Goal: Communication & Community: Answer question/provide support

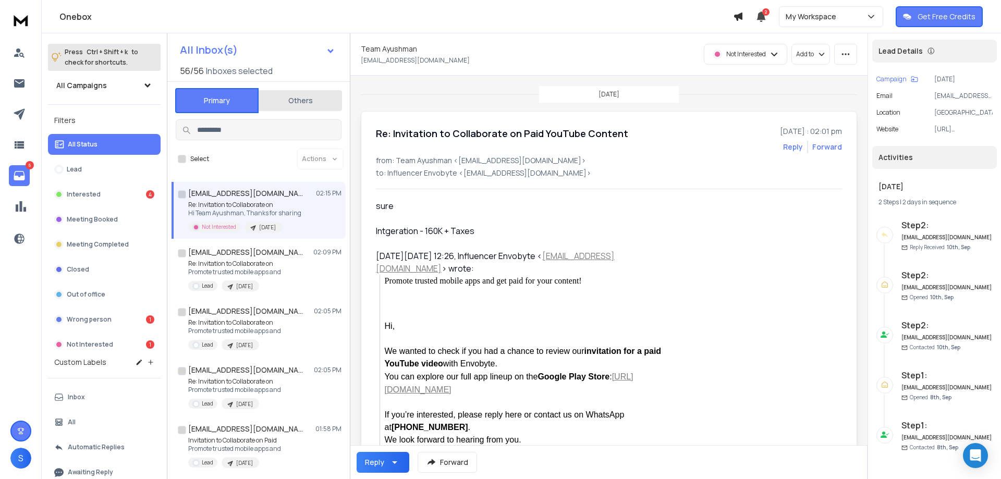
scroll to position [95, 0]
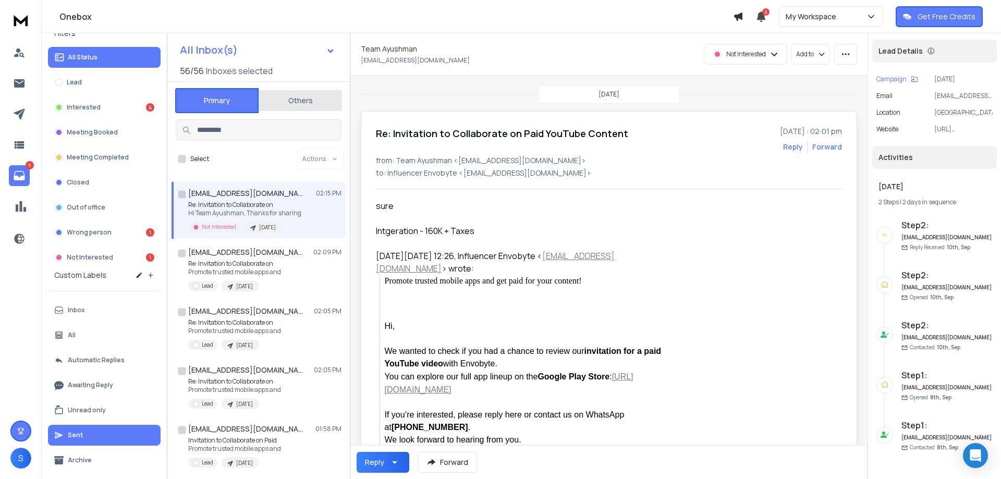
click at [607, 170] on p "to: Influencer Envobyte <campaign@envobyte.com>" at bounding box center [609, 173] width 466 height 10
click at [728, 165] on p "from: Team Ayushman <team@ayushmanpandita.com>" at bounding box center [609, 160] width 466 height 10
click at [601, 234] on div "Intgeration - 160K + Taxes" at bounding box center [528, 231] width 305 height 13
click at [609, 225] on div "Intgeration - 160K + Taxes" at bounding box center [528, 231] width 305 height 13
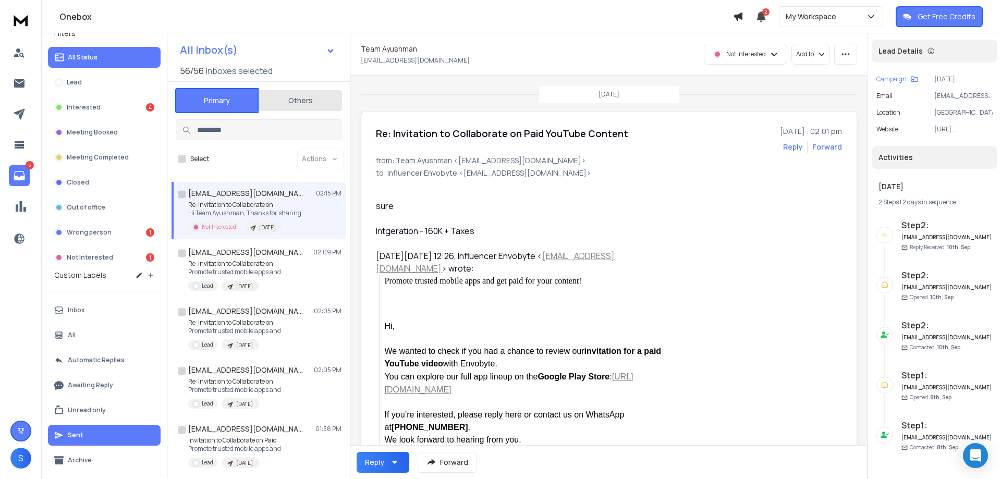
drag, startPoint x: 609, startPoint y: 225, endPoint x: 658, endPoint y: 213, distance: 50.5
click at [658, 213] on div at bounding box center [528, 218] width 305 height 13
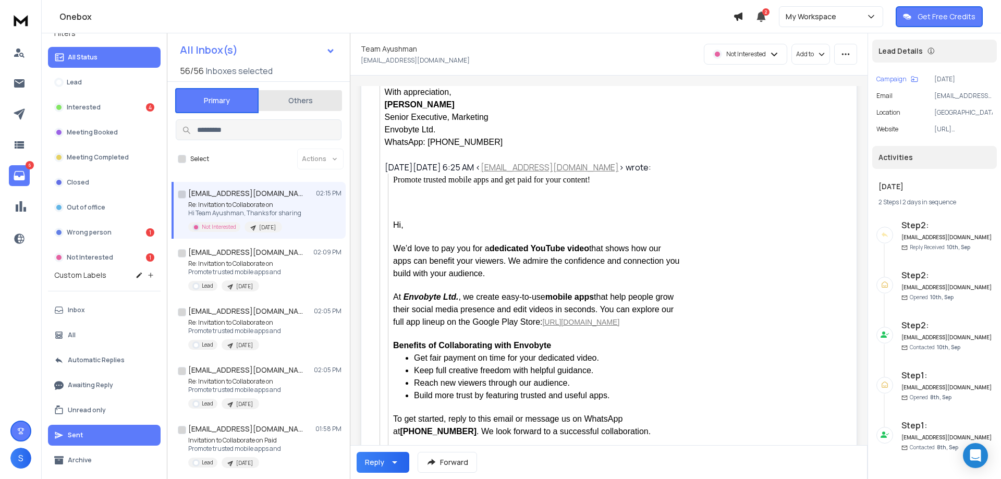
click at [753, 127] on div "Re: Invitation to Collaborate on Paid YouTube Content 10 September 2025 : 02:01…" at bounding box center [609, 156] width 466 height 806
click at [679, 131] on div "Hassan Fardin Senior Executive, Marketing Envobyte Ltd. WhatsApp: +8801729982000" at bounding box center [533, 124] width 296 height 50
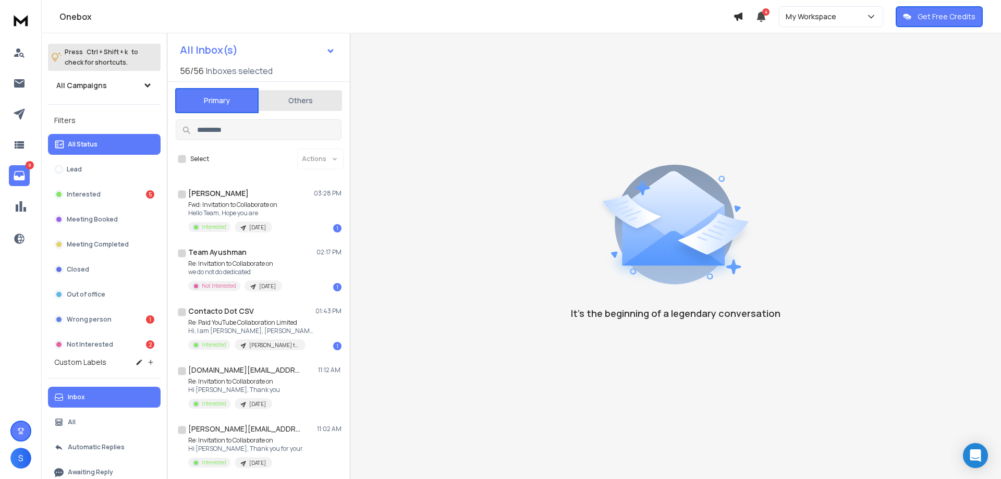
click at [604, 125] on div "It’s the beginning of a legendary conversation" at bounding box center [675, 236] width 651 height 407
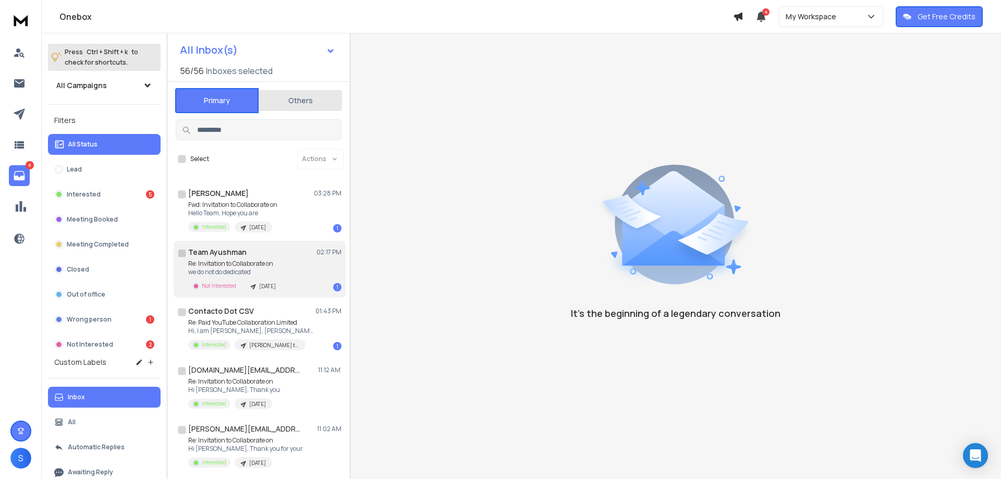
click at [275, 265] on p "Re: Invitation to Collaborate on" at bounding box center [235, 264] width 94 height 8
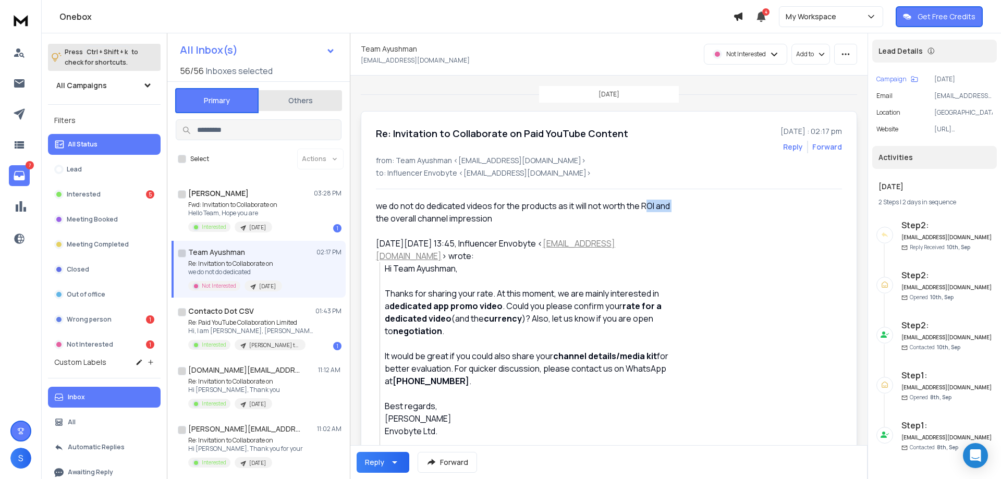
drag, startPoint x: 647, startPoint y: 204, endPoint x: 653, endPoint y: 214, distance: 11.0
click at [439, 219] on div "we do not do dedicated videos for the products as it will not worth the ROI and…" at bounding box center [528, 212] width 305 height 25
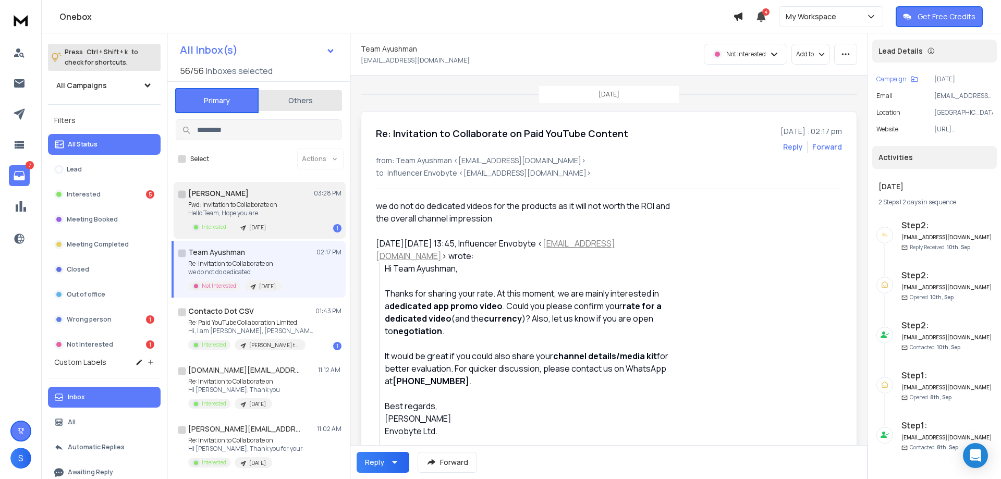
click at [245, 201] on p "Fwd: Invitation to Collaborate on" at bounding box center [232, 205] width 89 height 8
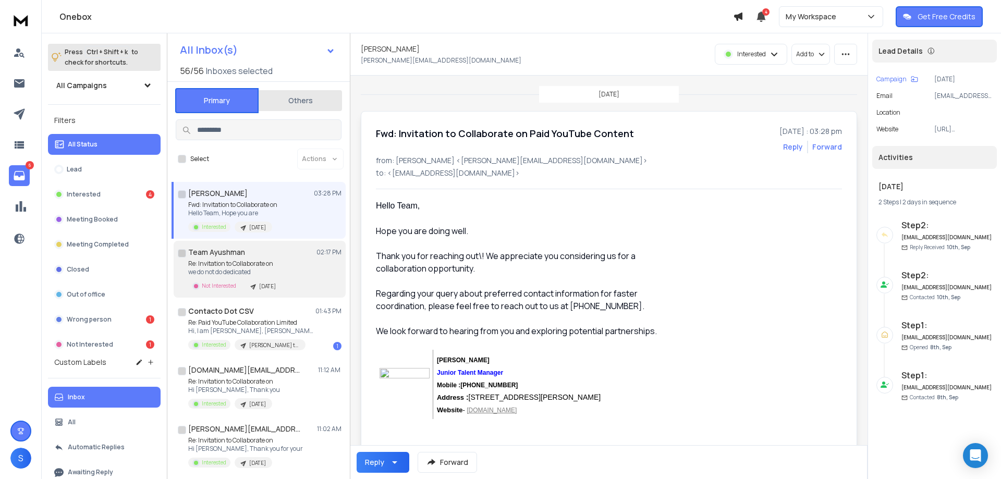
click at [240, 253] on h1 "Team Ayushman" at bounding box center [216, 252] width 57 height 10
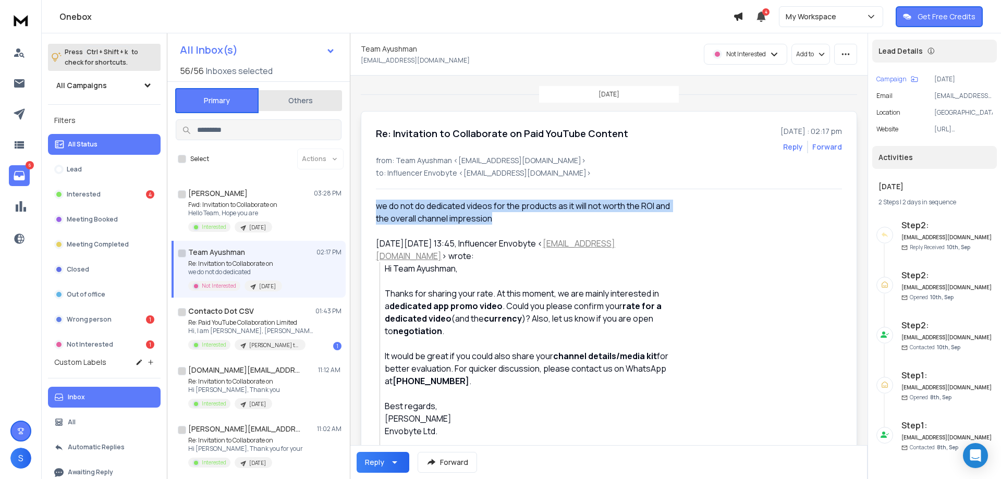
drag, startPoint x: 374, startPoint y: 201, endPoint x: 493, endPoint y: 221, distance: 121.1
copy div "we do not do dedicated videos for the products as it will not worth the ROI and…"
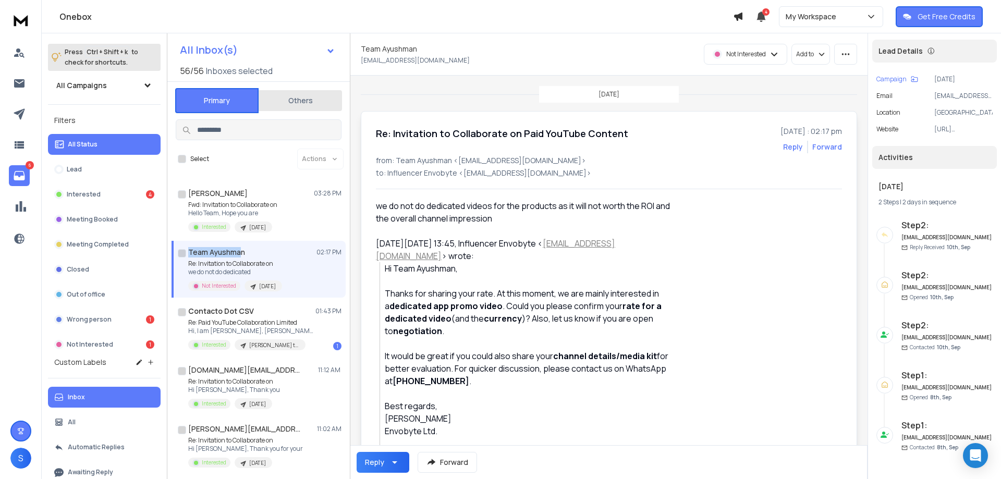
drag, startPoint x: 188, startPoint y: 249, endPoint x: 241, endPoint y: 249, distance: 52.7
click at [241, 249] on h1 "Team Ayushman" at bounding box center [216, 252] width 57 height 10
drag, startPoint x: 228, startPoint y: 247, endPoint x: 544, endPoint y: 227, distance: 316.2
click at [555, 224] on div "we do not do dedicated videos for the products as it will not worth the ROI and…" at bounding box center [528, 212] width 305 height 25
drag, startPoint x: 188, startPoint y: 249, endPoint x: 248, endPoint y: 248, distance: 59.5
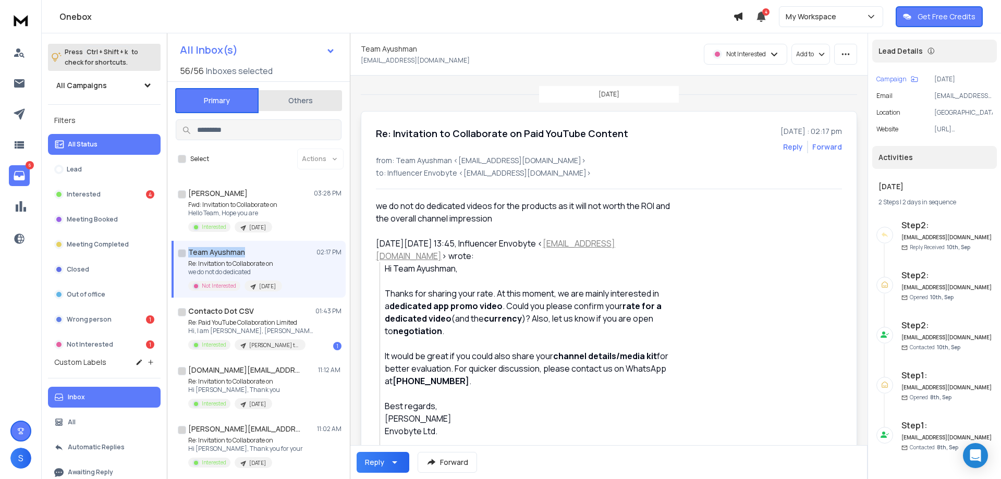
click at [248, 248] on div "Team Ayushman 02:17 PM" at bounding box center [264, 252] width 153 height 10
copy h1 "Team Ayushman"
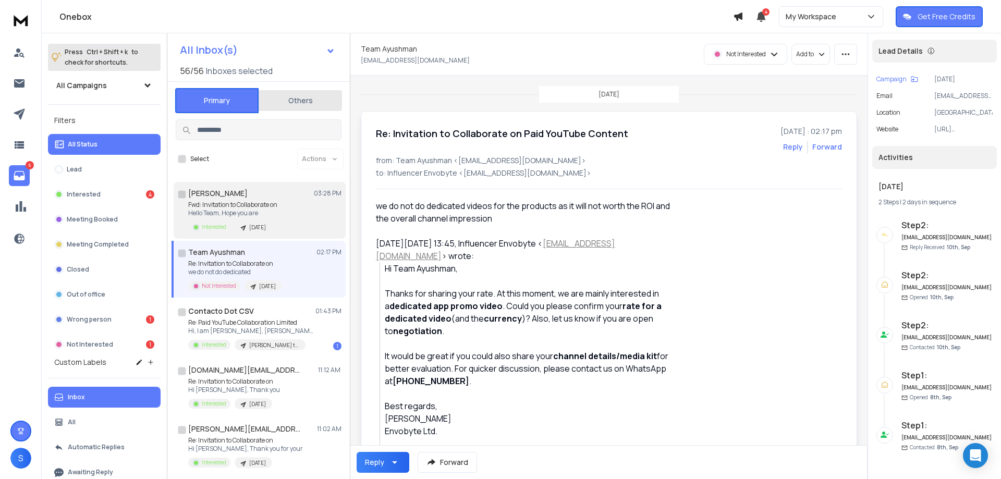
click at [260, 193] on div "Shivangi Sah 03:28 PM" at bounding box center [264, 193] width 153 height 10
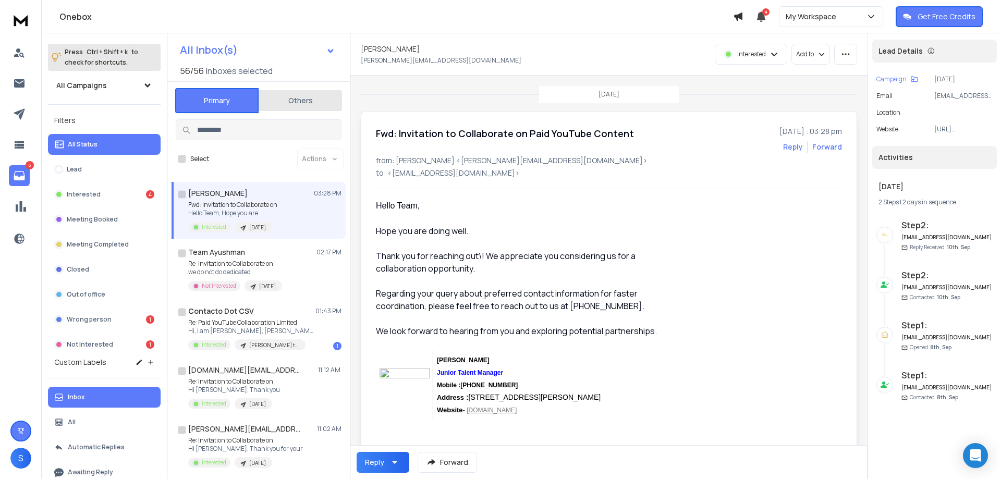
drag, startPoint x: 569, startPoint y: 307, endPoint x: 631, endPoint y: 304, distance: 61.6
click at [631, 304] on div "Hope you are doing well. Thank you for reaching out\! We appreciate you conside…" at bounding box center [528, 274] width 305 height 125
copy div "+91-7021874385"
click at [974, 129] on p "https://www.youtube.com/@ShivangiSah7/videos" at bounding box center [964, 129] width 58 height 8
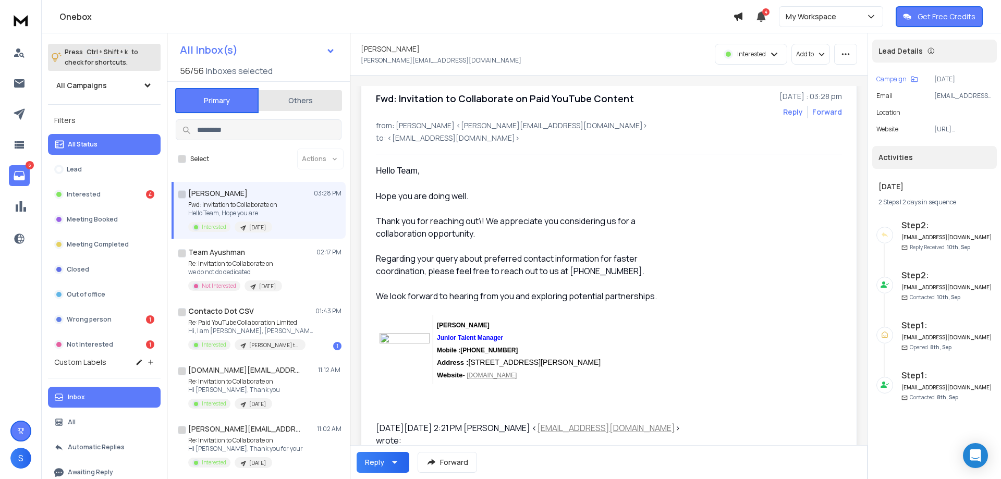
scroll to position [52, 0]
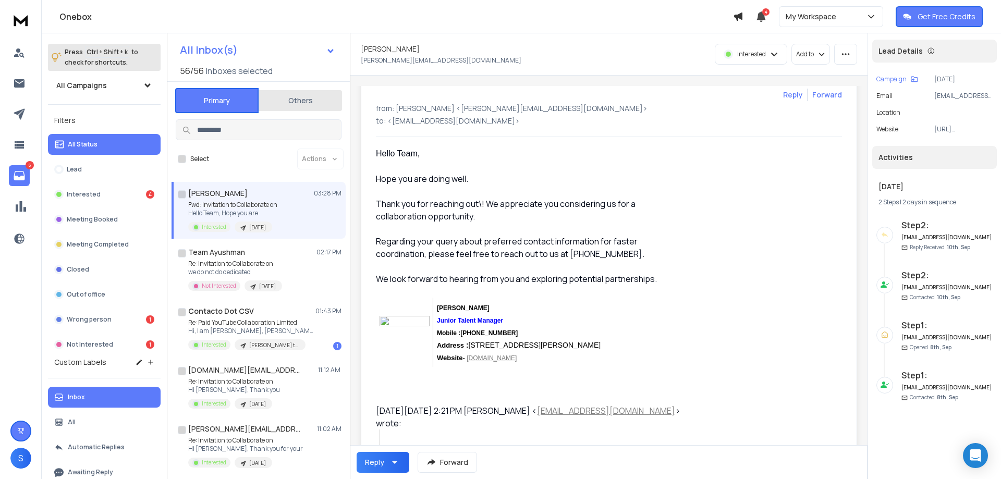
click at [460, 319] on span "Junior Talent Manager" at bounding box center [470, 320] width 66 height 7
click at [487, 319] on span "Junior Talent Manager" at bounding box center [470, 320] width 66 height 7
drag, startPoint x: 444, startPoint y: 108, endPoint x: 498, endPoint y: 112, distance: 53.8
click at [498, 112] on p "from: Shivangi Sah <shivangi@iplix.in>" at bounding box center [609, 108] width 466 height 10
copy p "[PERSON_NAME][EMAIL_ADDRESS][DOMAIN_NAME]"
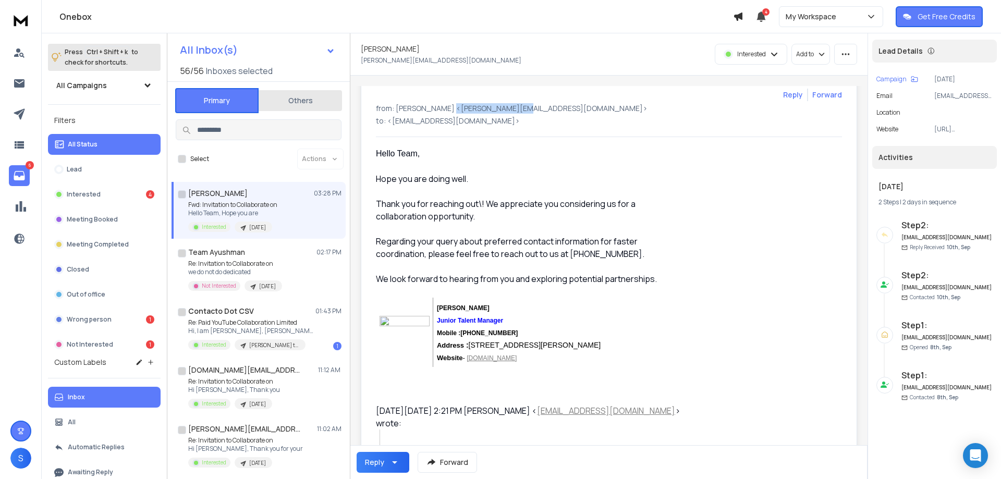
click at [474, 362] on link "iplix.in" at bounding box center [492, 358] width 50 height 7
drag, startPoint x: 462, startPoint y: 321, endPoint x: 579, endPoint y: 320, distance: 117.4
click at [579, 320] on p "Khushi Lakhani Junior Talent Manager" at bounding box center [519, 313] width 164 height 25
click at [957, 96] on p "thedesignpalette.official@gmail.com" at bounding box center [964, 96] width 58 height 8
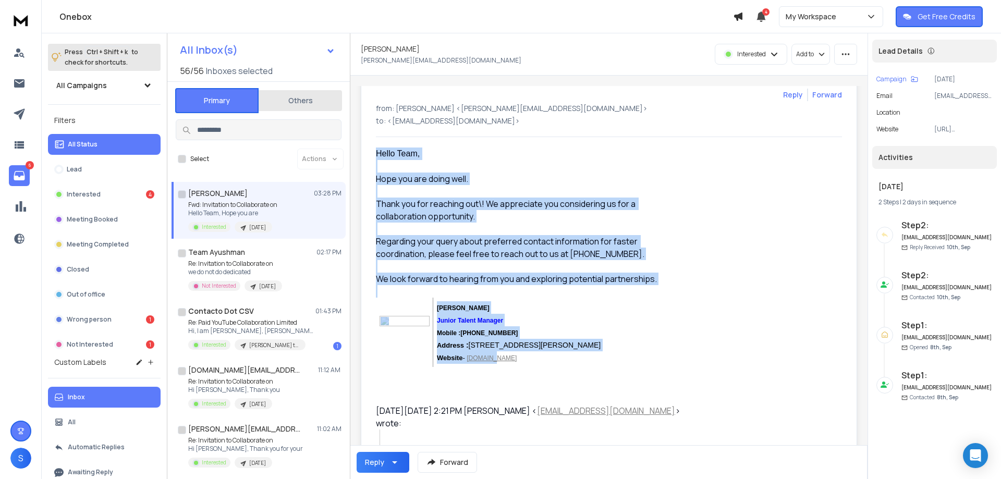
drag, startPoint x: 371, startPoint y: 151, endPoint x: 560, endPoint y: 373, distance: 291.6
copy div "Hello Team, Hope you are doing well. Thank you for reaching out\! We appreciate…"
click at [374, 463] on div "Reply" at bounding box center [374, 462] width 19 height 10
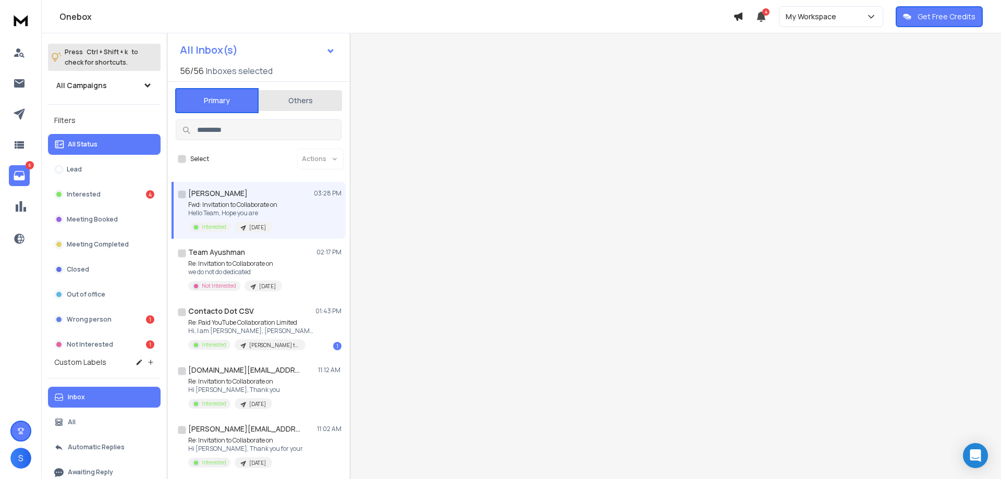
scroll to position [0, 0]
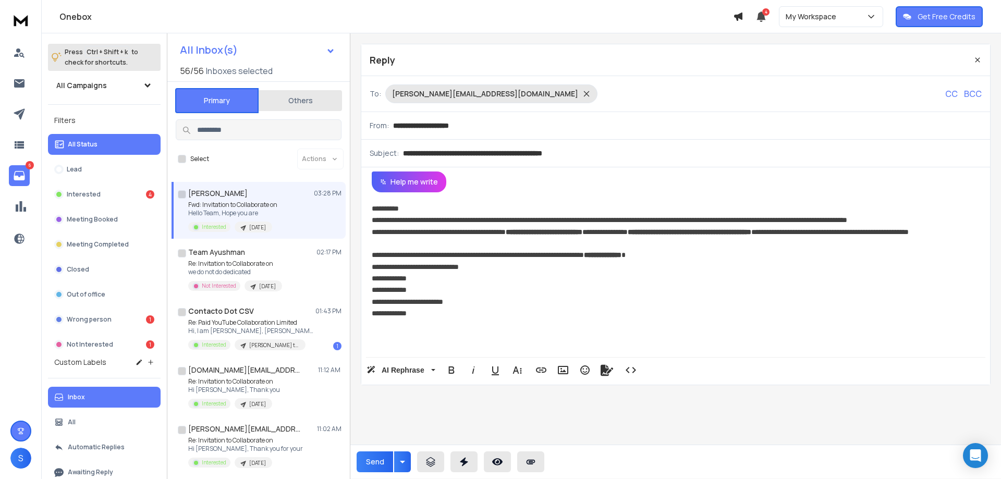
click at [484, 270] on p "**********" at bounding box center [670, 266] width 597 height 11
click at [527, 243] on p "**********" at bounding box center [670, 237] width 597 height 23
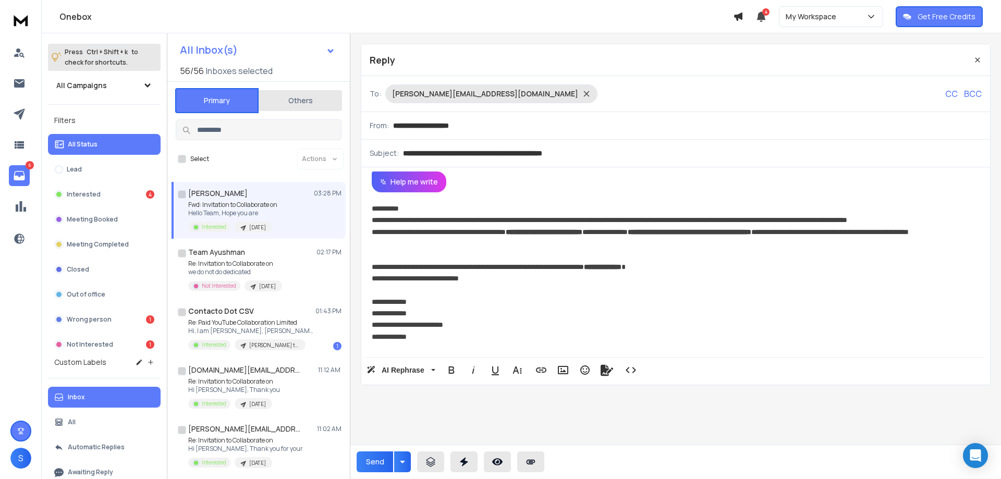
click at [697, 268] on p "**********" at bounding box center [670, 266] width 597 height 11
click at [432, 212] on p "**********" at bounding box center [670, 208] width 597 height 11
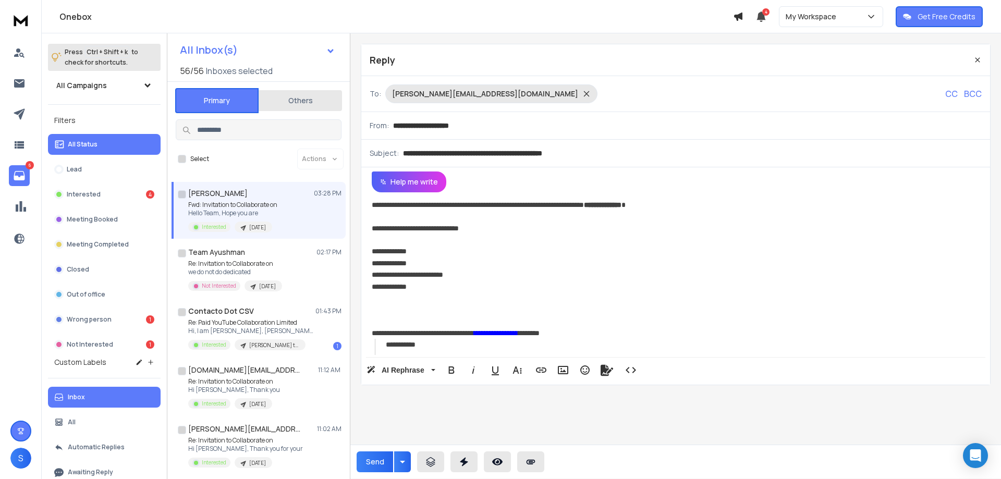
scroll to position [104, 0]
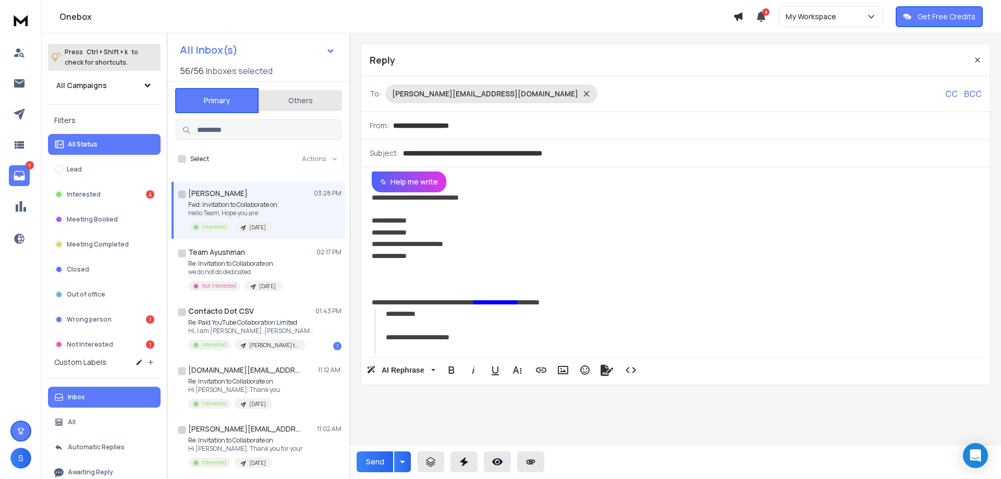
click at [364, 462] on button "Send" at bounding box center [375, 462] width 37 height 21
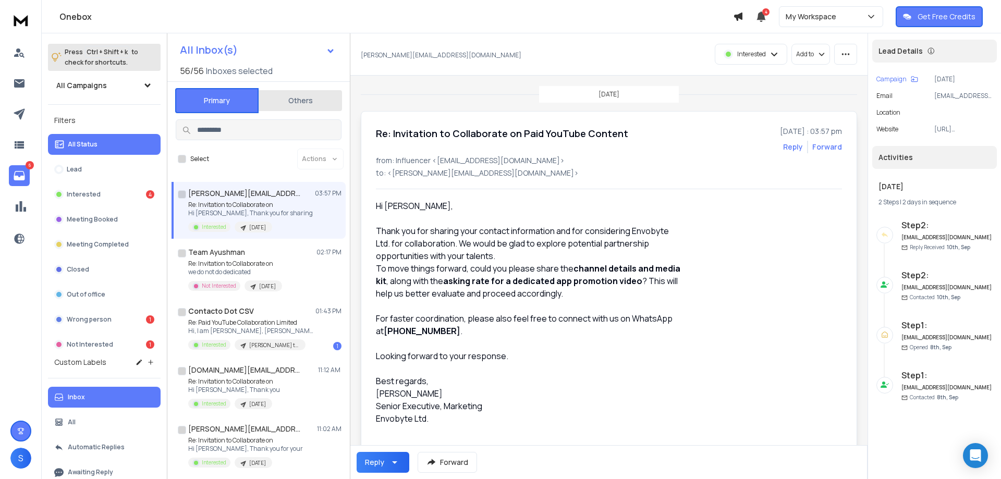
click at [514, 253] on div "Thank you for sharing your contact information and for considering Envobyte Ltd…" at bounding box center [528, 244] width 305 height 38
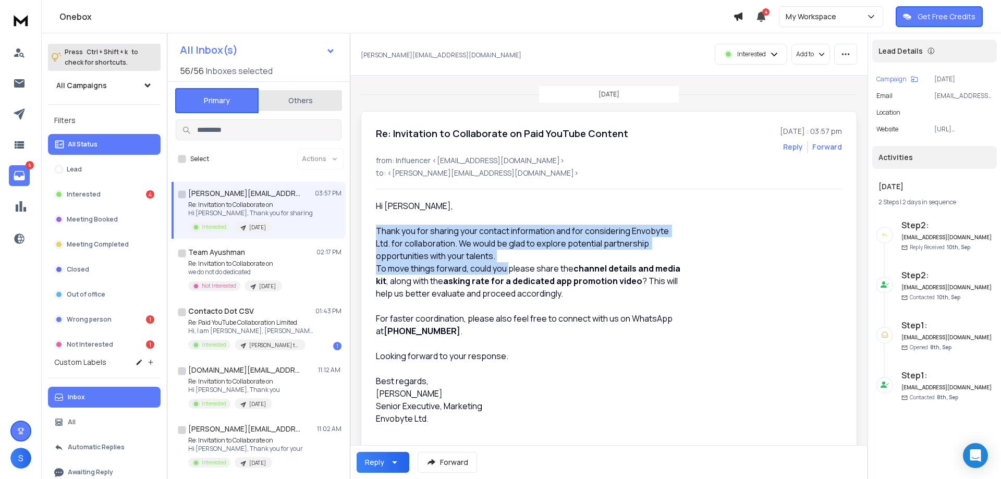
drag, startPoint x: 374, startPoint y: 228, endPoint x: 510, endPoint y: 265, distance: 140.1
click at [519, 252] on div "Thank you for sharing your contact information and for considering Envobyte Ltd…" at bounding box center [528, 244] width 305 height 38
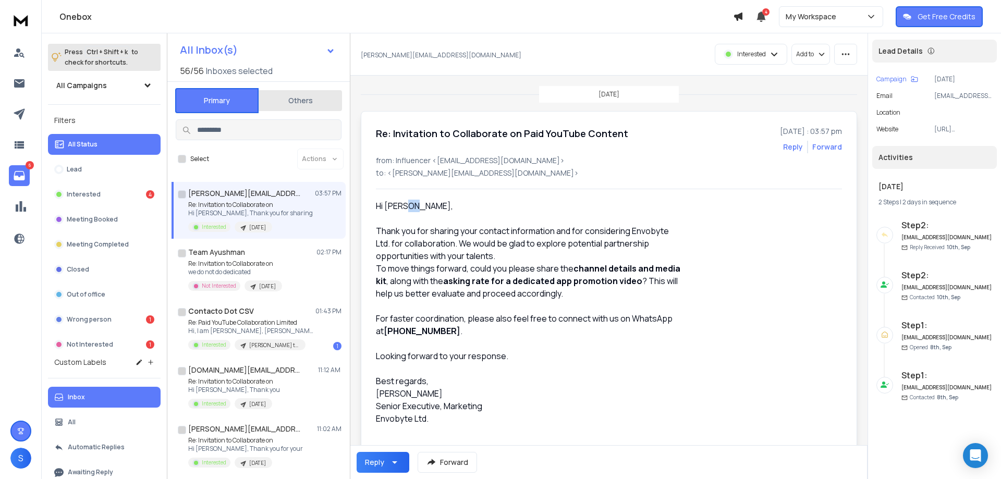
drag, startPoint x: 409, startPoint y: 203, endPoint x: 437, endPoint y: 211, distance: 28.1
click at [437, 211] on div "Hi Khushi," at bounding box center [528, 206] width 305 height 13
click at [450, 212] on div "Hi Khushi," at bounding box center [528, 206] width 305 height 13
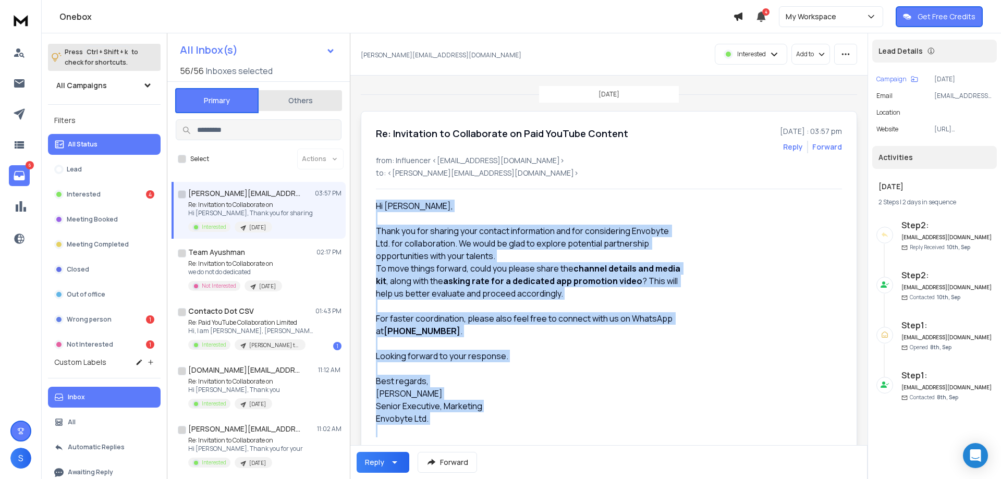
drag, startPoint x: 377, startPoint y: 205, endPoint x: 492, endPoint y: 431, distance: 253.8
click at [526, 348] on div at bounding box center [528, 343] width 305 height 13
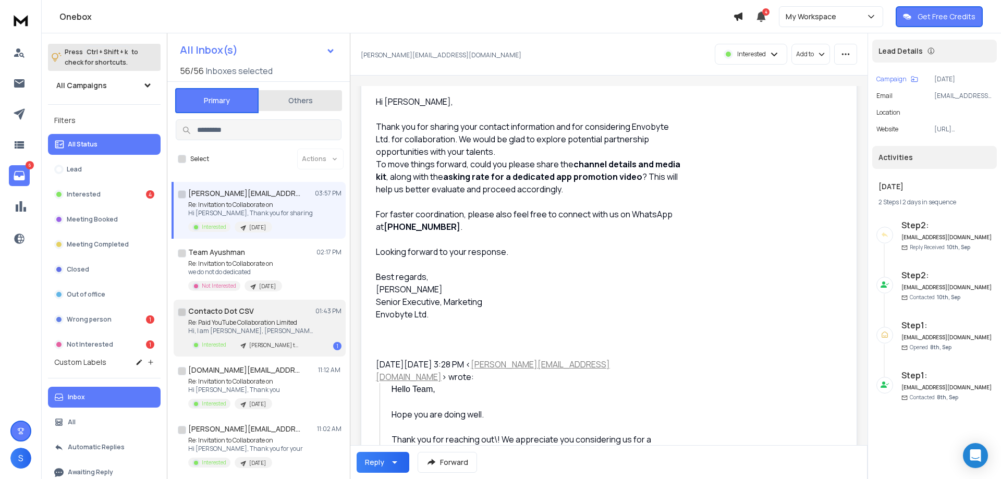
scroll to position [313, 0]
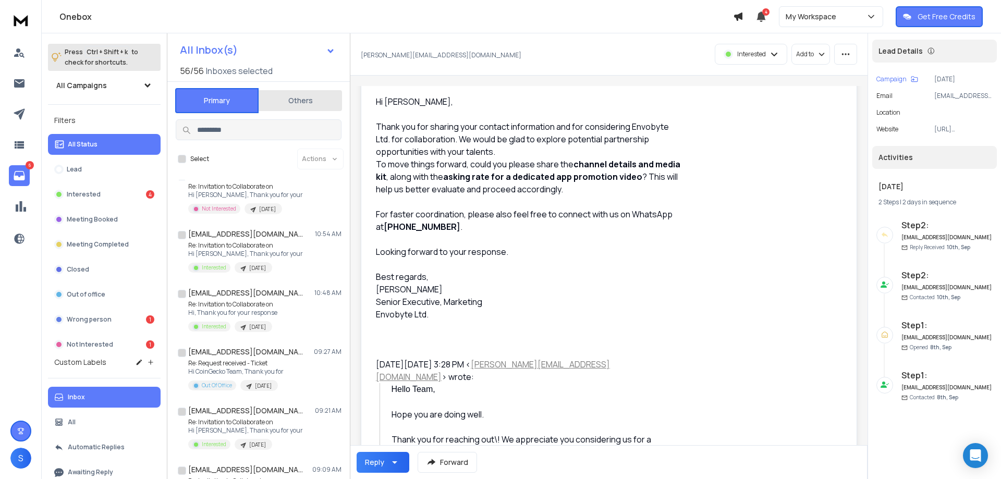
click at [584, 253] on div "Looking forward to your response." at bounding box center [528, 252] width 305 height 13
drag, startPoint x: 503, startPoint y: 251, endPoint x: 536, endPoint y: 252, distance: 33.4
click at [536, 252] on div "Looking forward to your response." at bounding box center [528, 252] width 305 height 13
drag, startPoint x: 444, startPoint y: 227, endPoint x: 477, endPoint y: 227, distance: 32.3
click at [477, 227] on div "For faster coordination, please also feel free to connect with us on WhatsApp a…" at bounding box center [528, 220] width 305 height 25
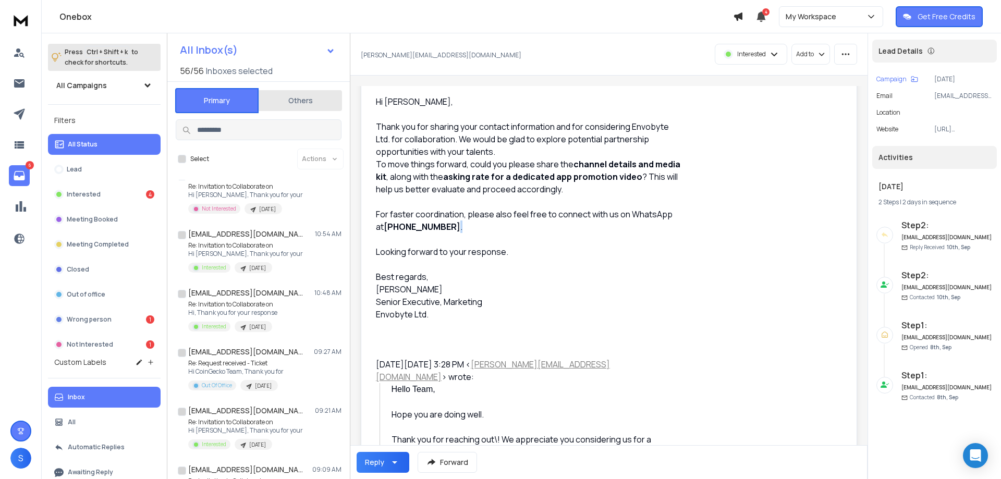
click at [477, 227] on div "For faster coordination, please also feel free to connect with us on WhatsApp a…" at bounding box center [528, 220] width 305 height 25
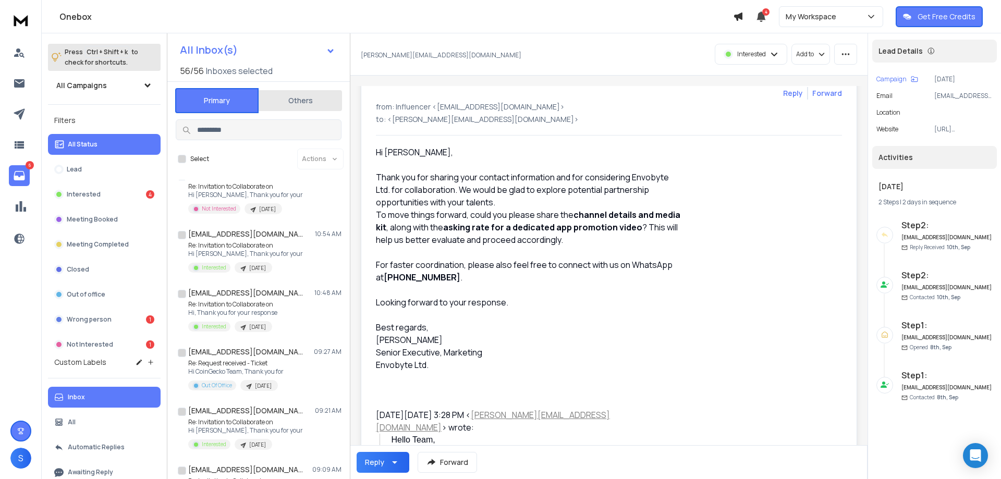
scroll to position [0, 0]
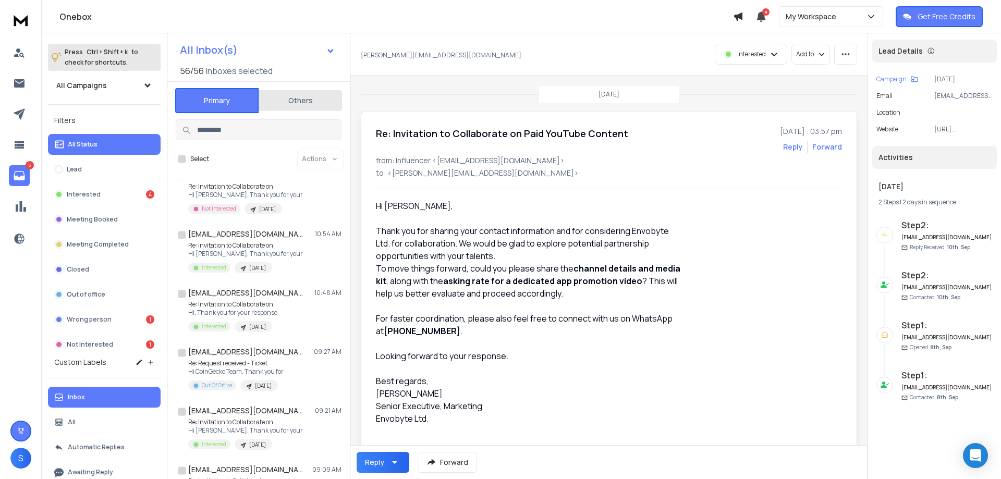
click at [465, 71] on div "shivangi@iplix.in Interested Add to Interested Add to" at bounding box center [608, 54] width 517 height 42
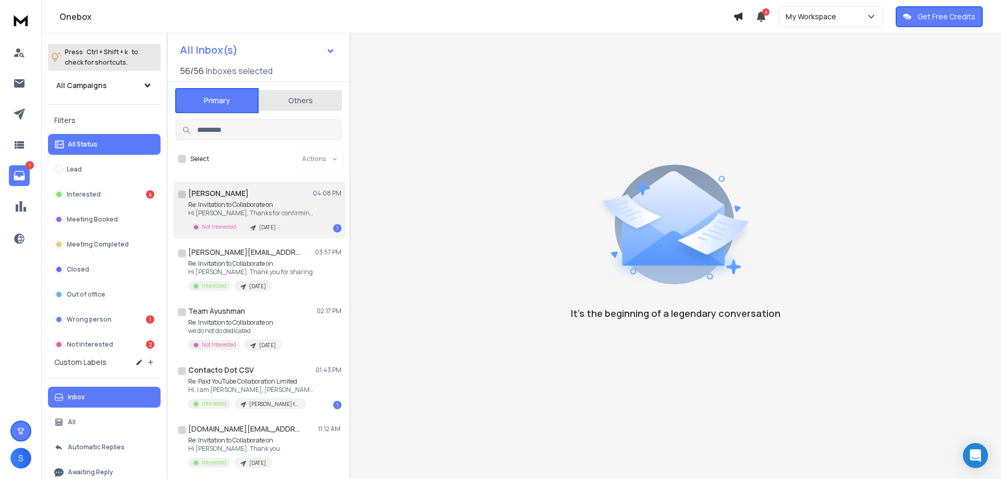
click at [256, 202] on p "Re: Invitation to Collaborate on" at bounding box center [250, 205] width 125 height 8
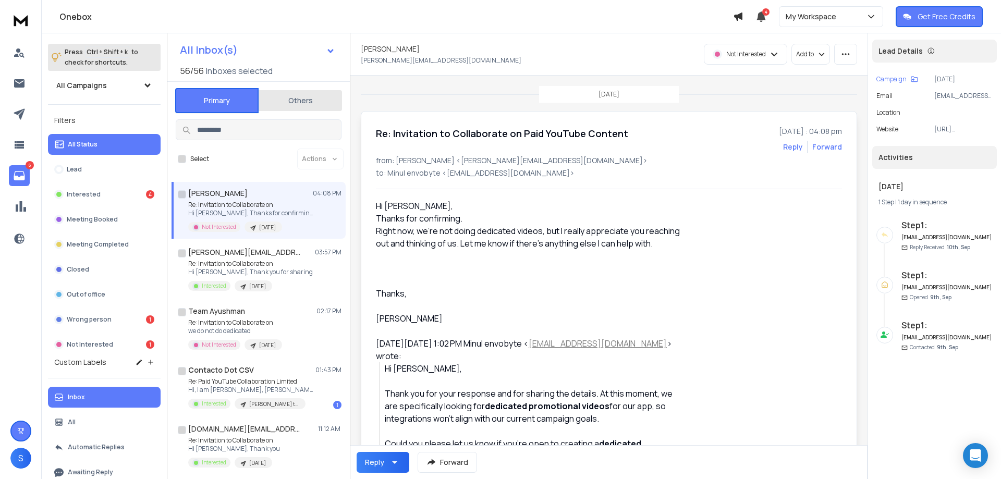
click at [957, 130] on p "https://www.youtube.com/@Marcus-Jones/videos" at bounding box center [964, 129] width 58 height 8
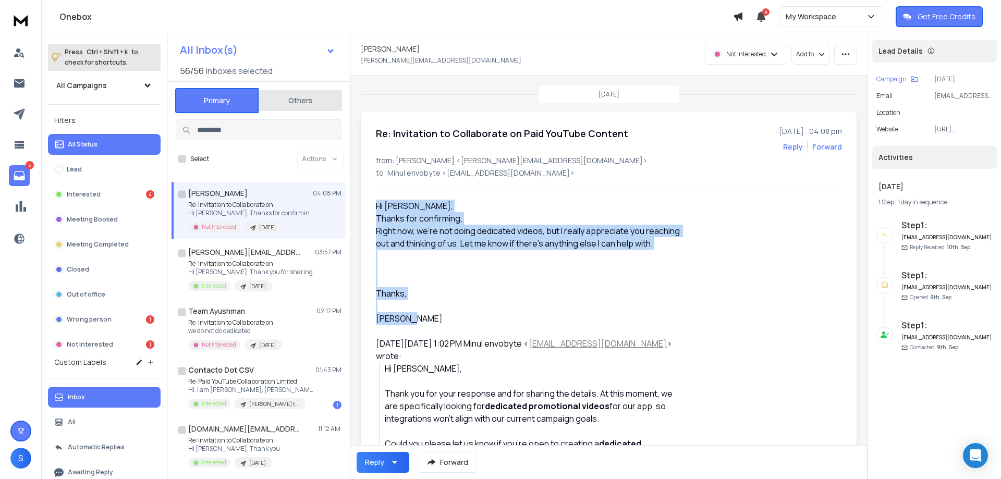
drag, startPoint x: 374, startPoint y: 204, endPoint x: 414, endPoint y: 329, distance: 130.8
copy div "Hi Hassan, Thanks for confirming. Right now, we’re not doing dedicated videos, …"
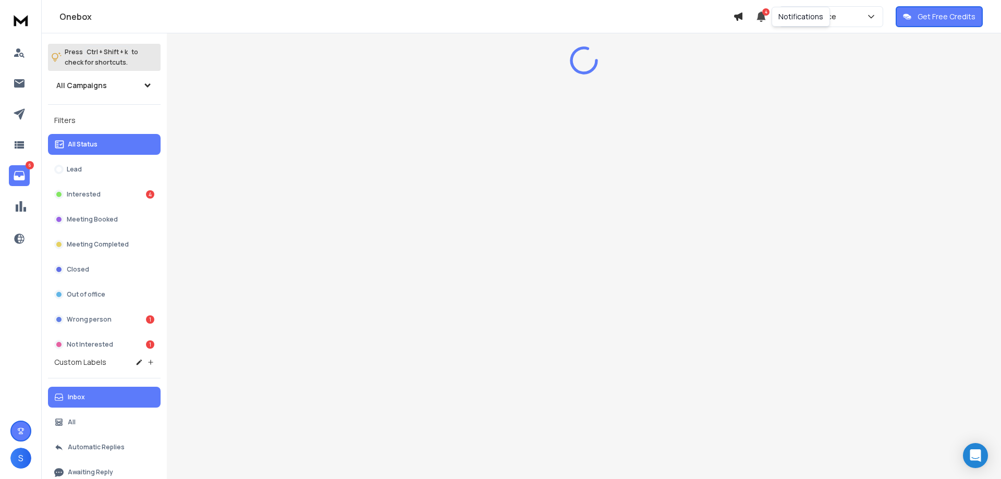
click at [764, 17] on icon at bounding box center [761, 16] width 9 height 10
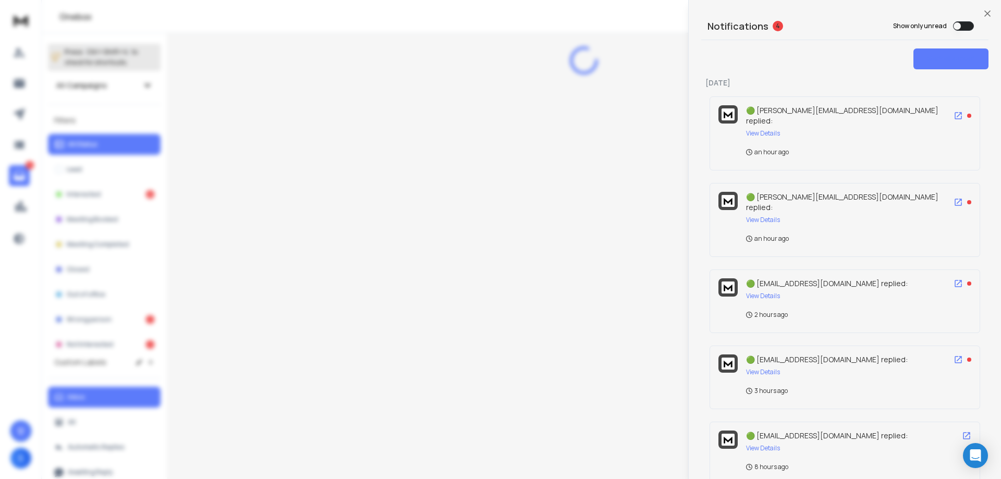
click at [941, 66] on button "Mark all as read" at bounding box center [951, 59] width 75 height 21
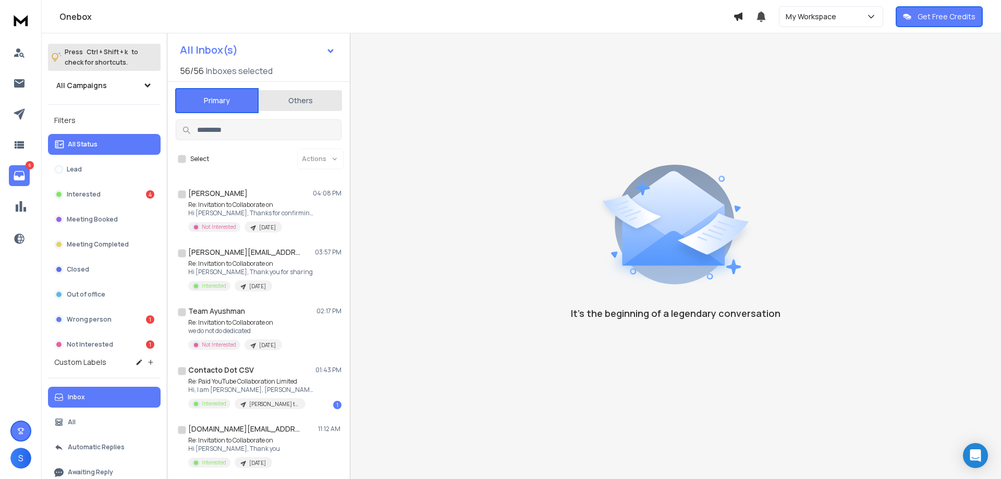
click at [423, 140] on div "It’s the beginning of a legendary conversation" at bounding box center [675, 236] width 651 height 407
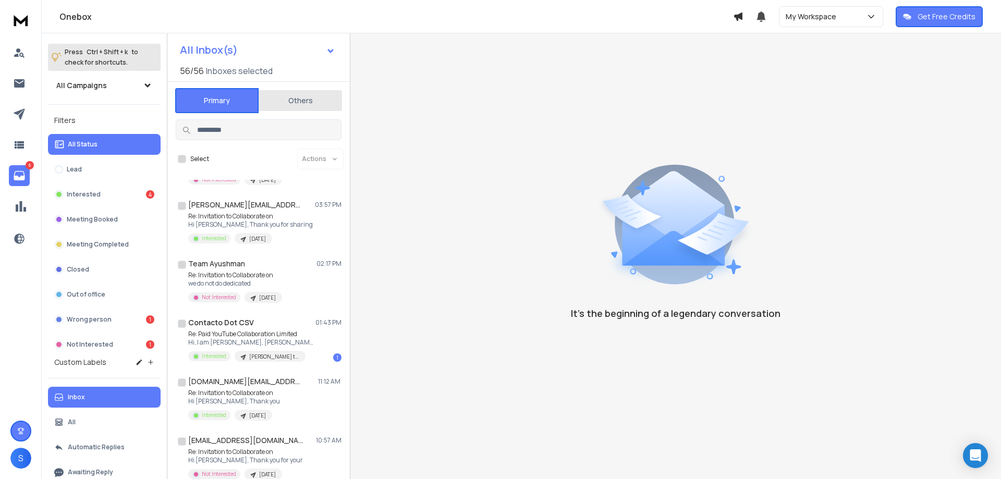
scroll to position [156, 0]
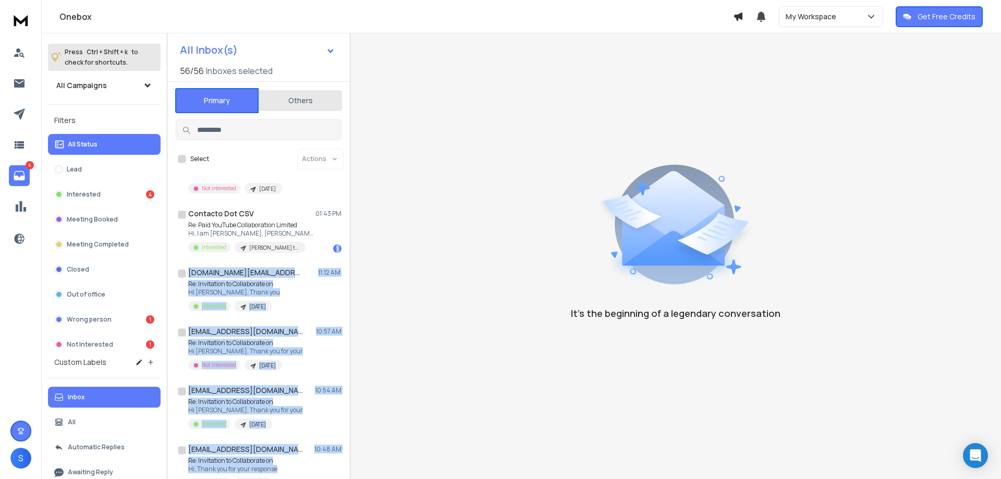
drag, startPoint x: 334, startPoint y: 248, endPoint x: 423, endPoint y: 262, distance: 90.7
click at [423, 262] on div "All Inbox(s) 56 / 56 Inboxes selected Primary Others Select Actions Marcus Radi…" at bounding box center [584, 272] width 834 height 479
click at [423, 262] on div "It’s the beginning of a legendary conversation" at bounding box center [675, 236] width 651 height 407
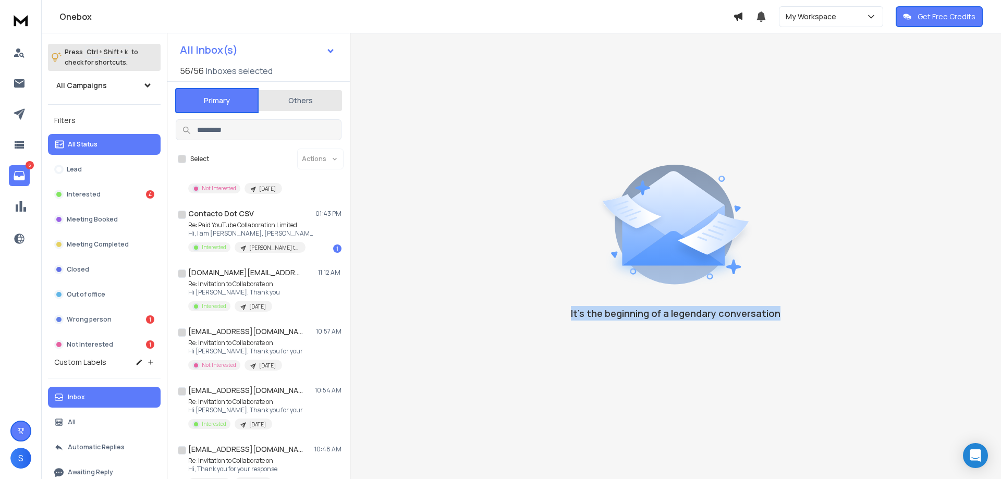
drag, startPoint x: 566, startPoint y: 308, endPoint x: 777, endPoint y: 322, distance: 210.7
click at [777, 322] on div "It’s the beginning of a legendary conversation" at bounding box center [675, 236] width 651 height 407
click at [479, 191] on div "It’s the beginning of a legendary conversation" at bounding box center [675, 236] width 651 height 407
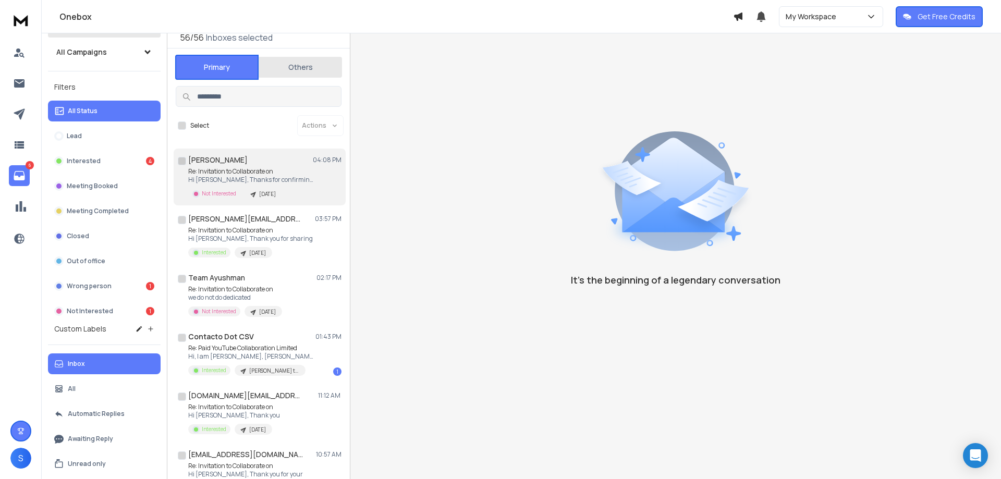
scroll to position [95, 0]
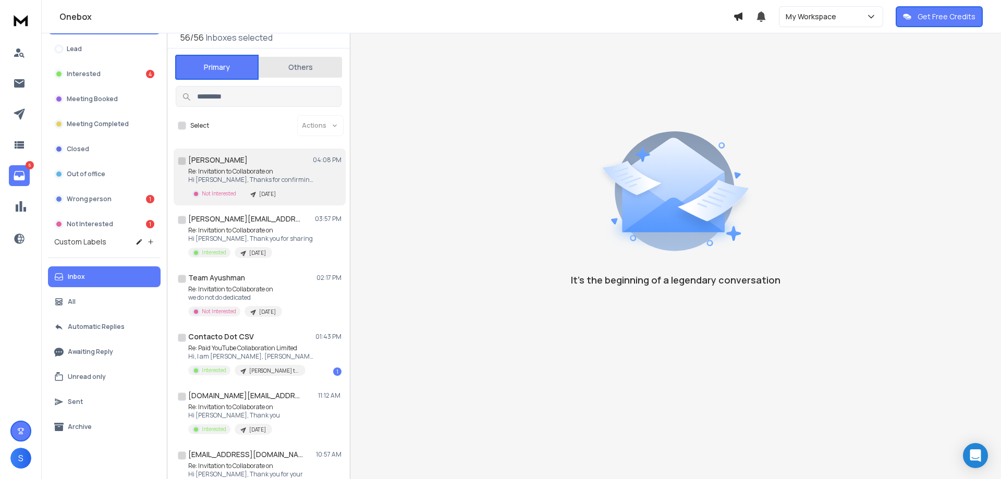
type button "on"
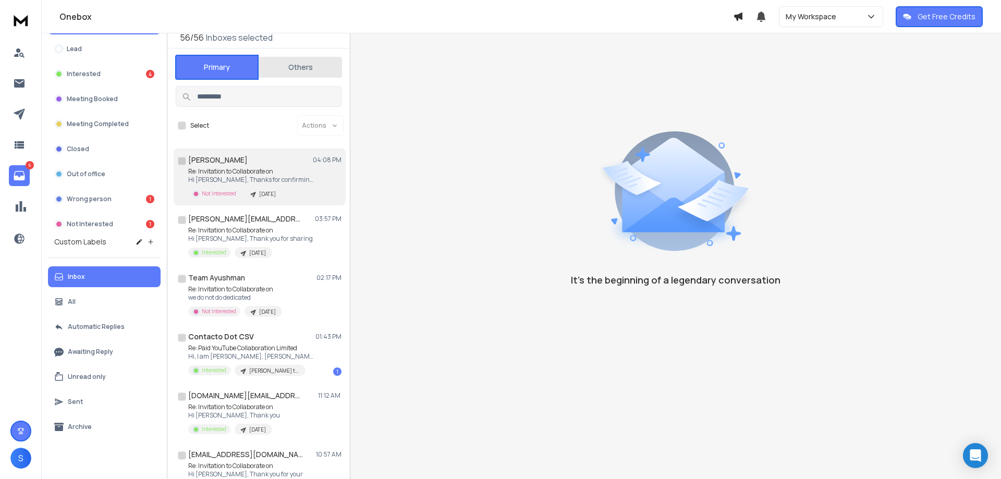
type button "on"
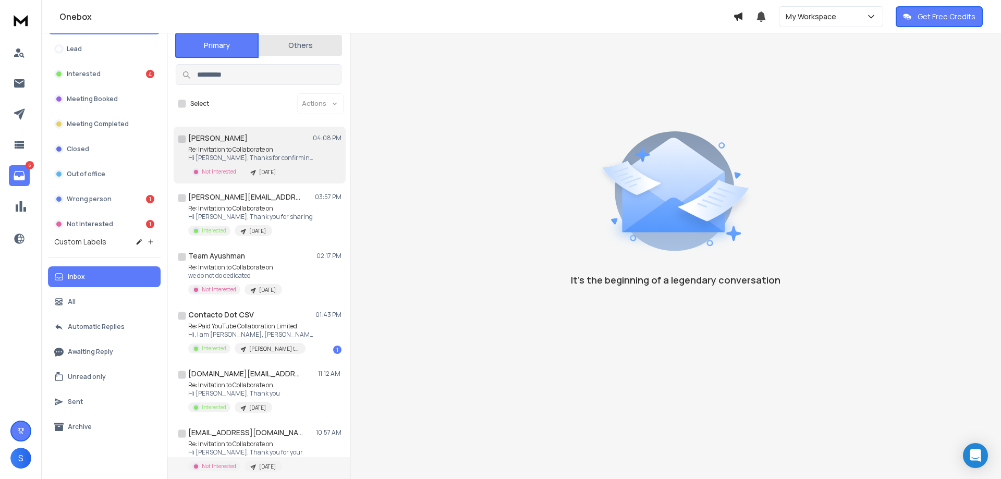
type button "on"
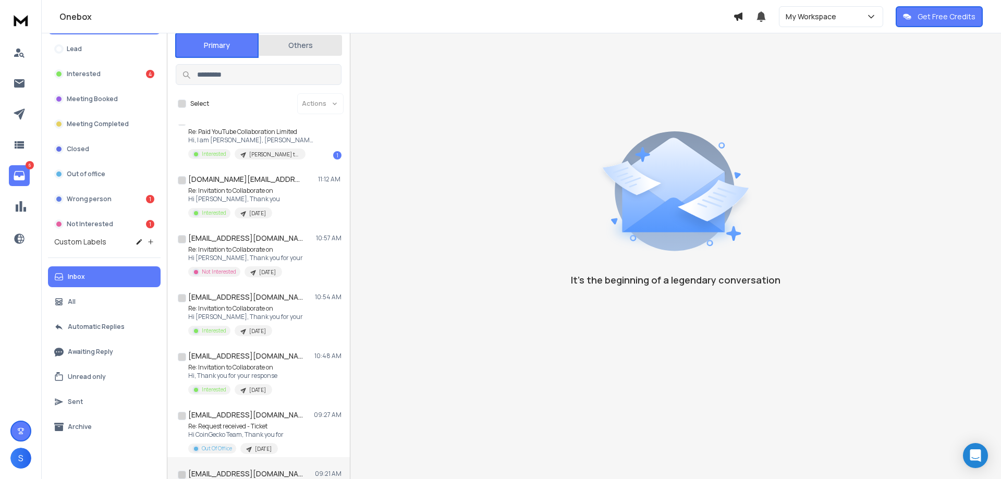
type button "on"
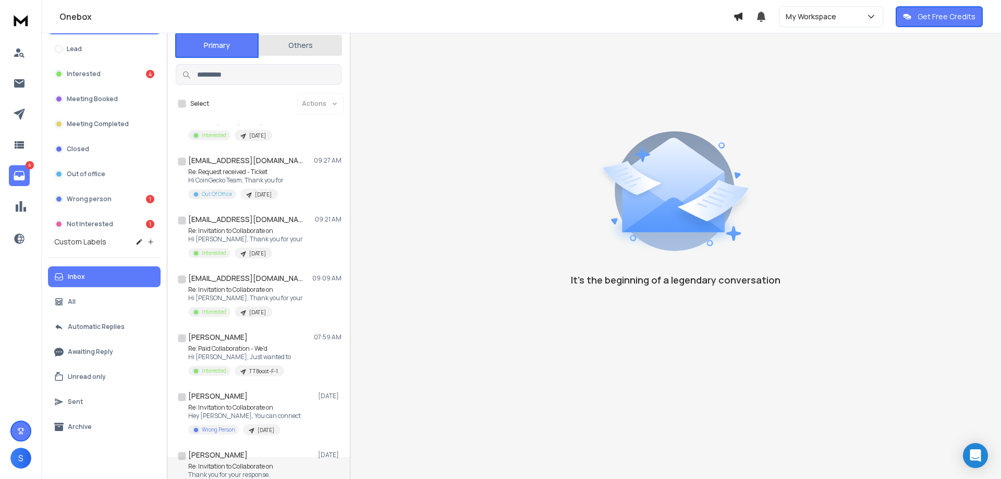
type button "on"
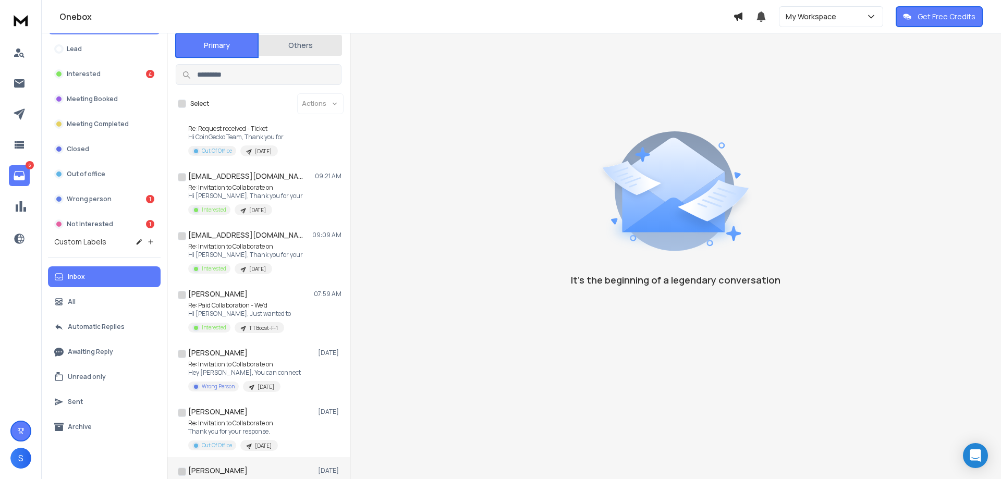
type button "on"
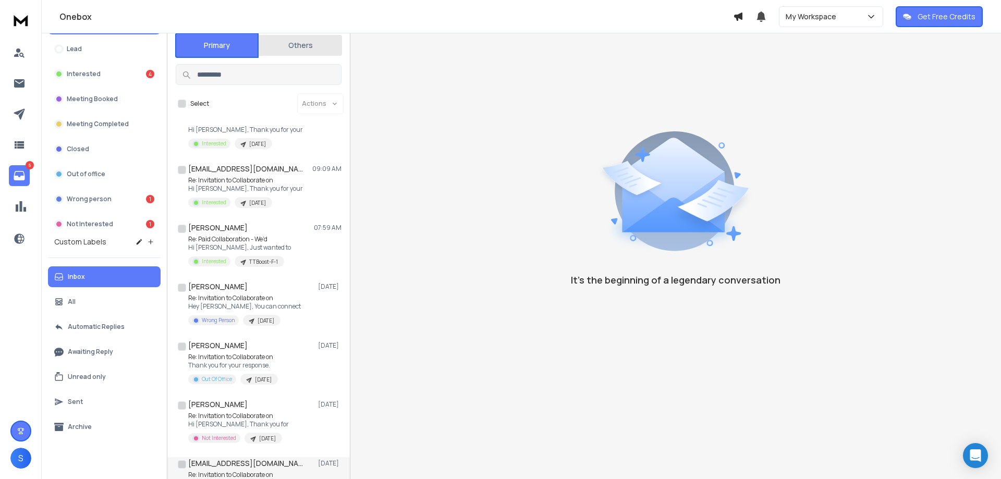
type button "on"
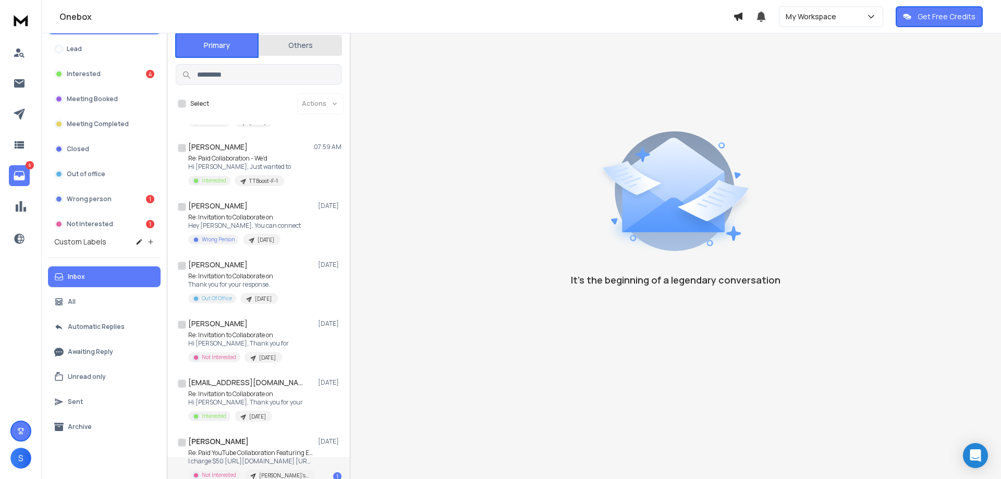
type button "on"
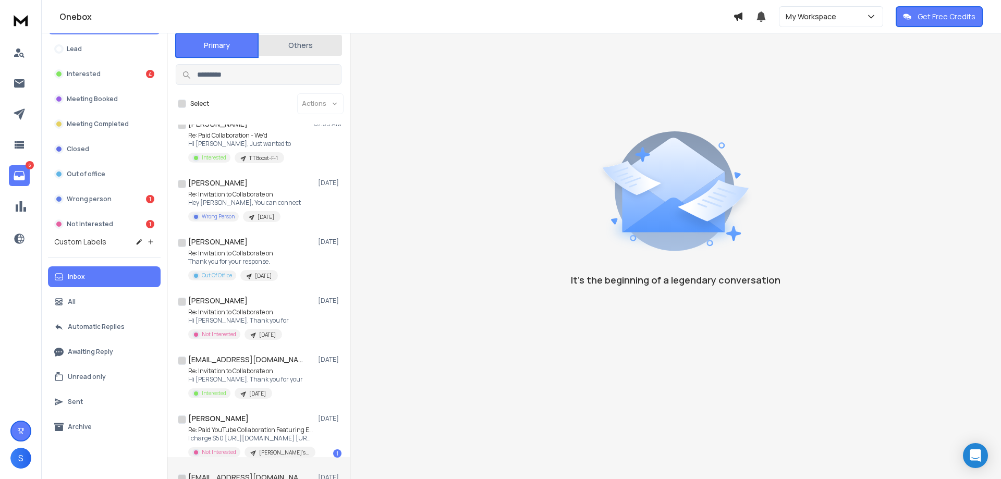
type button "on"
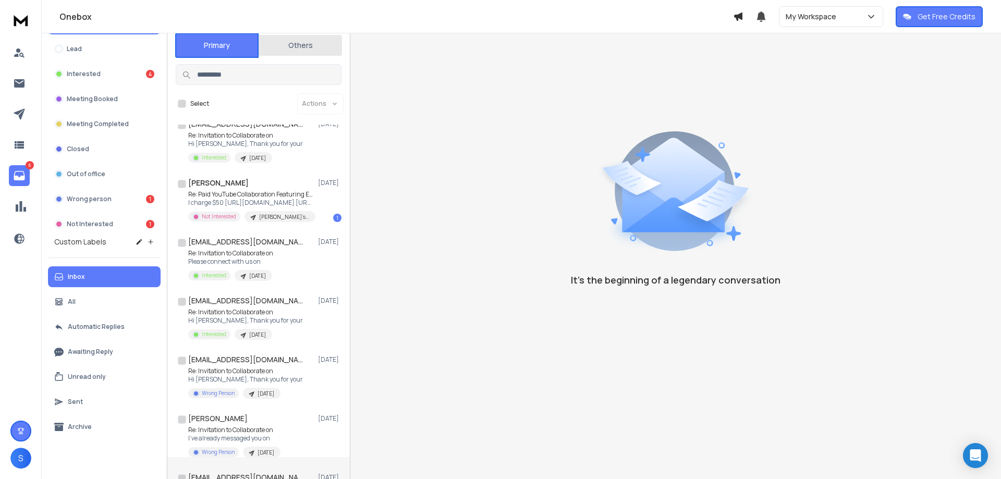
type button "on"
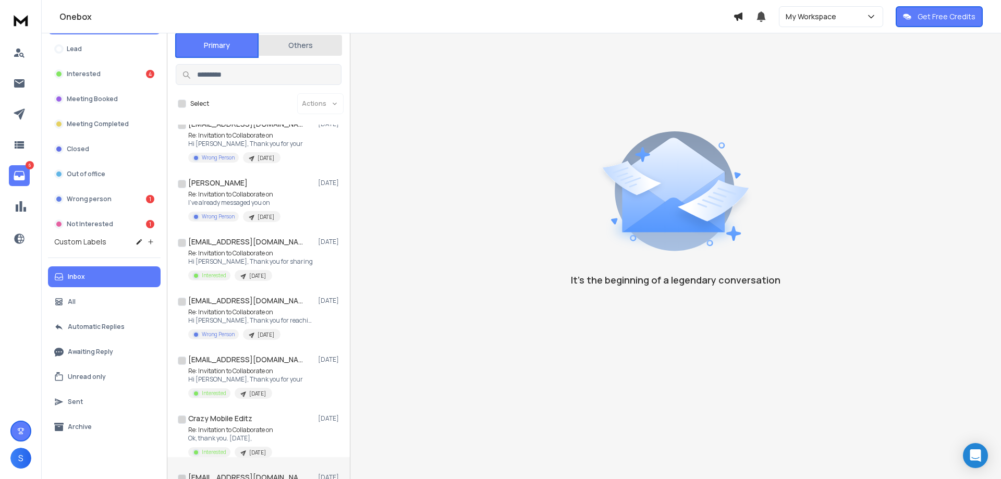
type button "on"
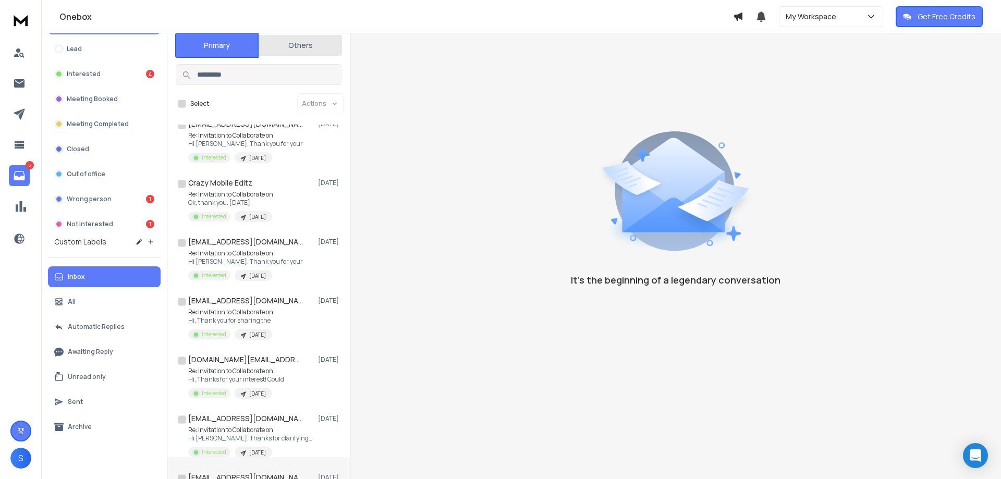
type button "on"
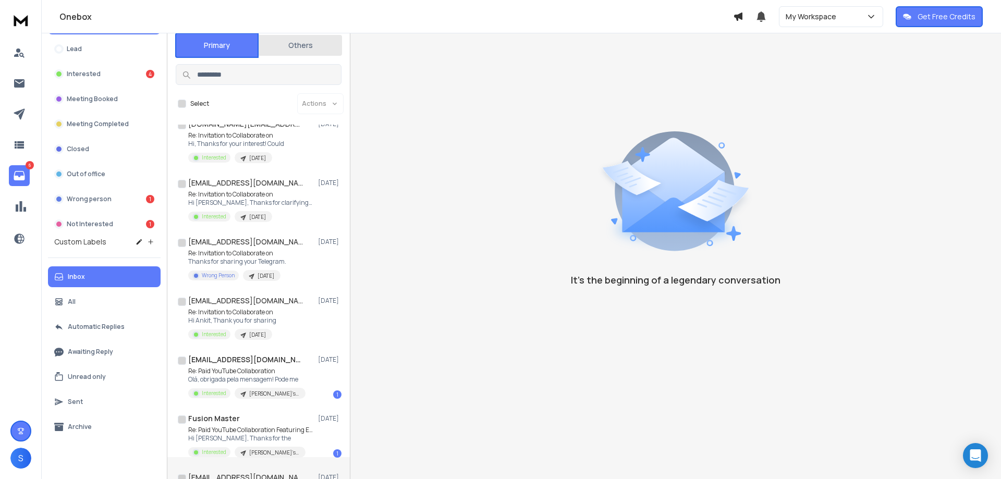
type button "on"
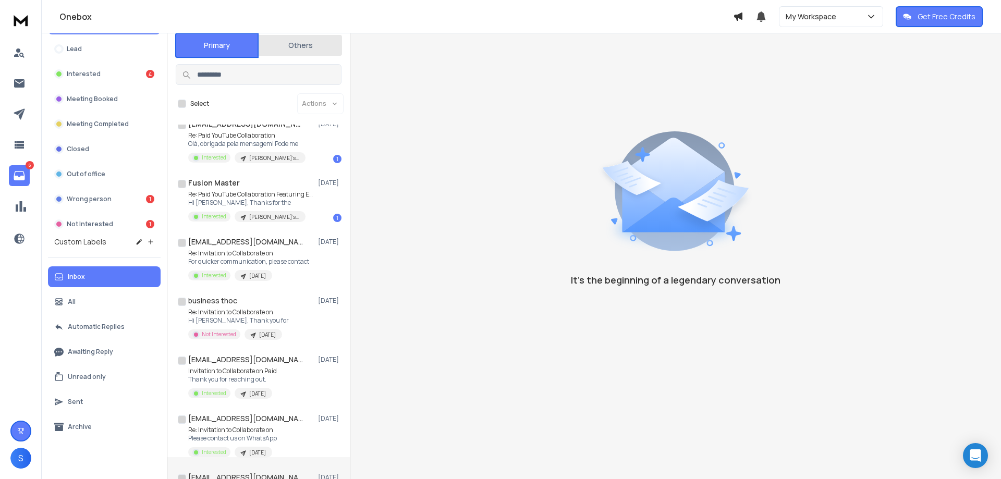
type button "on"
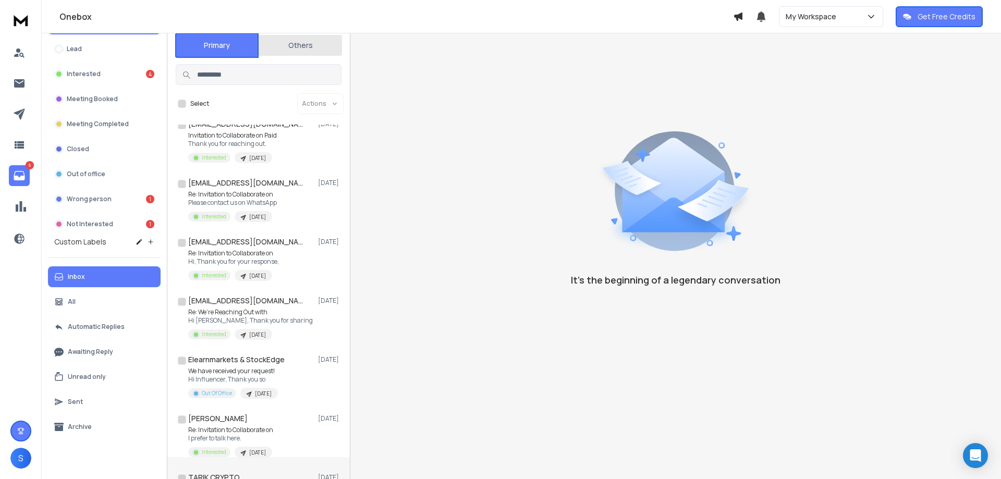
type button "on"
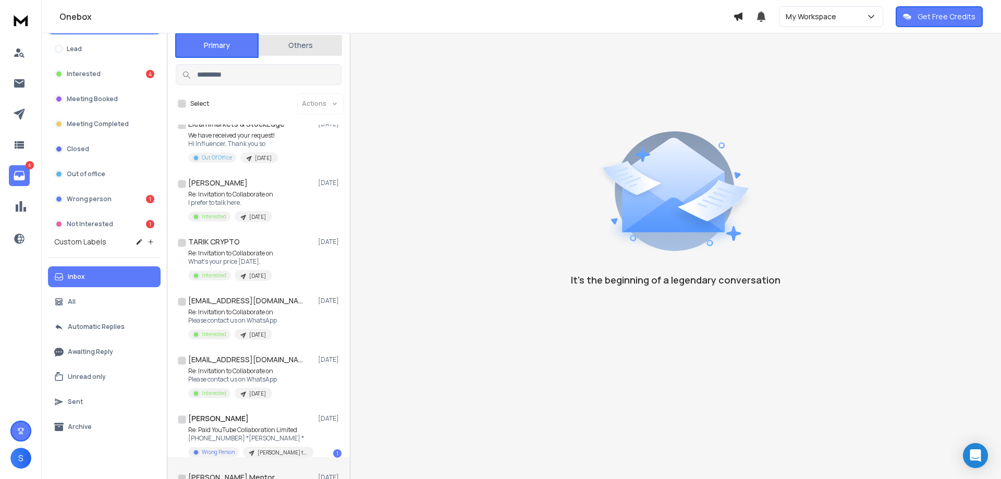
type button "on"
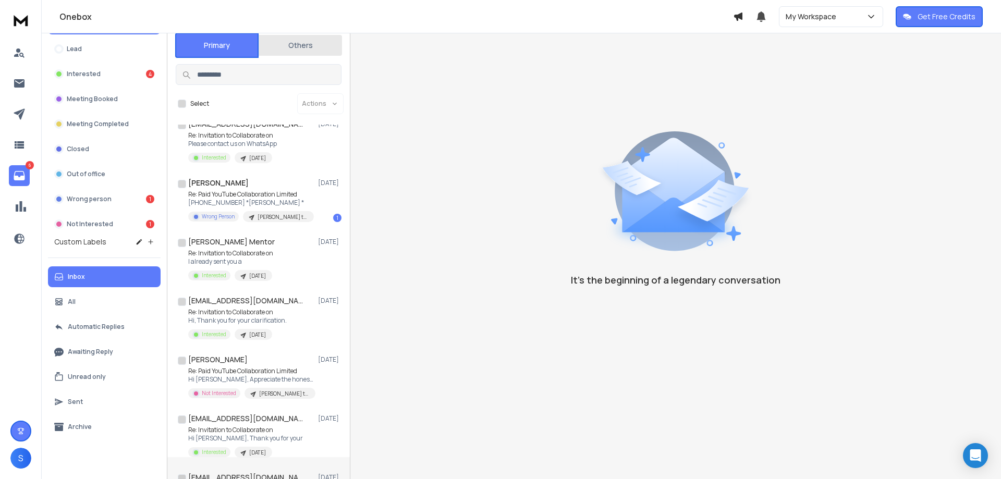
type button "on"
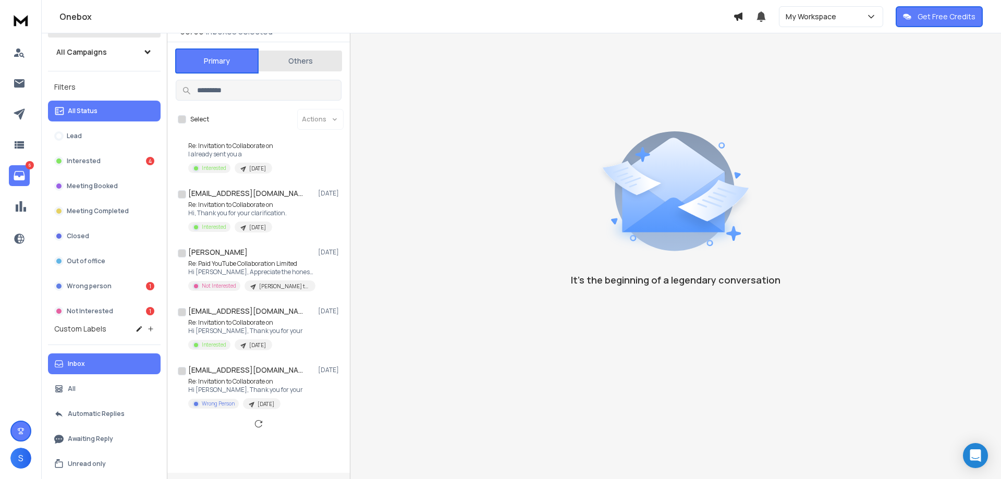
scroll to position [2489, 0]
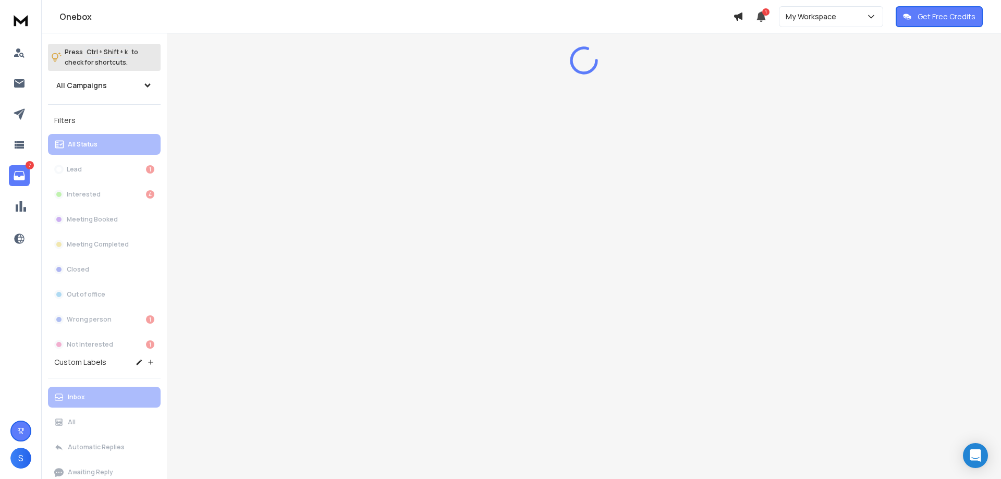
click at [461, 109] on div "Press Ctrl + Shift + k to check for shortcuts. All Campaigns All Campaigns Filt…" at bounding box center [522, 272] width 960 height 479
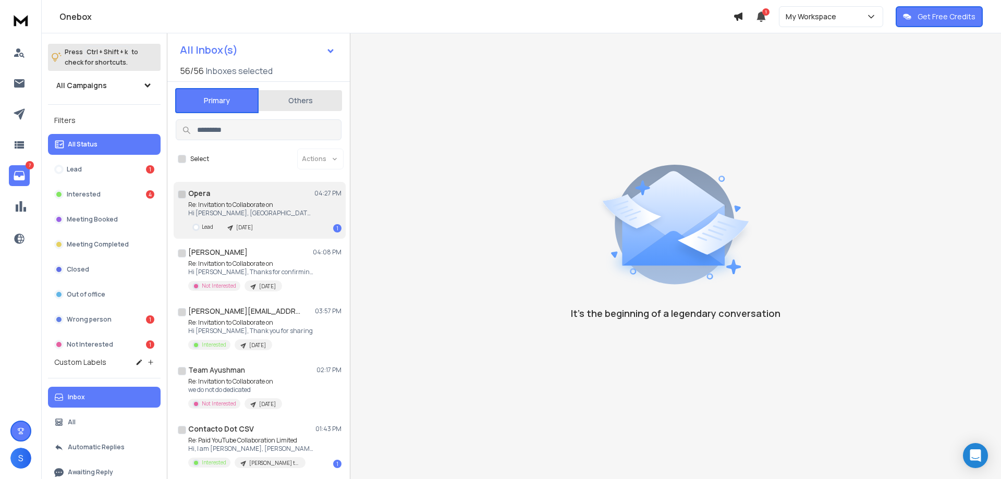
click at [235, 201] on p "Re: Invitation to Collaborate on" at bounding box center [250, 205] width 125 height 8
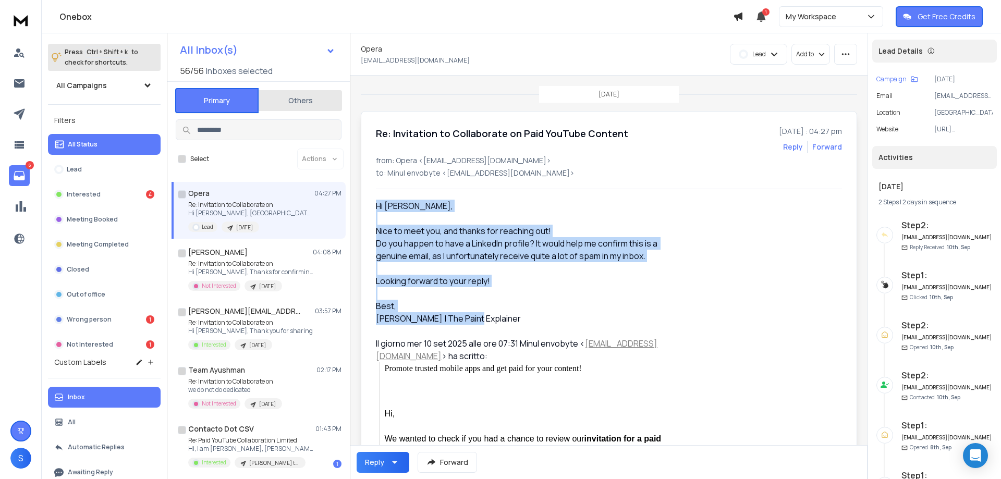
drag, startPoint x: 370, startPoint y: 199, endPoint x: 480, endPoint y: 319, distance: 162.0
copy div "Hi [PERSON_NAME], [GEOGRAPHIC_DATA] to meet you, and thanks for reaching out! D…"
click at [383, 464] on div "Reply" at bounding box center [374, 462] width 19 height 10
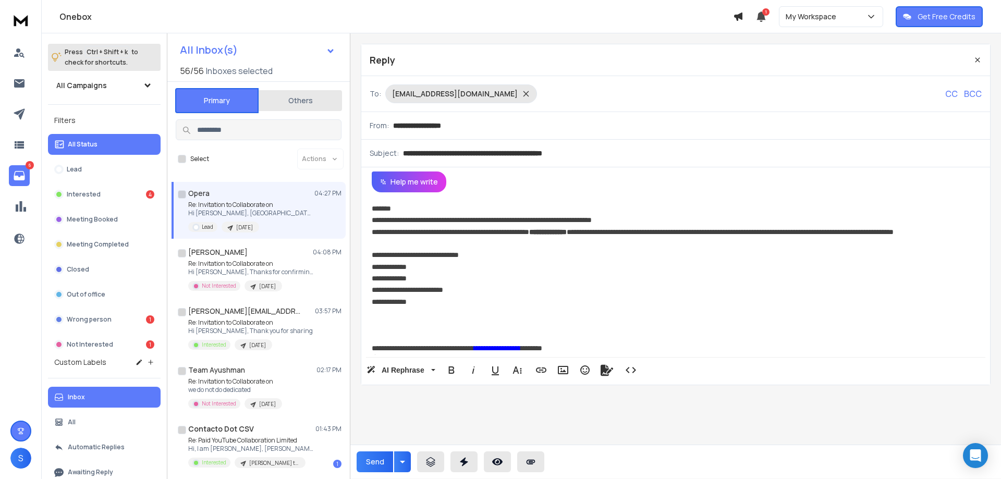
click at [416, 205] on p "*******" at bounding box center [670, 208] width 597 height 11
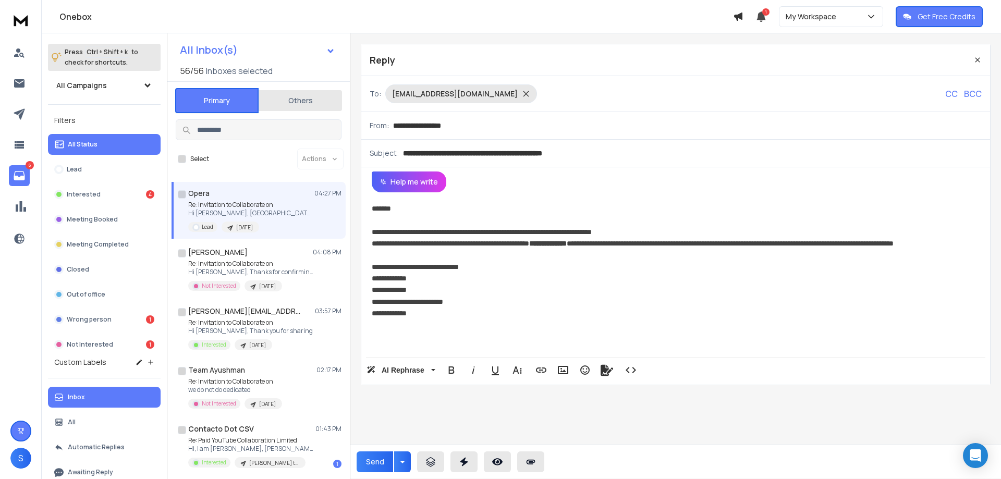
click at [643, 235] on p "**********" at bounding box center [670, 231] width 597 height 11
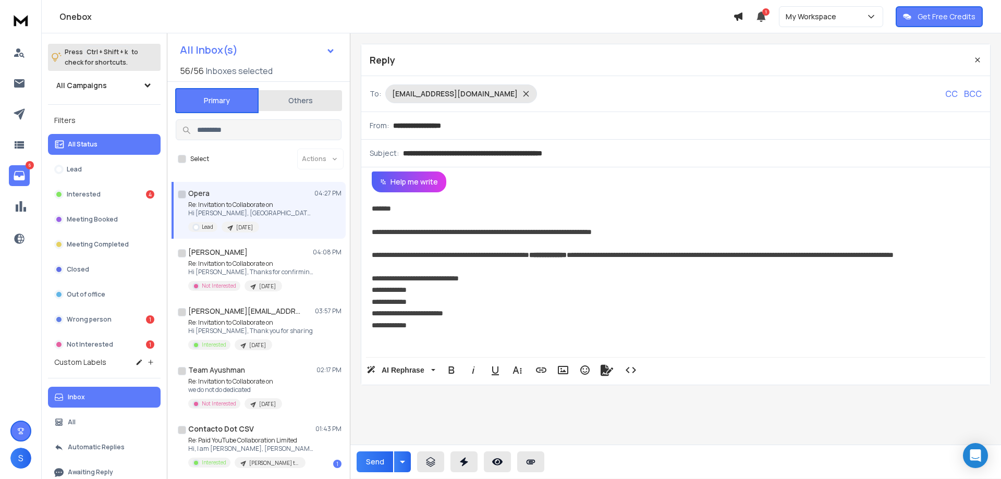
click at [511, 270] on p "**********" at bounding box center [670, 260] width 597 height 23
drag, startPoint x: 742, startPoint y: 255, endPoint x: 788, endPoint y: 256, distance: 45.9
click at [788, 256] on p "**********" at bounding box center [670, 260] width 597 height 23
click at [451, 376] on icon "button" at bounding box center [451, 370] width 13 height 13
drag, startPoint x: 845, startPoint y: 258, endPoint x: 879, endPoint y: 257, distance: 33.4
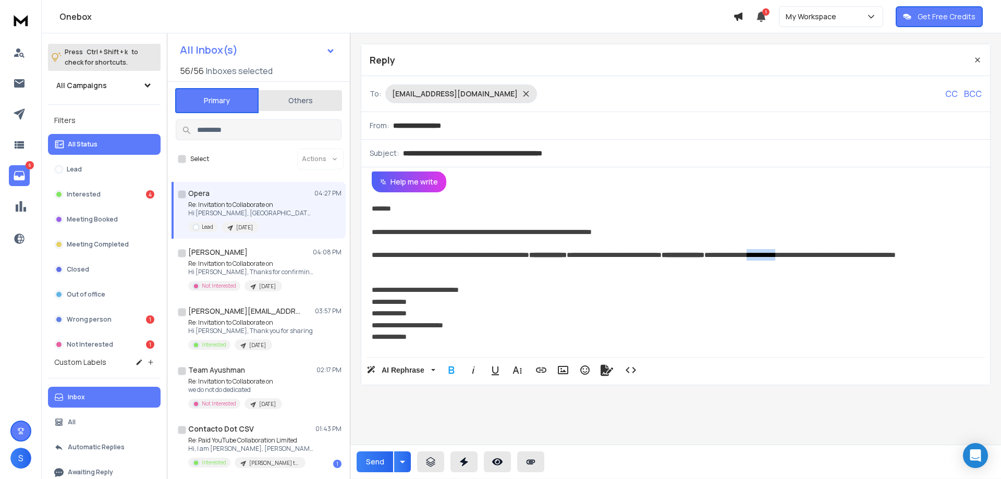
click at [879, 257] on p "**********" at bounding box center [670, 260] width 597 height 23
click at [458, 371] on button "Bold" at bounding box center [452, 370] width 20 height 21
click at [937, 280] on div at bounding box center [676, 278] width 608 height 11
click at [490, 272] on p "**********" at bounding box center [670, 260] width 597 height 23
click at [506, 291] on p "**********" at bounding box center [670, 289] width 597 height 11
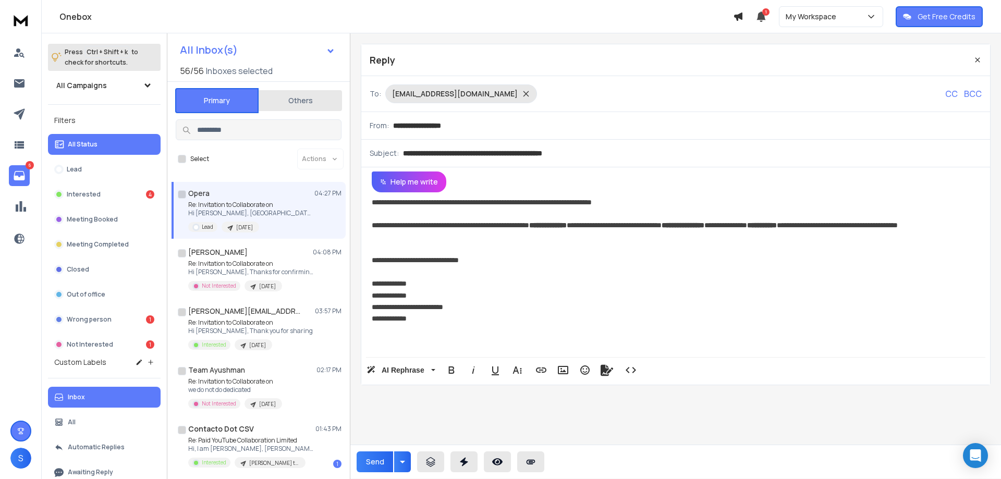
scroll to position [52, 0]
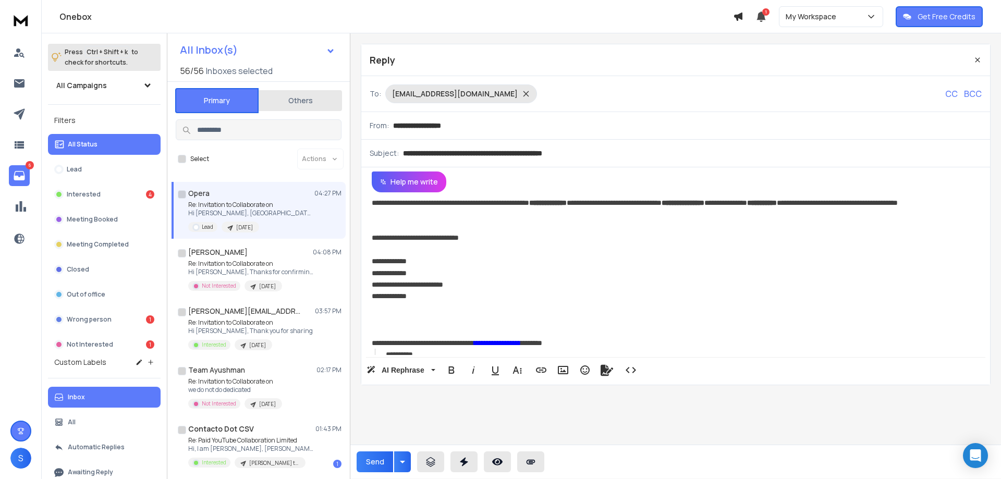
click at [407, 310] on div at bounding box center [674, 307] width 605 height 11
click at [373, 464] on button "Send" at bounding box center [375, 462] width 37 height 21
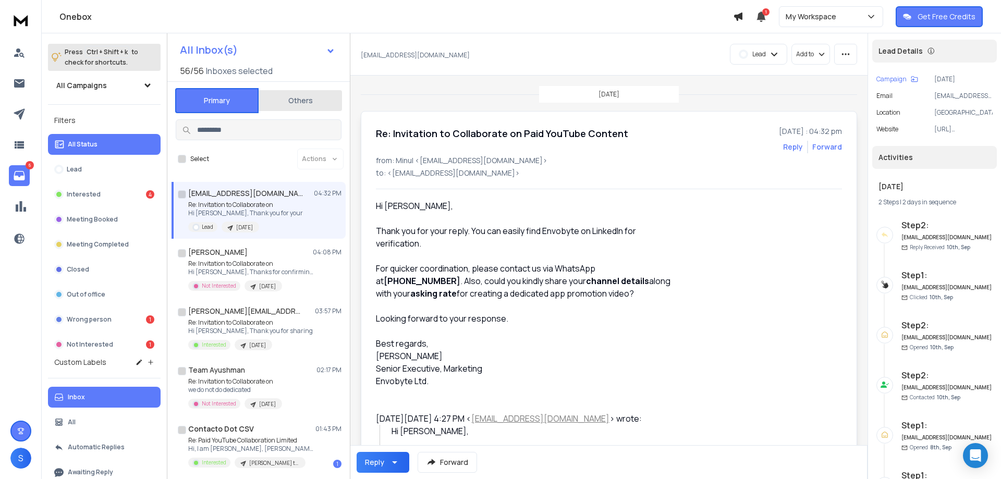
click at [976, 128] on p "[URL][DOMAIN_NAME]" at bounding box center [964, 129] width 58 height 8
drag, startPoint x: 383, startPoint y: 175, endPoint x: 509, endPoint y: 180, distance: 125.8
click at [419, 28] on div "Onebox 1 My Workspace Get Free Credits" at bounding box center [500, 16] width 1001 height 33
click at [394, 206] on div "Hi [PERSON_NAME]," at bounding box center [528, 206] width 305 height 13
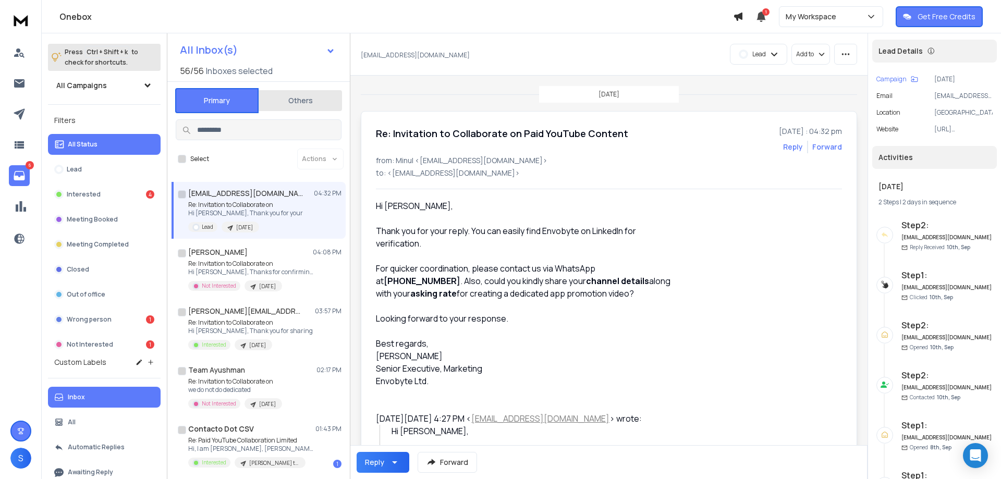
click at [647, 249] on div "Thank you for your reply. You can easily find Envobyte on LinkedIn for verifica…" at bounding box center [528, 237] width 305 height 25
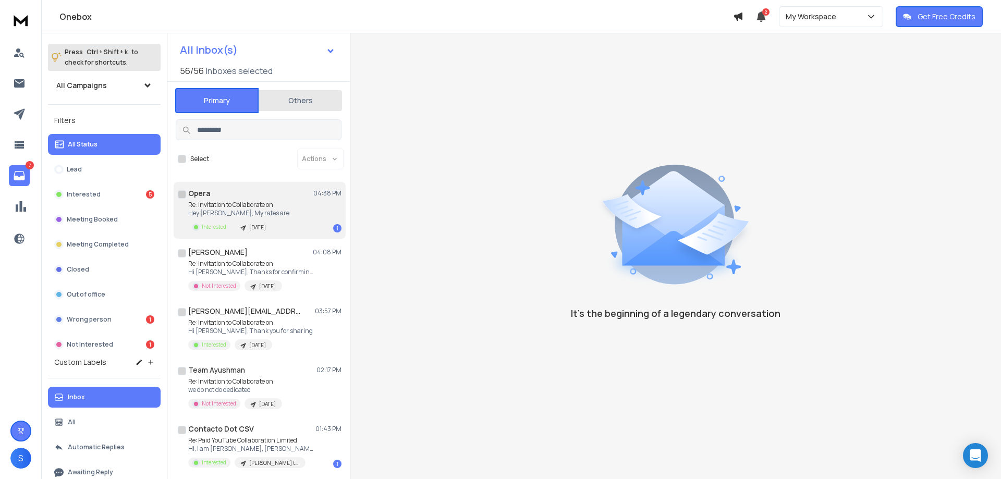
click at [281, 214] on p "Hey [PERSON_NAME], My rates are" at bounding box center [238, 213] width 101 height 8
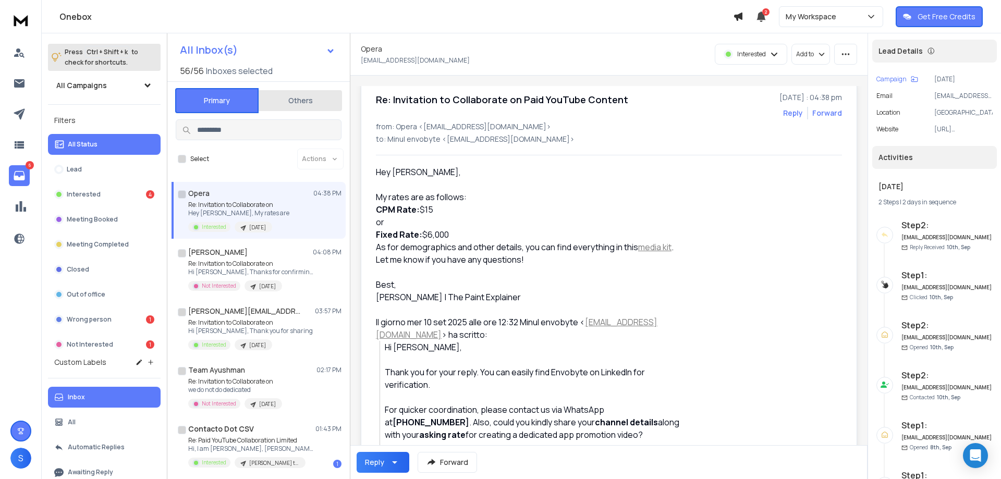
scroll to position [52, 0]
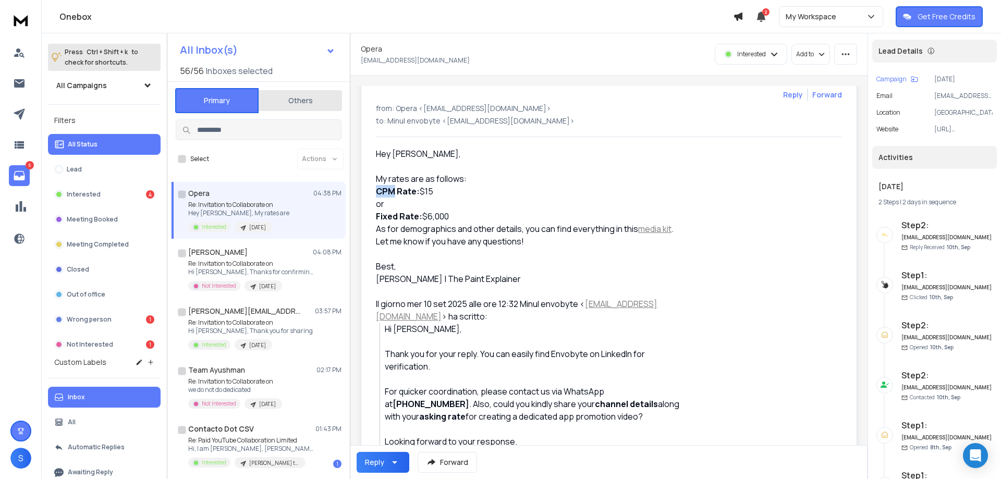
drag, startPoint x: 374, startPoint y: 188, endPoint x: 395, endPoint y: 189, distance: 20.4
copy strong "CPM"
click at [524, 187] on p "CPM Rate: $15" at bounding box center [528, 191] width 305 height 13
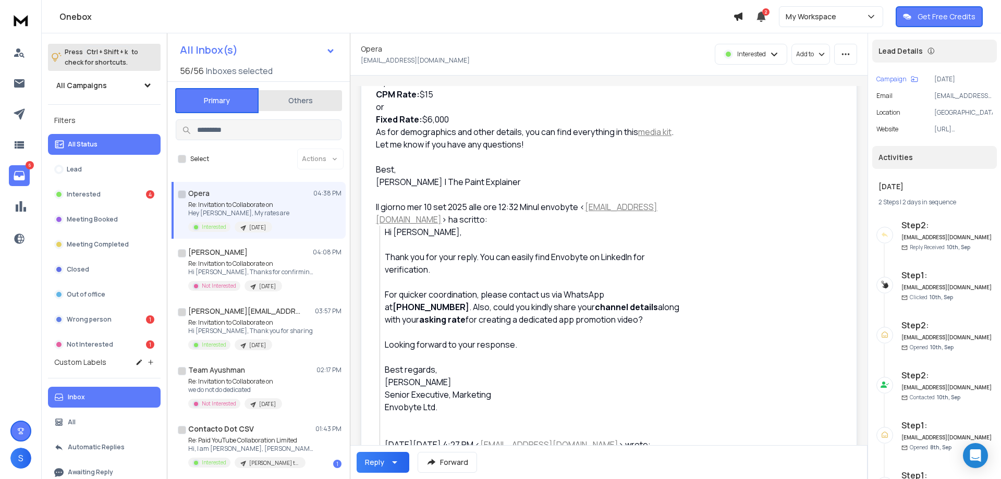
scroll to position [59, 0]
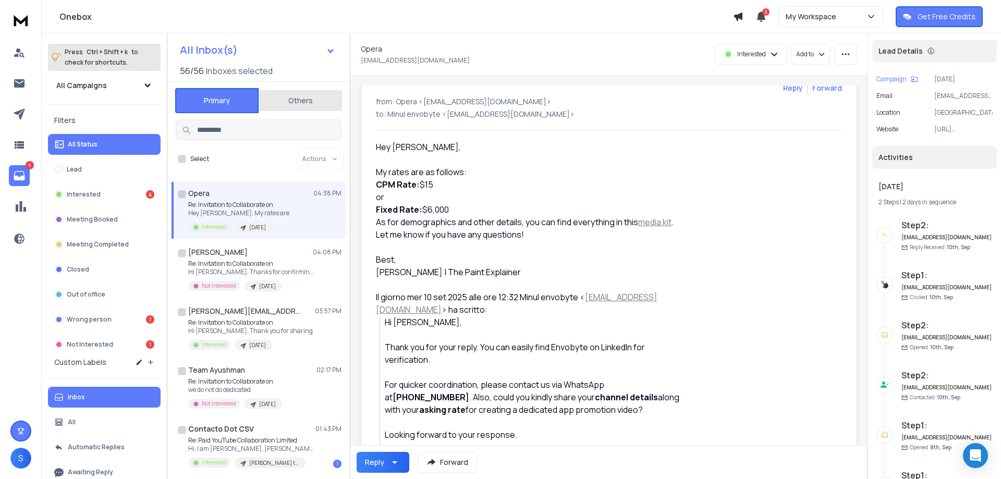
click at [669, 221] on link "media kit" at bounding box center [654, 221] width 33 height 11
drag, startPoint x: 418, startPoint y: 185, endPoint x: 438, endPoint y: 183, distance: 20.0
click at [438, 183] on p "CPM Rate: $15" at bounding box center [528, 184] width 305 height 13
click at [668, 164] on div at bounding box center [528, 159] width 305 height 13
drag, startPoint x: 421, startPoint y: 184, endPoint x: 483, endPoint y: 184, distance: 61.5
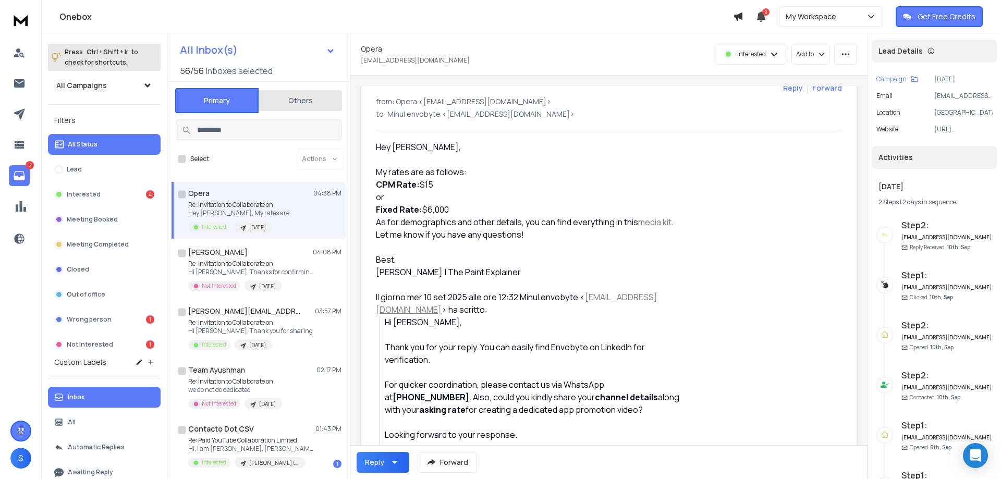
click at [483, 184] on p "CPM Rate: $15" at bounding box center [528, 184] width 305 height 13
click at [503, 186] on p "CPM Rate: $15" at bounding box center [528, 184] width 305 height 13
click at [502, 189] on p "CPM Rate: $15" at bounding box center [528, 184] width 305 height 13
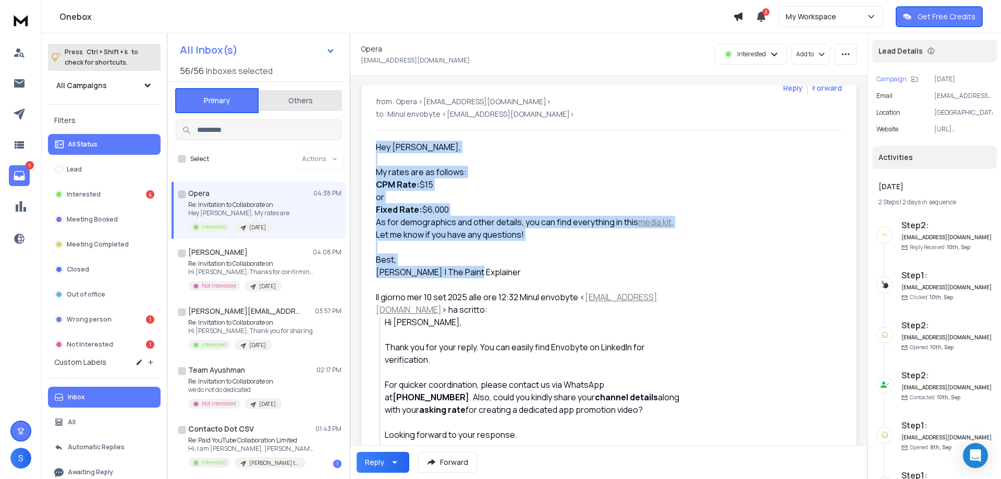
drag, startPoint x: 375, startPoint y: 140, endPoint x: 489, endPoint y: 268, distance: 171.8
copy div "Hey Hassan, My rates are as follows: CPM Rate: $15 or Fixed Rate: $6,000 As for…"
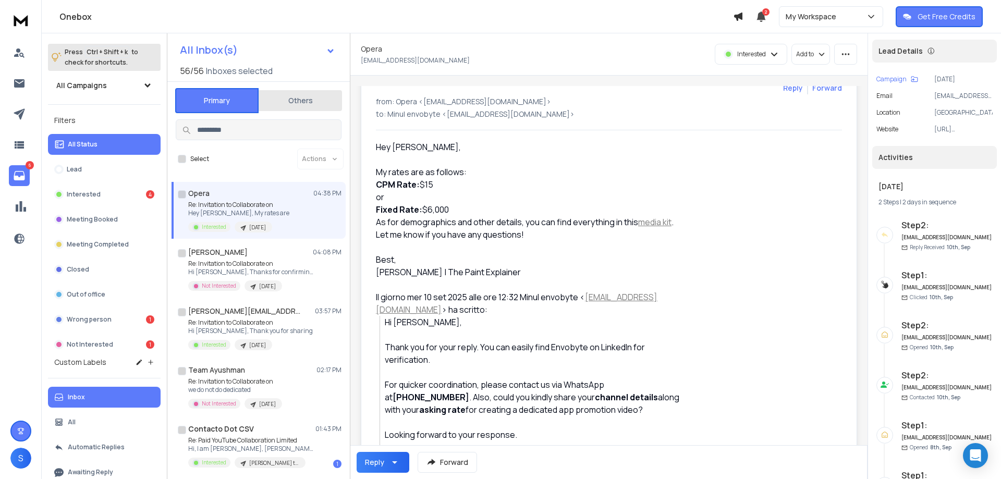
click at [950, 123] on div "Campaign September 08, 2025 Email operamp4@gmail.com location USA website https…" at bounding box center [935, 104] width 125 height 83
click at [986, 129] on p "https://www.youtube.com/@ThePaintExplainer/videos" at bounding box center [964, 129] width 58 height 8
click at [671, 219] on link "media kit" at bounding box center [654, 221] width 33 height 11
click at [370, 462] on div "Reply" at bounding box center [374, 462] width 19 height 10
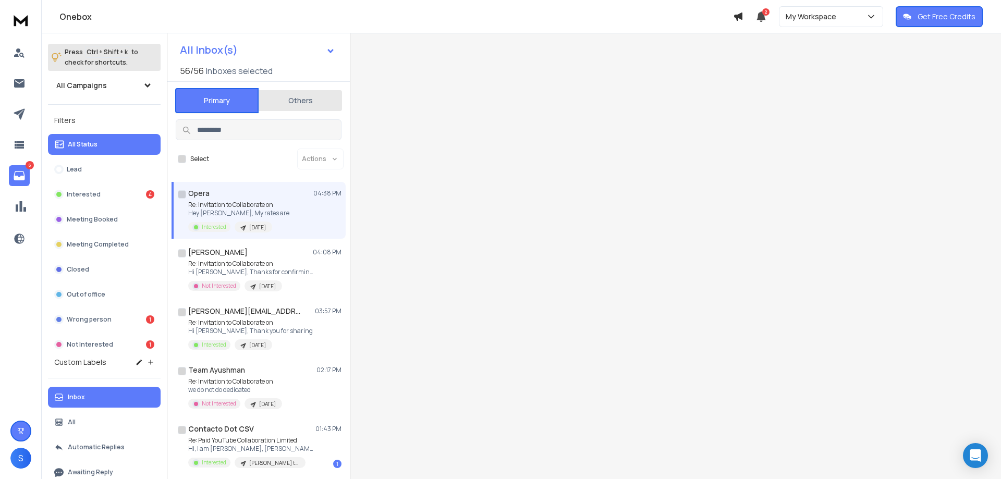
scroll to position [0, 0]
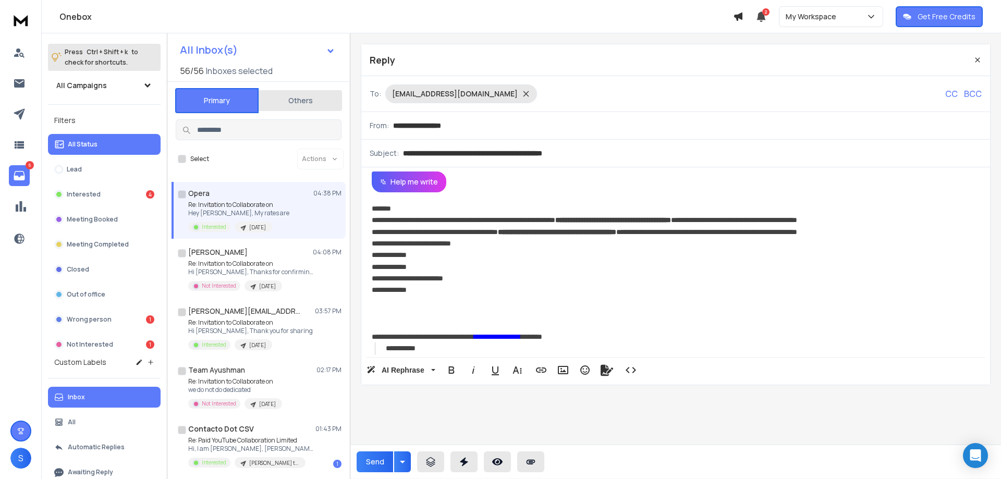
click at [432, 212] on p "*******" at bounding box center [670, 208] width 597 height 11
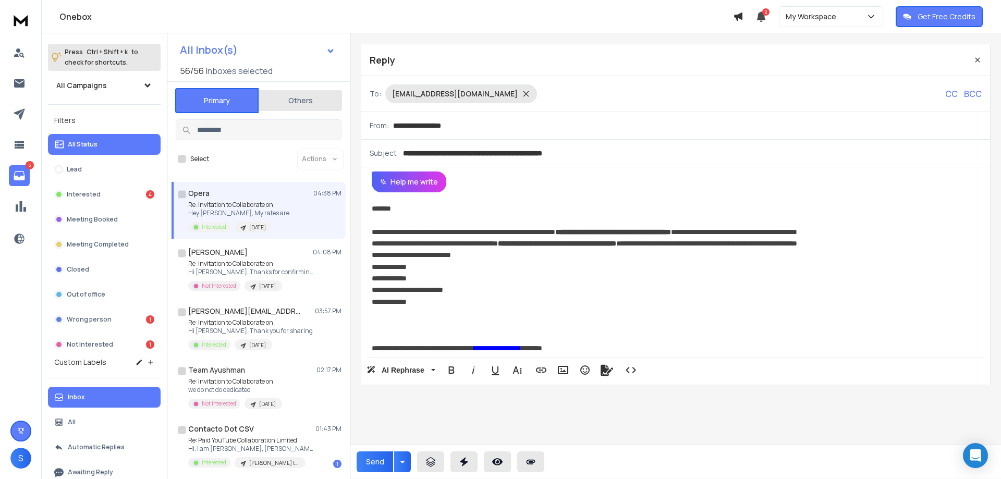
click at [921, 240] on p "**********" at bounding box center [670, 243] width 597 height 11
click at [610, 269] on p "**********" at bounding box center [670, 266] width 597 height 11
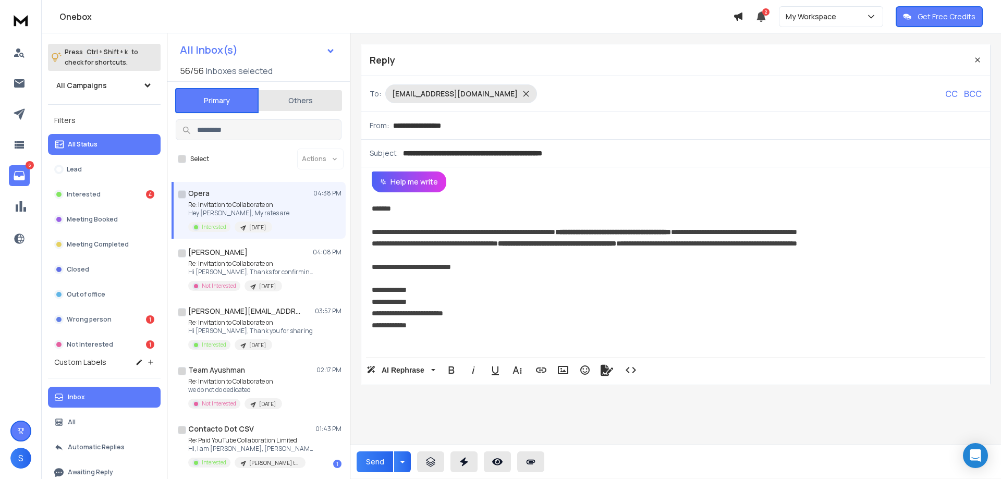
click at [456, 340] on div at bounding box center [676, 336] width 608 height 11
click at [620, 300] on p "**********" at bounding box center [670, 307] width 597 height 47
click at [612, 308] on p "**********" at bounding box center [670, 307] width 597 height 47
click at [442, 331] on div at bounding box center [676, 336] width 608 height 11
click at [442, 329] on p "**********" at bounding box center [670, 307] width 597 height 47
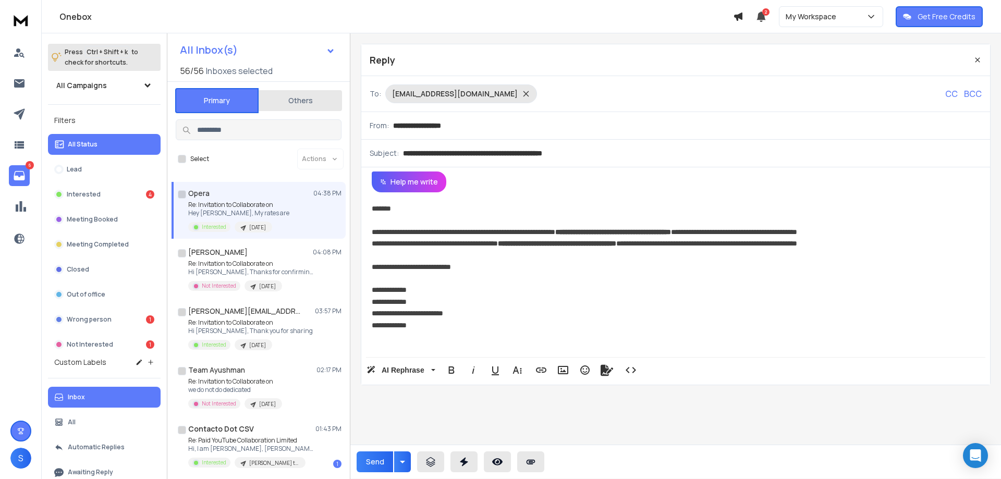
click at [377, 458] on button "Send" at bounding box center [375, 462] width 37 height 21
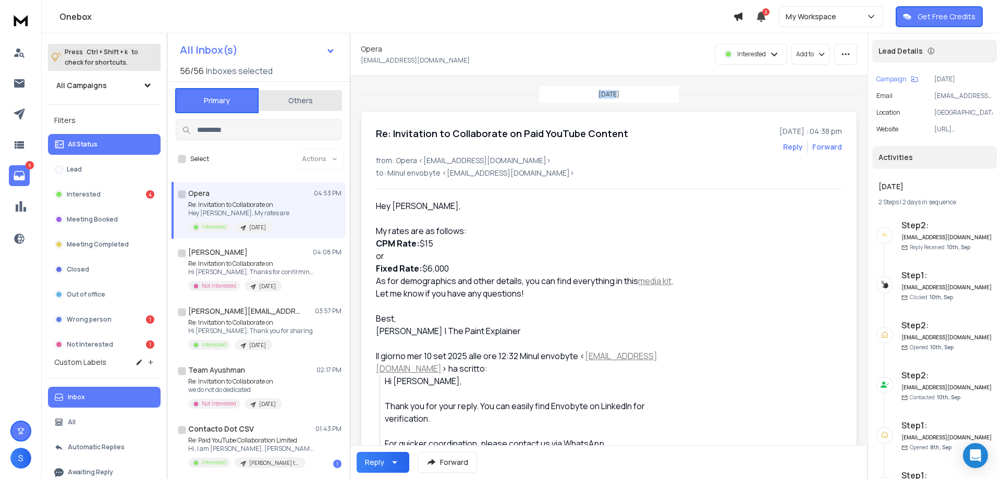
drag, startPoint x: 590, startPoint y: 92, endPoint x: 626, endPoint y: 94, distance: 36.0
click at [626, 94] on div "[DATE]" at bounding box center [608, 94] width 139 height 17
click at [547, 18] on h1 "Onebox" at bounding box center [396, 16] width 674 height 13
click at [504, 11] on h1 "Onebox" at bounding box center [396, 16] width 674 height 13
click at [326, 54] on icon at bounding box center [330, 50] width 9 height 9
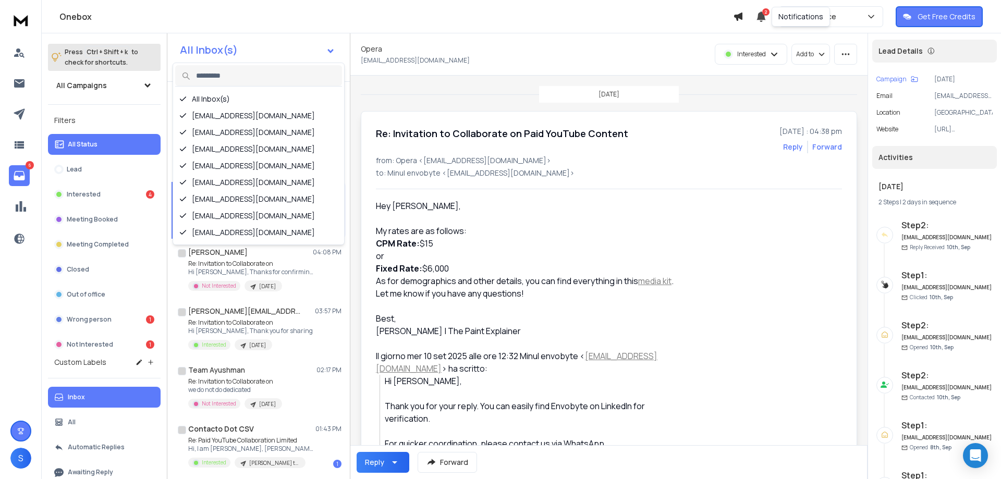
click at [761, 18] on icon at bounding box center [761, 16] width 9 height 10
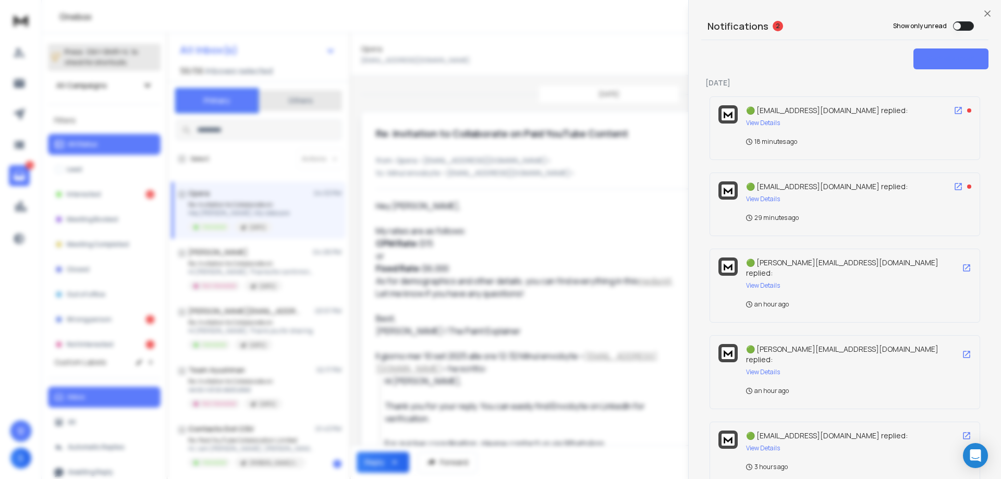
click at [954, 64] on button "Mark all as read" at bounding box center [951, 59] width 75 height 21
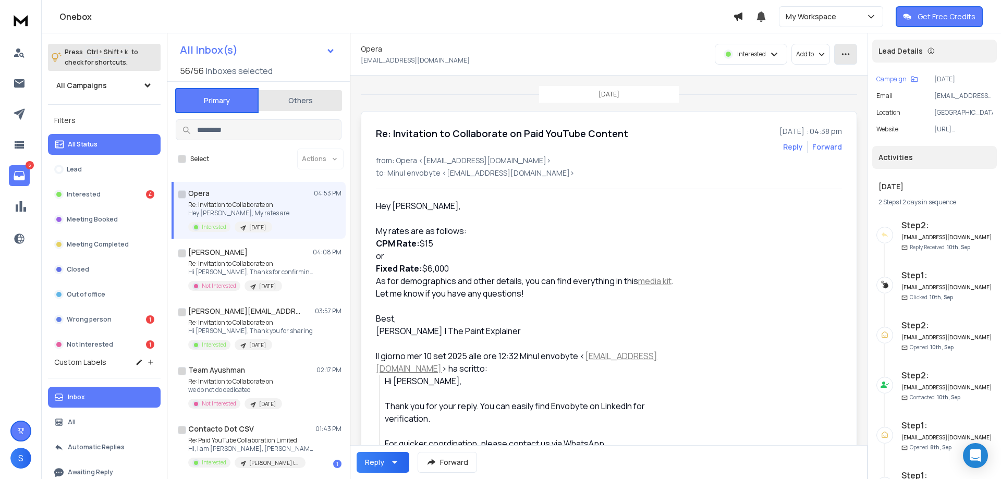
click at [844, 55] on icon "button" at bounding box center [845, 54] width 9 height 9
click at [622, 56] on div "Interested Add to" at bounding box center [734, 54] width 245 height 21
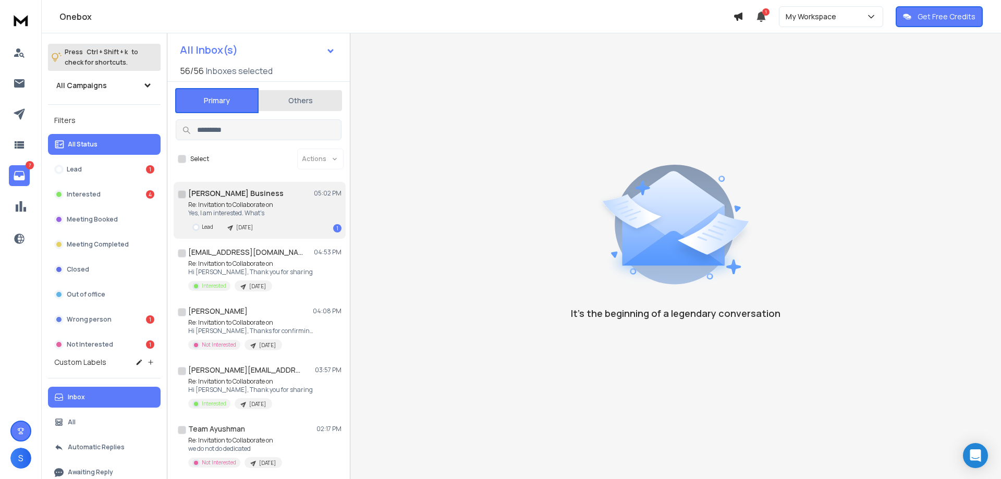
click at [296, 204] on div "Re: Invitation to Collaborate on Yes, I am interested. What's Lead [DATE] 1" at bounding box center [264, 217] width 153 height 32
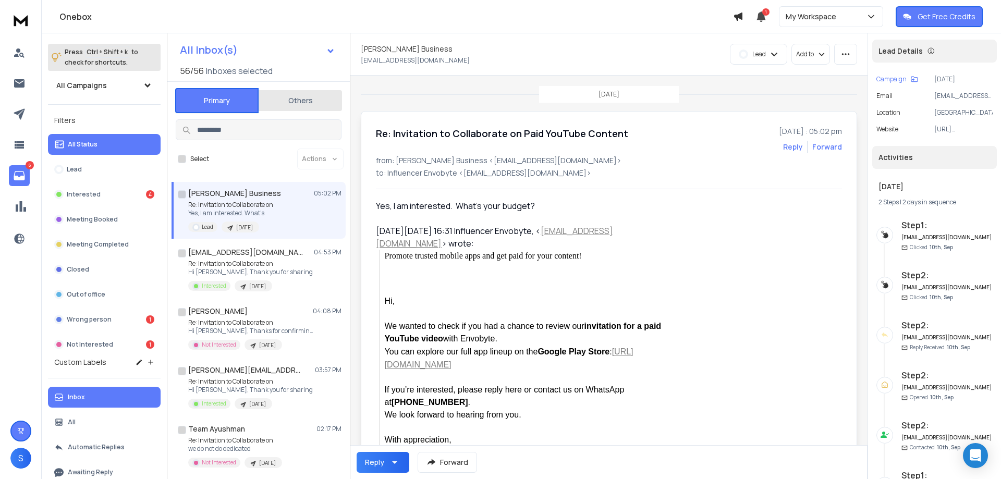
drag, startPoint x: 373, startPoint y: 209, endPoint x: 573, endPoint y: 212, distance: 199.3
copy div "Yes, I am interested. What's your budget?"
drag, startPoint x: 187, startPoint y: 189, endPoint x: 259, endPoint y: 195, distance: 72.7
click at [259, 195] on div "[PERSON_NAME] Business 05:02 PM Re: Invitation to Collaborate on Yes, I am inte…" at bounding box center [260, 210] width 172 height 57
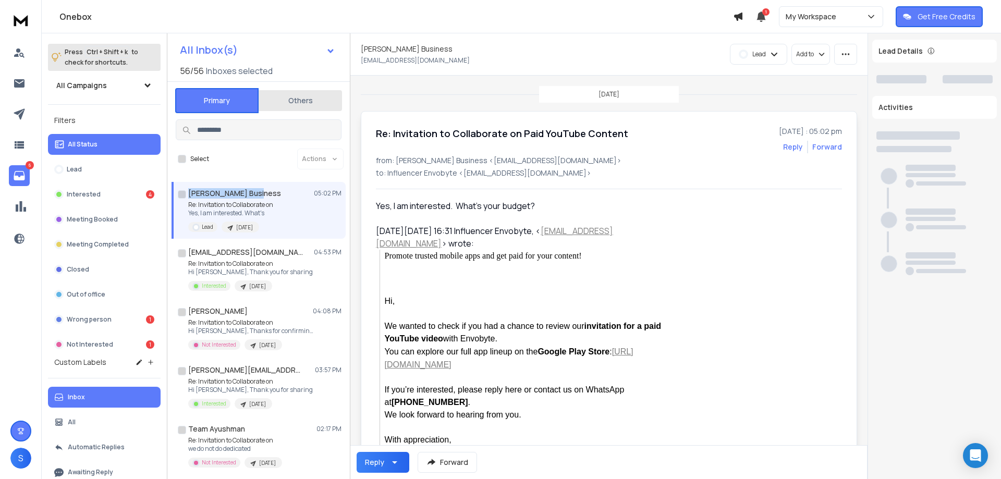
copy div "[PERSON_NAME] Business"
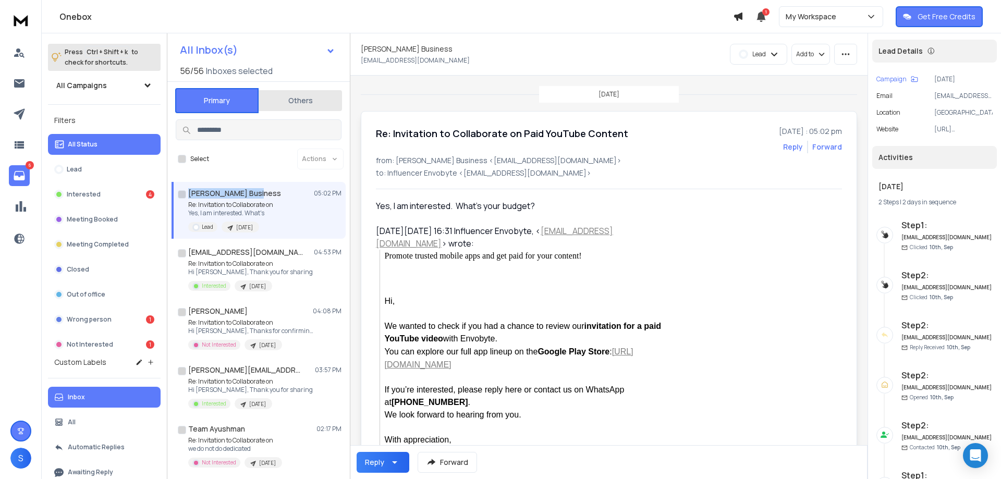
click at [380, 457] on button "Reply" at bounding box center [383, 462] width 53 height 21
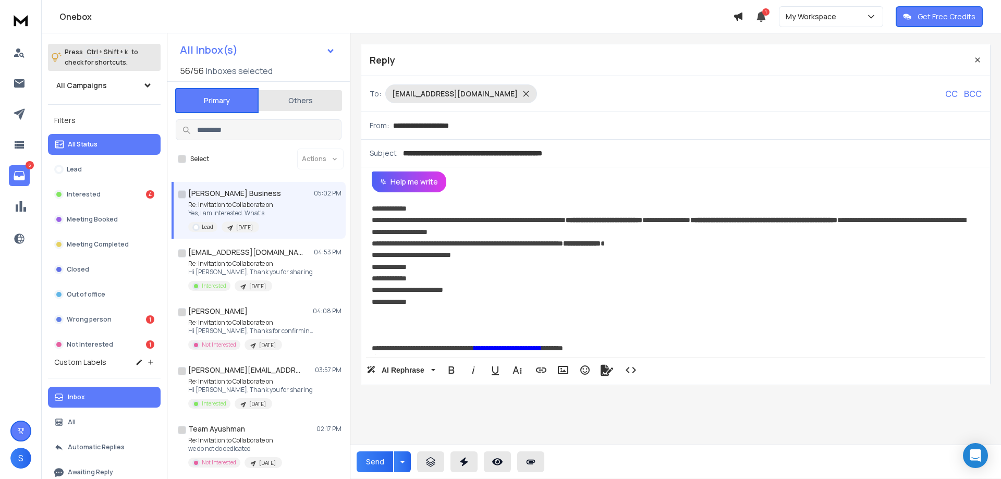
click at [433, 205] on p "**********" at bounding box center [670, 208] width 597 height 11
click at [389, 208] on p "**********" at bounding box center [670, 208] width 597 height 11
click at [423, 208] on p "**********" at bounding box center [670, 208] width 597 height 11
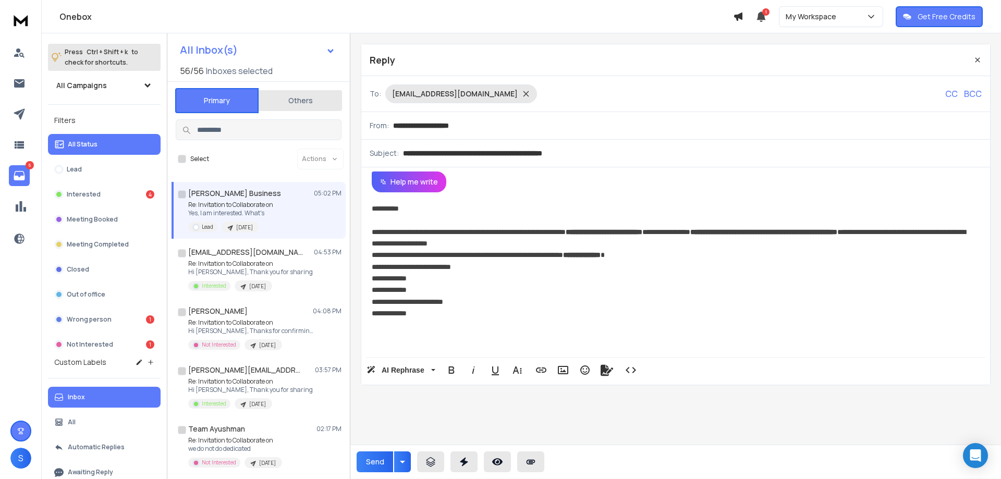
click at [638, 245] on p "**********" at bounding box center [670, 237] width 597 height 23
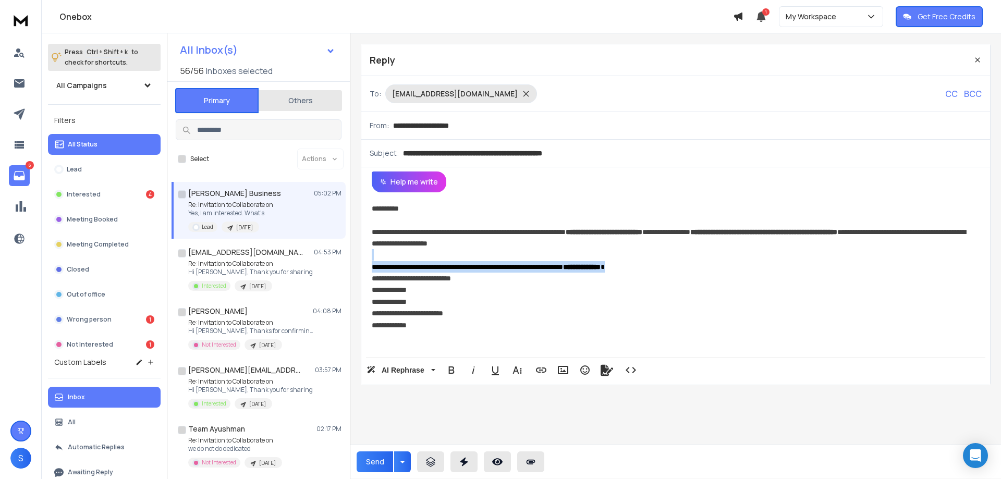
drag, startPoint x: 689, startPoint y: 260, endPoint x: 692, endPoint y: 265, distance: 5.6
click at [692, 265] on div "**********" at bounding box center [675, 273] width 629 height 163
click at [673, 270] on p "**********" at bounding box center [670, 266] width 597 height 11
click at [673, 269] on p "**********" at bounding box center [670, 266] width 597 height 11
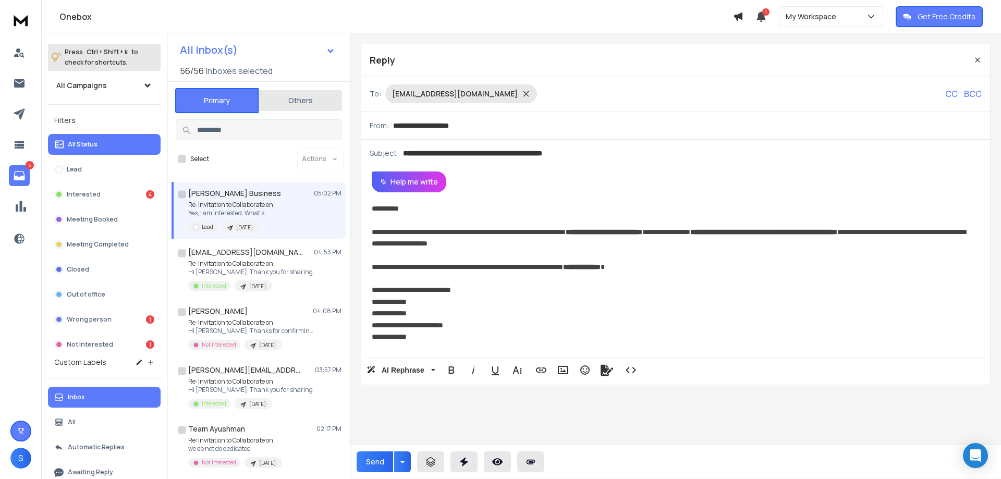
click at [543, 292] on p "**********" at bounding box center [670, 289] width 597 height 11
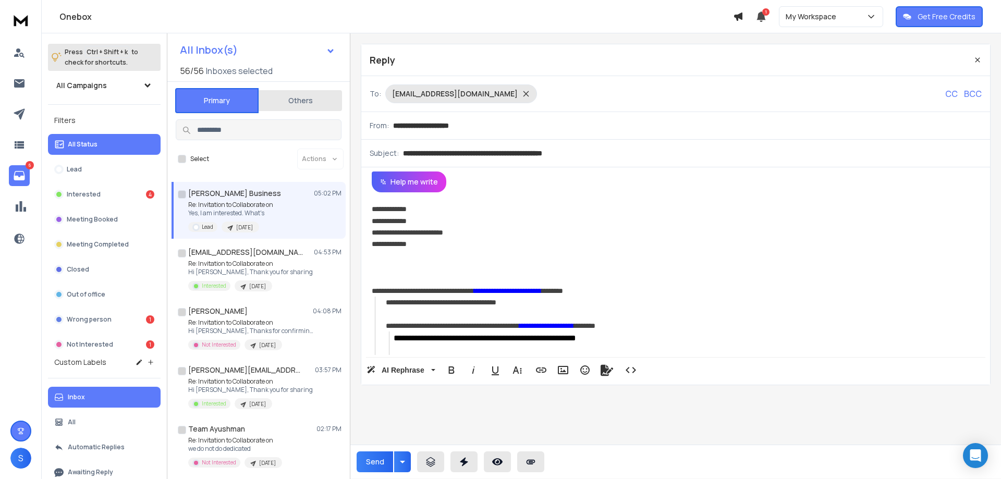
click at [409, 253] on div at bounding box center [674, 255] width 605 height 11
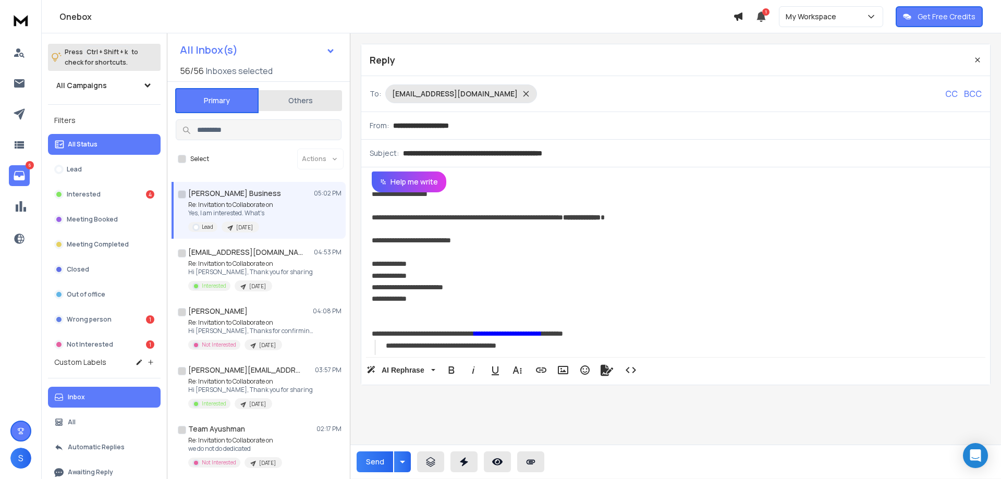
scroll to position [0, 0]
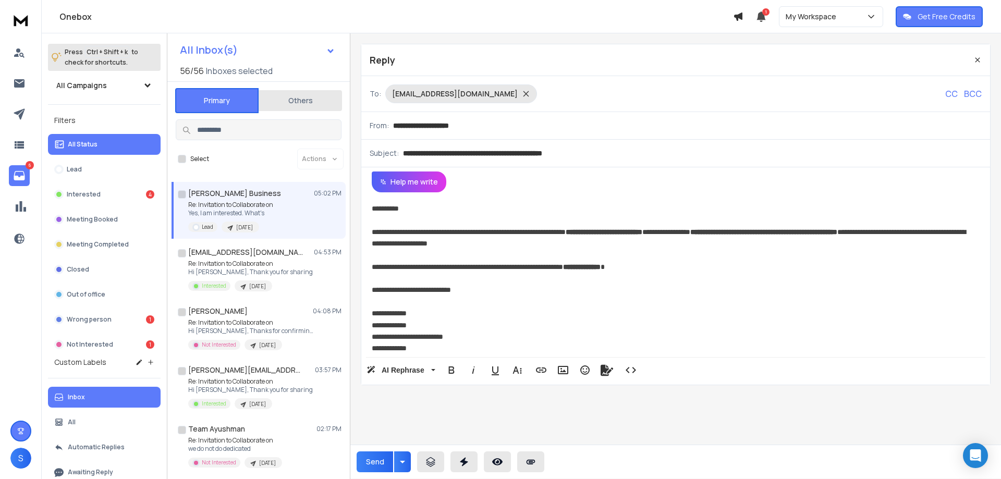
click at [370, 461] on button "Send" at bounding box center [375, 462] width 37 height 21
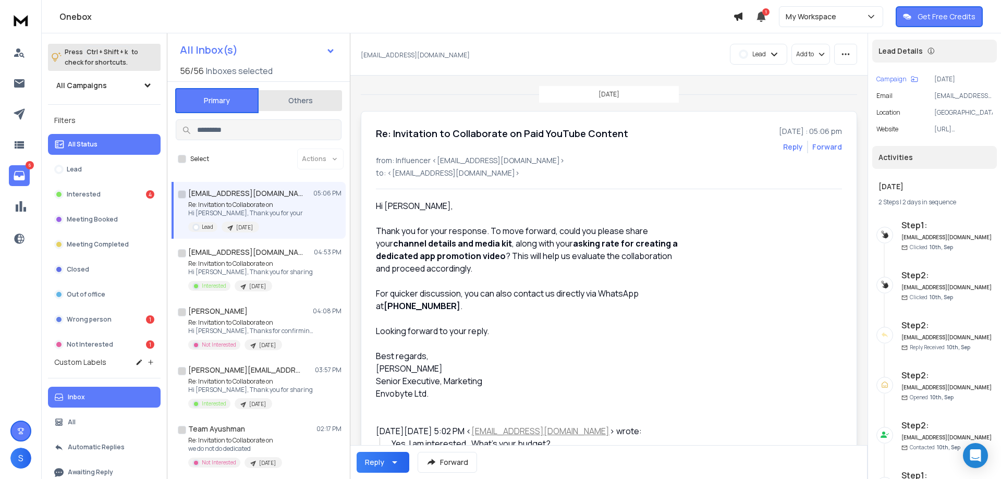
click at [958, 126] on p "[URL][DOMAIN_NAME]" at bounding box center [964, 129] width 58 height 8
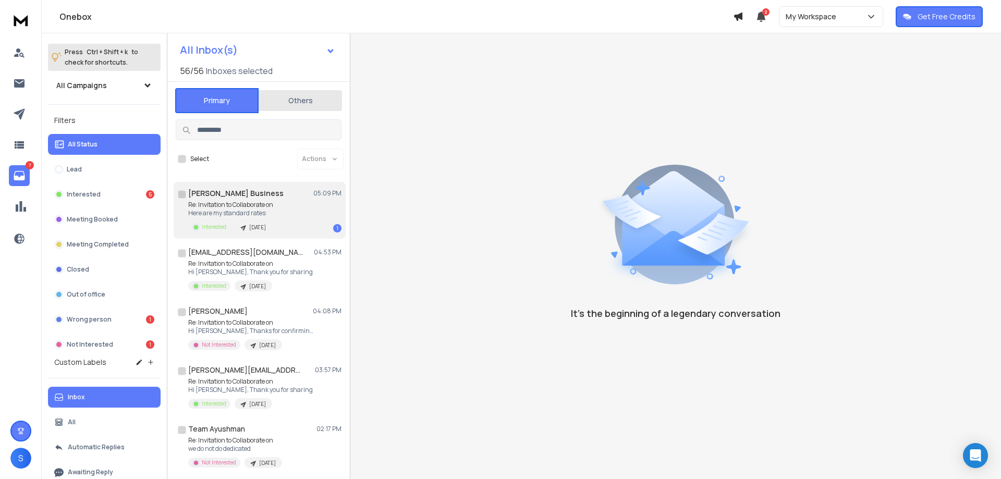
click at [269, 188] on div "[PERSON_NAME] Business 05:09 PM" at bounding box center [264, 193] width 153 height 10
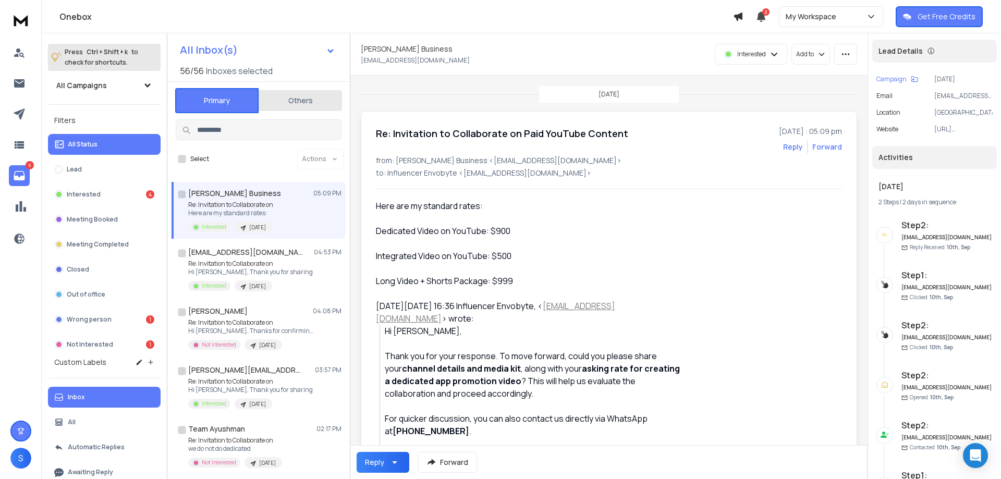
scroll to position [52, 0]
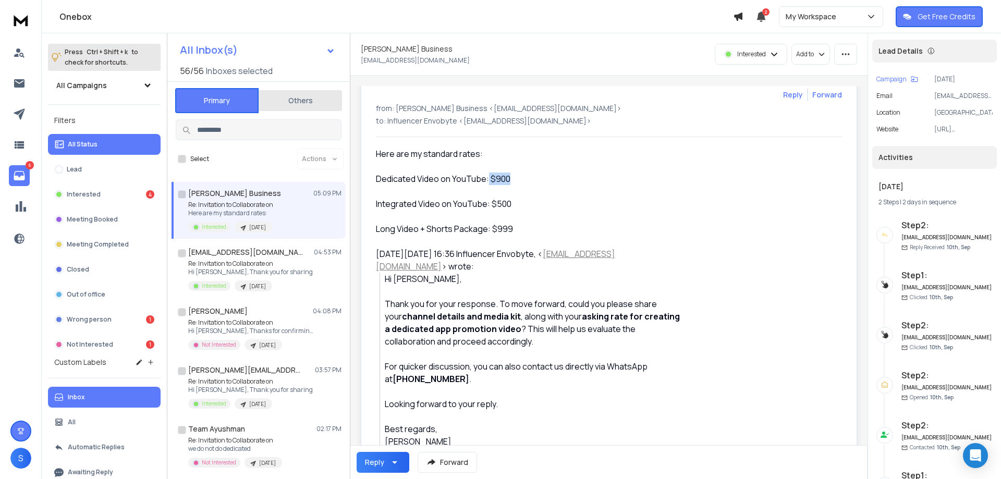
drag, startPoint x: 488, startPoint y: 181, endPoint x: 534, endPoint y: 181, distance: 45.9
click at [534, 181] on div "Dedicated Video on YouTube: $900" at bounding box center [528, 179] width 305 height 13
click at [560, 177] on div "Dedicated Video on YouTube: $900" at bounding box center [528, 179] width 305 height 13
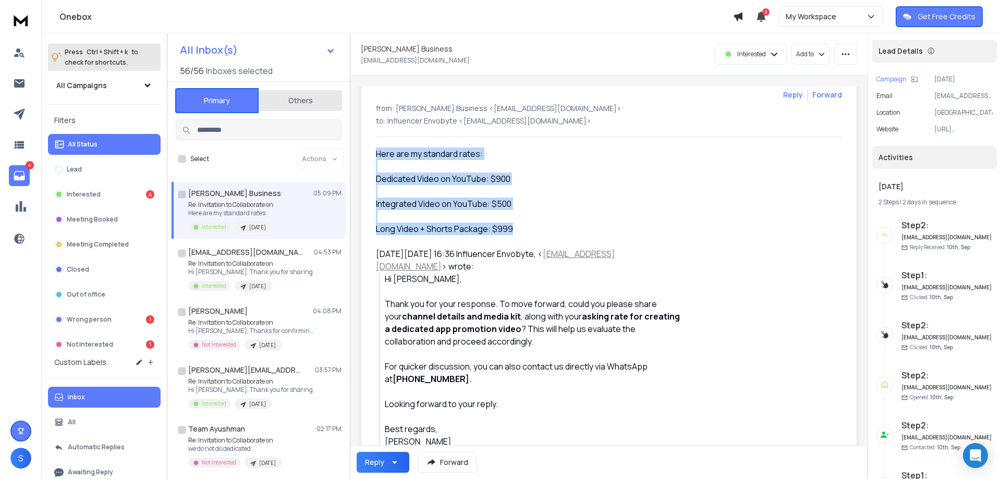
drag, startPoint x: 370, startPoint y: 150, endPoint x: 534, endPoint y: 228, distance: 181.2
copy div "Here are my standard rates: Dedicated Video on YouTube: $900 Integrated Video o…"
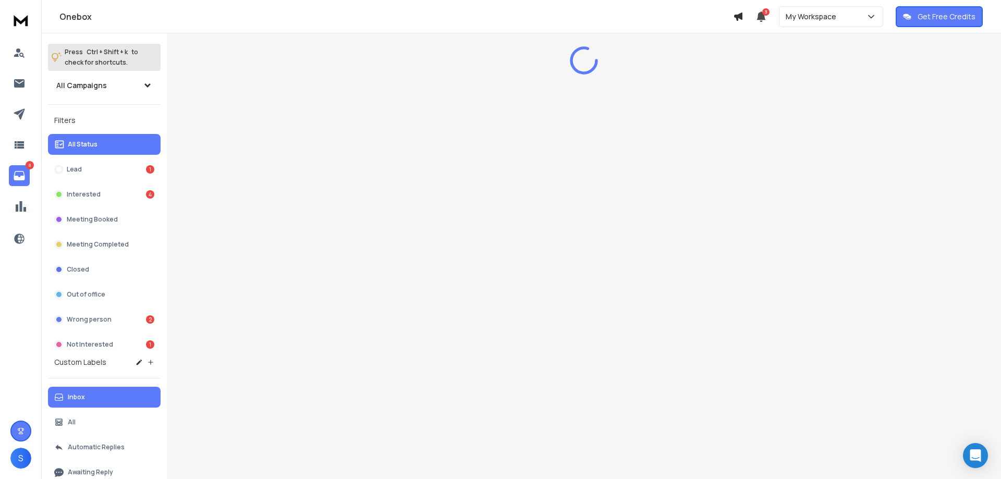
click at [378, 156] on div "Press Ctrl + Shift + k to check for shortcuts. All Campaigns All Campaigns Filt…" at bounding box center [522, 272] width 960 height 479
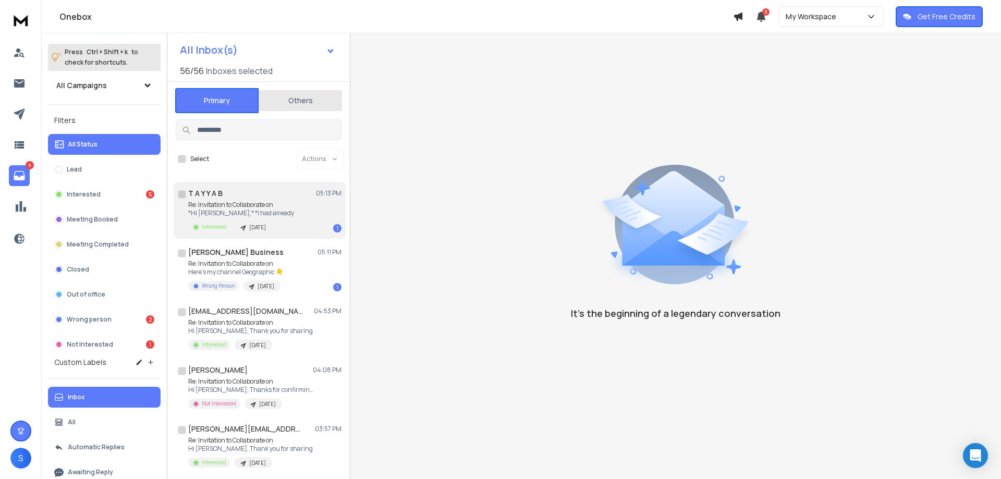
click at [269, 197] on div "T A Y Y A B 05:13 PM" at bounding box center [264, 193] width 153 height 10
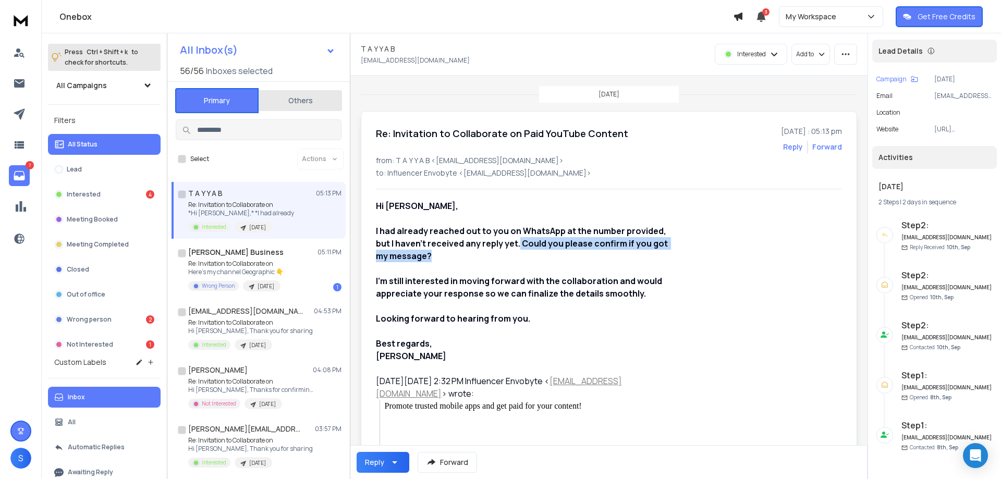
drag, startPoint x: 497, startPoint y: 244, endPoint x: 506, endPoint y: 258, distance: 16.9
click at [506, 258] on div "I had already reached out to you on WhatsApp at the number provided, but I have…" at bounding box center [528, 244] width 305 height 38
drag, startPoint x: 463, startPoint y: 263, endPoint x: 463, endPoint y: 270, distance: 6.3
click at [463, 268] on div at bounding box center [528, 268] width 305 height 13
click at [434, 353] on div "Tayyab Saifi" at bounding box center [528, 356] width 305 height 13
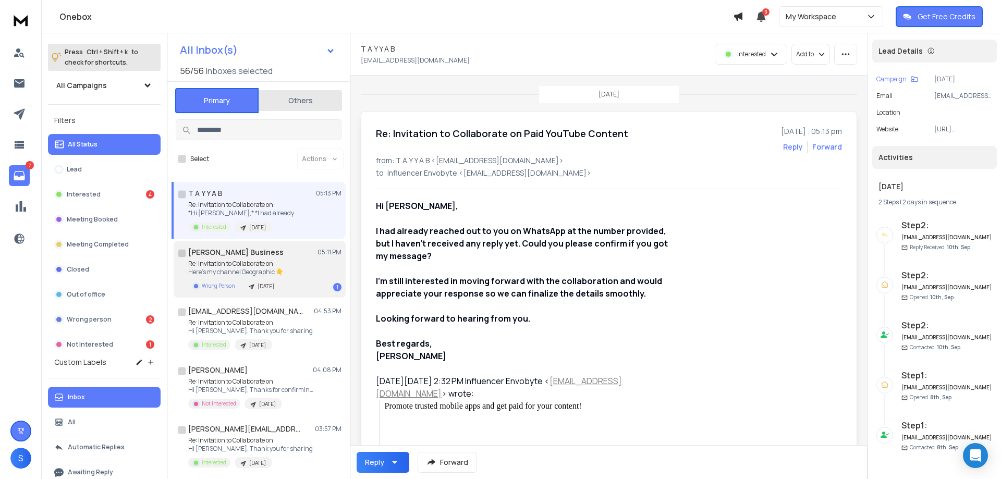
click at [275, 249] on div "Ai Akshit Business 05:11 PM" at bounding box center [264, 252] width 153 height 10
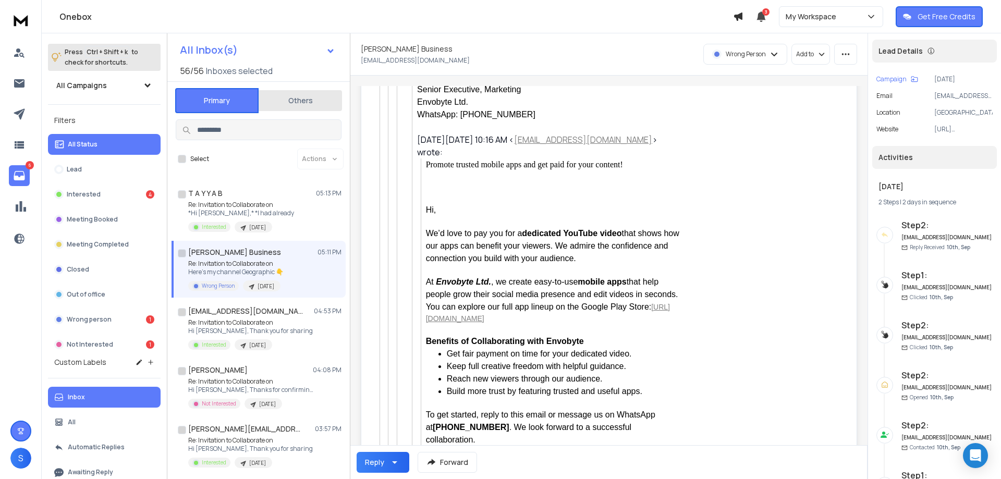
scroll to position [1144, 0]
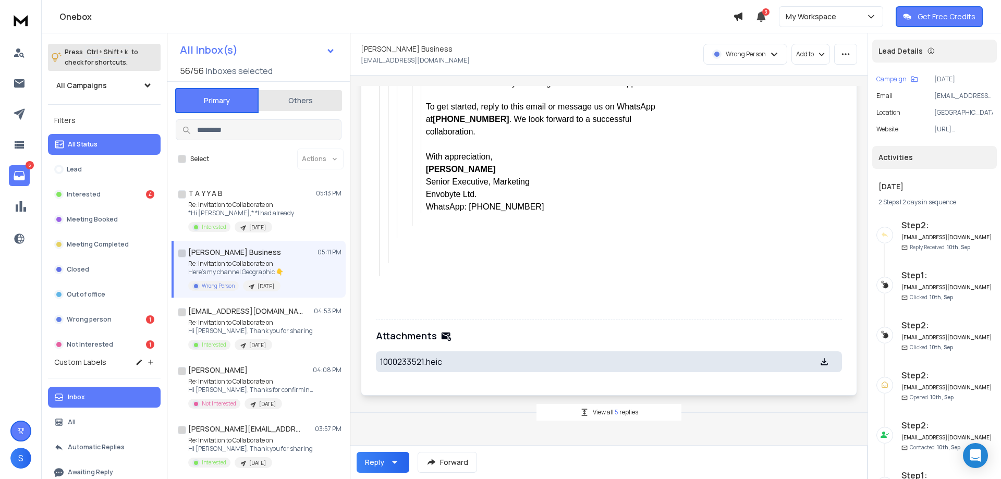
click at [821, 362] on icon at bounding box center [824, 361] width 7 height 7
click at [377, 466] on div "Reply" at bounding box center [374, 462] width 19 height 10
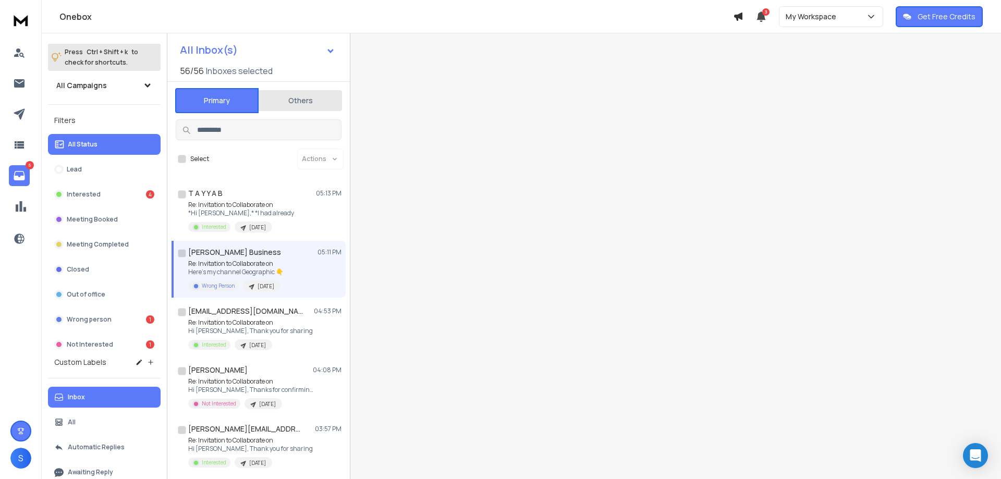
scroll to position [0, 0]
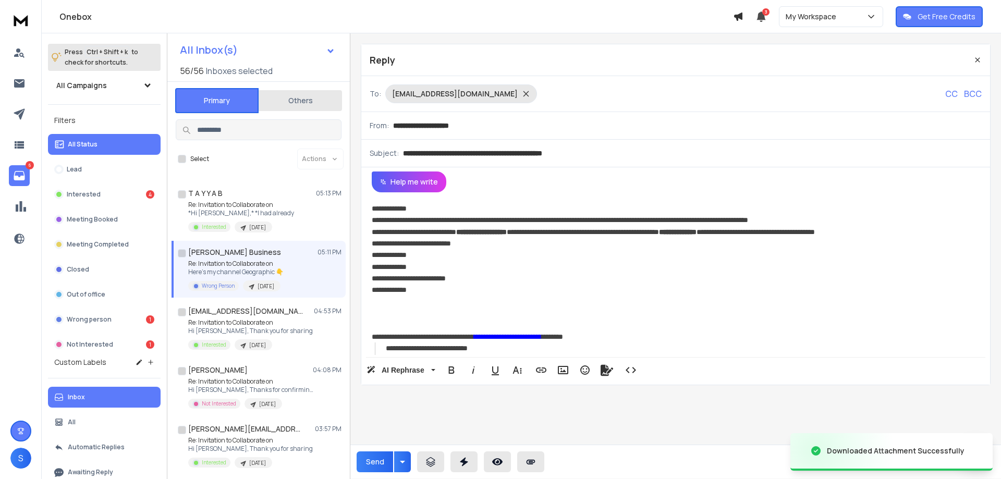
click at [421, 311] on div at bounding box center [676, 313] width 608 height 11
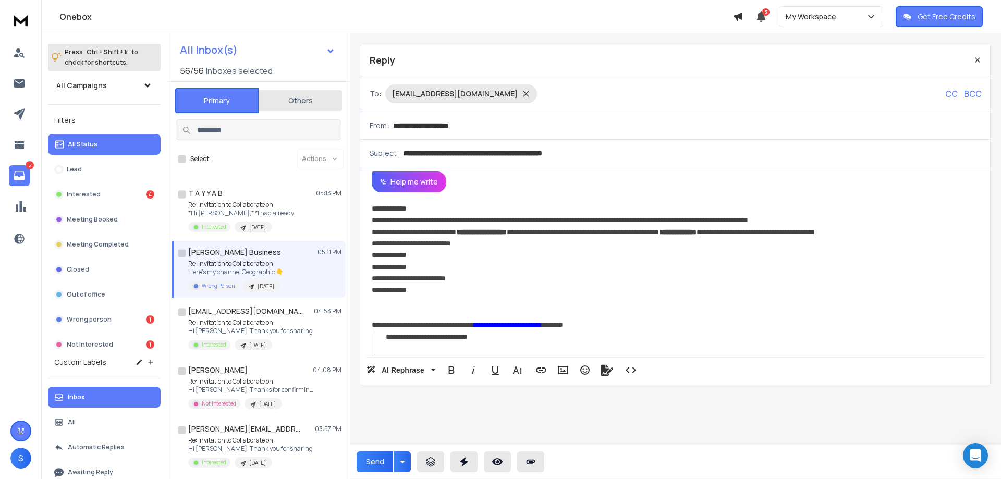
click at [435, 280] on p "**********" at bounding box center [670, 272] width 597 height 47
click at [489, 249] on p "**********" at bounding box center [670, 243] width 597 height 11
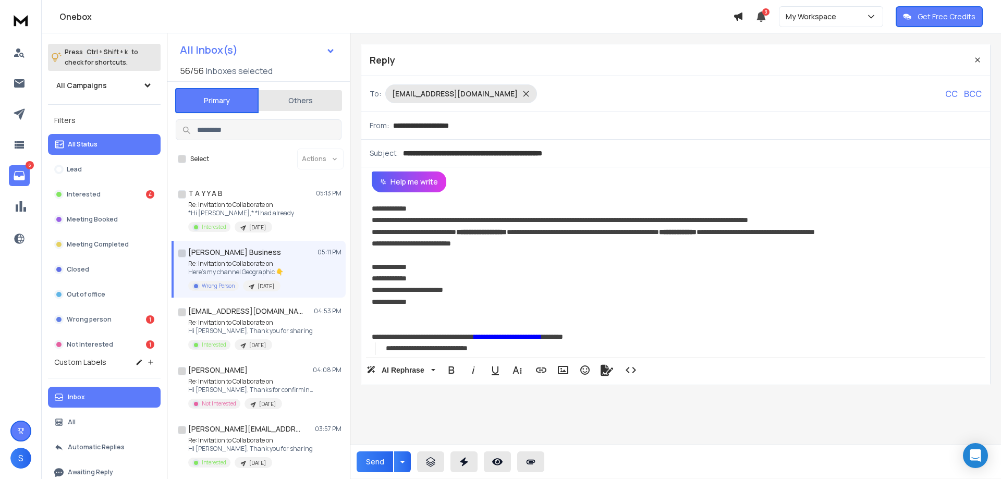
click at [935, 235] on p "**********" at bounding box center [670, 231] width 597 height 11
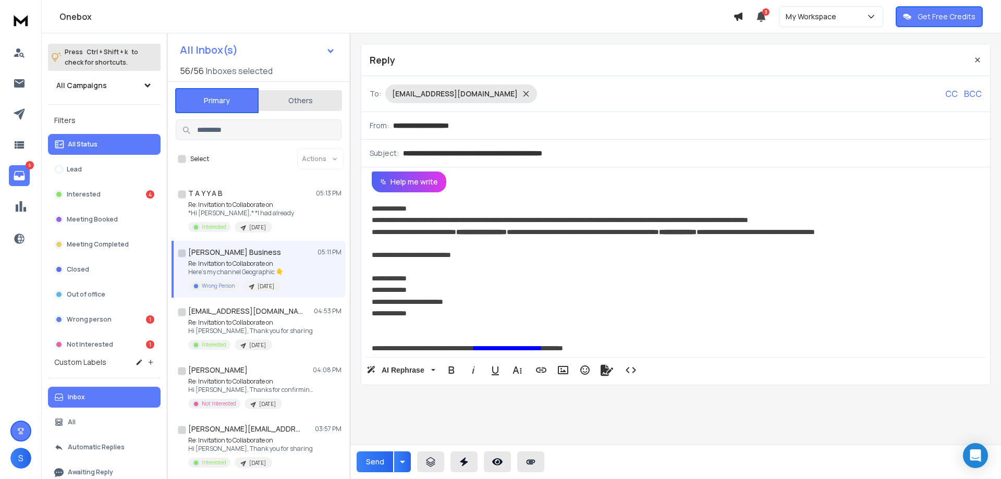
click at [878, 219] on p "**********" at bounding box center [670, 219] width 597 height 11
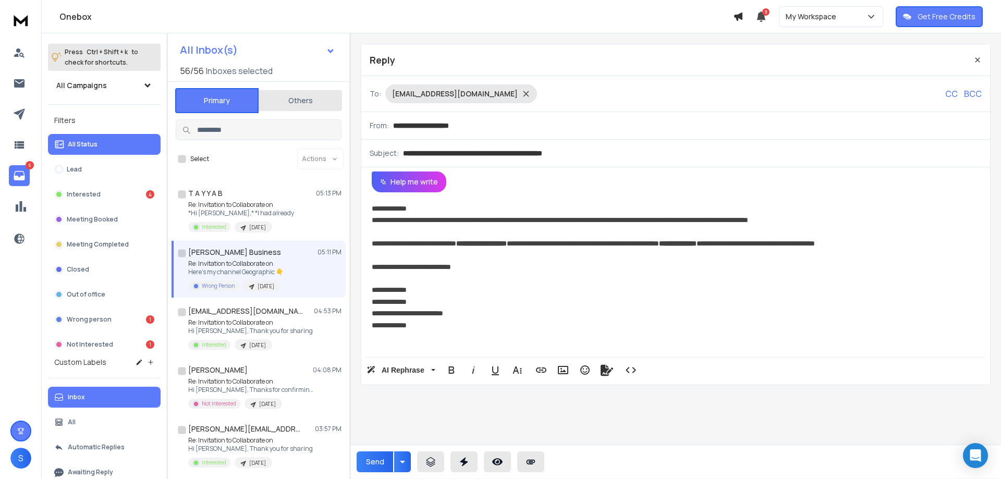
click at [480, 207] on p "**********" at bounding box center [670, 208] width 597 height 11
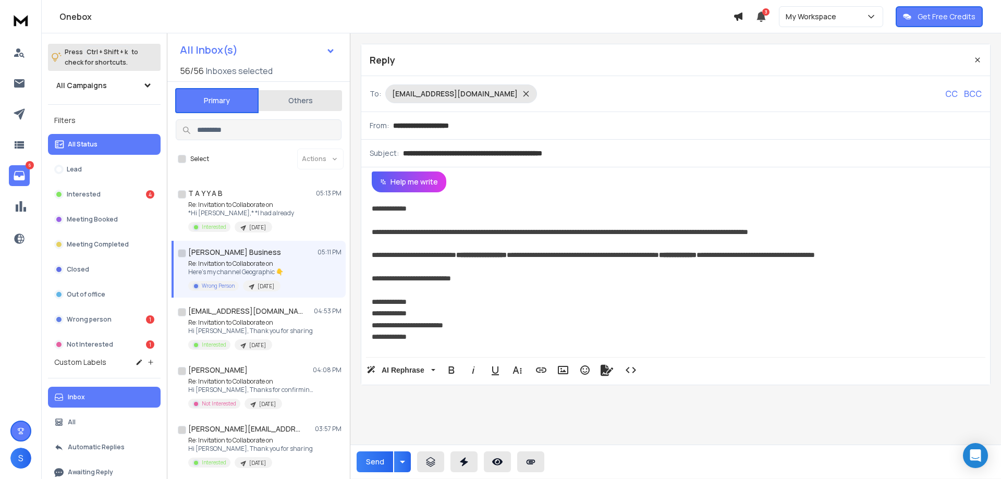
click at [383, 460] on button "Send" at bounding box center [375, 462] width 37 height 21
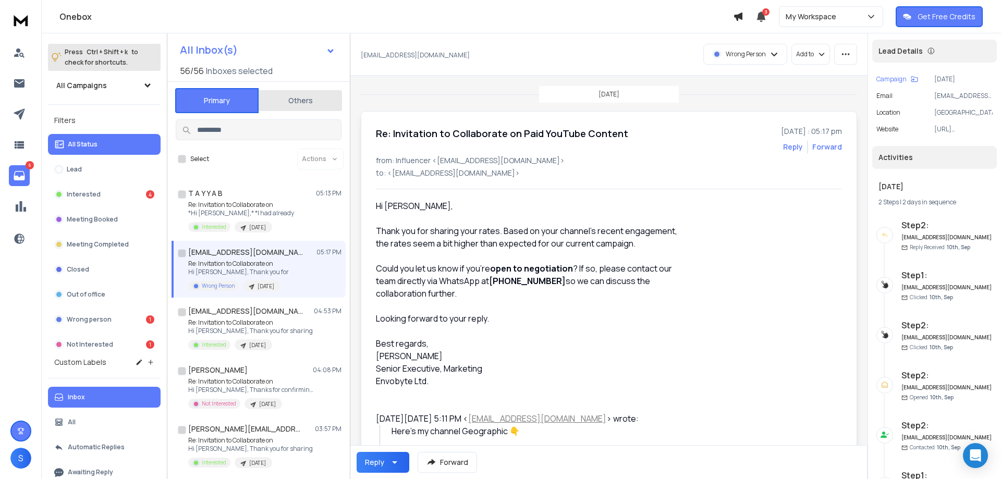
click at [366, 23] on div "Onebox 3 My Workspace Get Free Credits" at bounding box center [500, 16] width 1001 height 33
click at [768, 14] on span "3" at bounding box center [765, 11] width 7 height 7
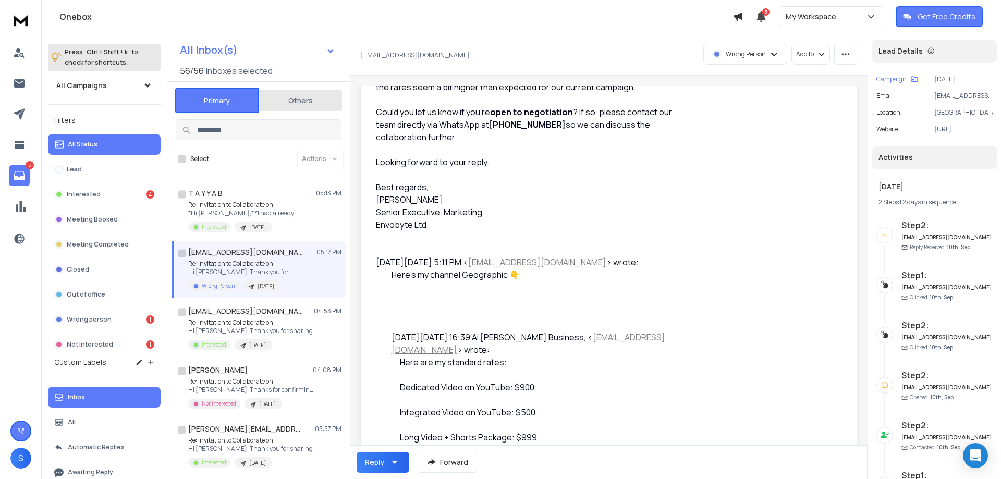
click at [594, 200] on div "Best regards, Hassan Fardin Senior Executive, Marketing Envobyte Ltd." at bounding box center [528, 206] width 305 height 50
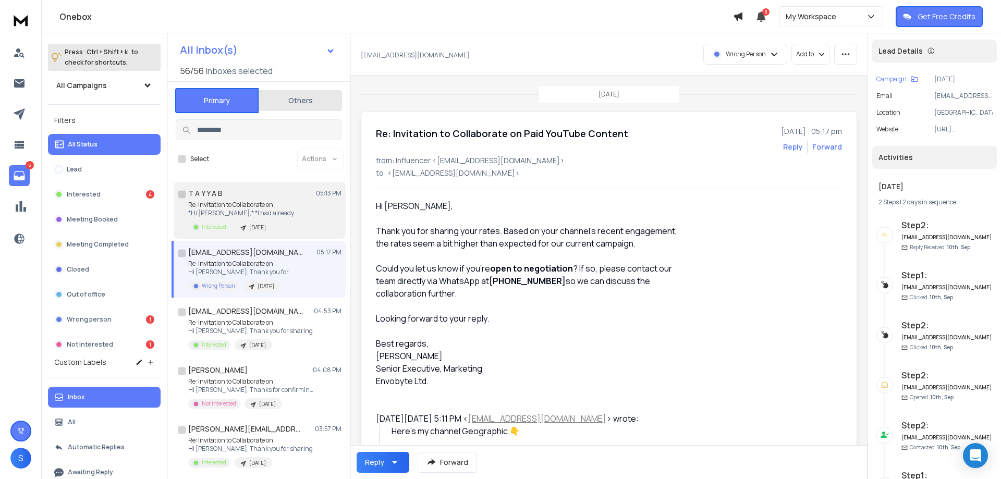
click at [259, 199] on div "T A Y Y A B 05:13 PM Re: Invitation to Collaborate on *Hi Hassan,* *I had alrea…" at bounding box center [264, 210] width 153 height 44
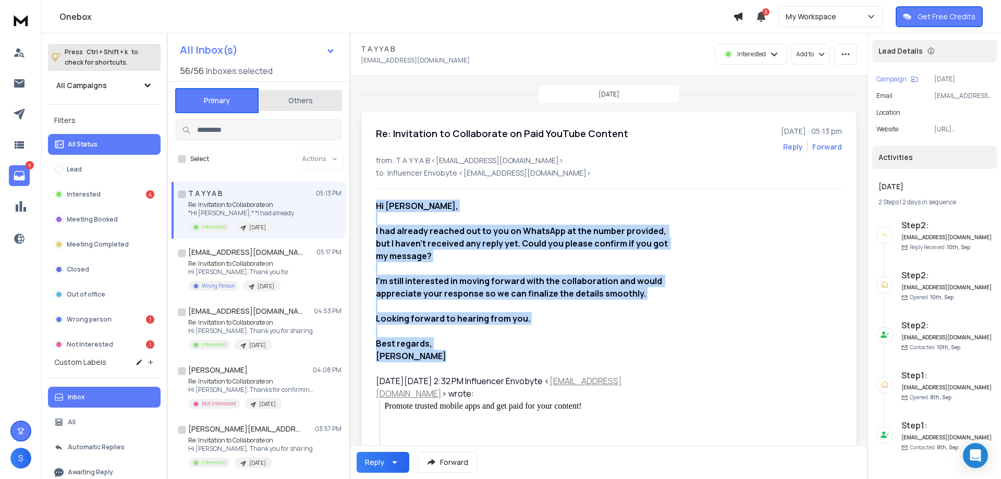
drag, startPoint x: 374, startPoint y: 202, endPoint x: 452, endPoint y: 355, distance: 171.4
copy div "Hi Hassan, I had already reached out to you on WhatsApp at the number provided,…"
click at [386, 463] on div "Reply" at bounding box center [383, 462] width 36 height 13
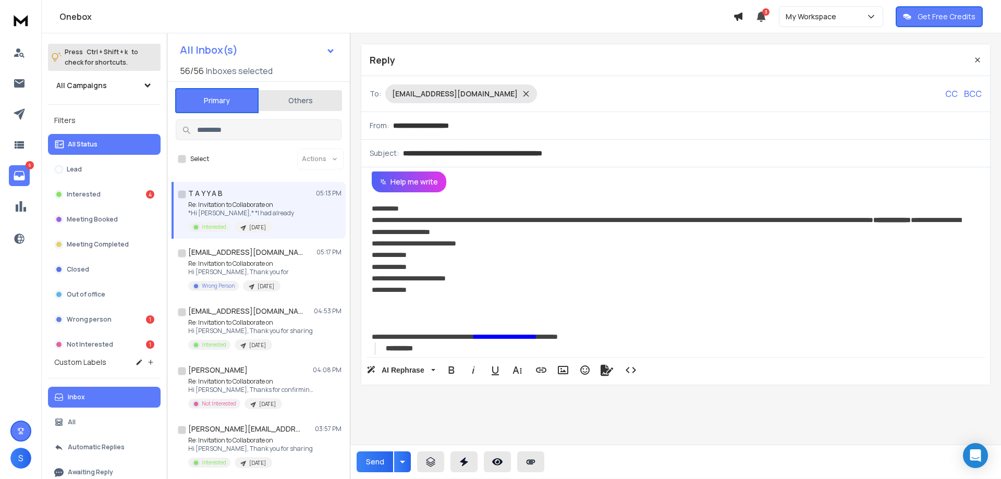
click at [449, 208] on p "**********" at bounding box center [670, 208] width 597 height 11
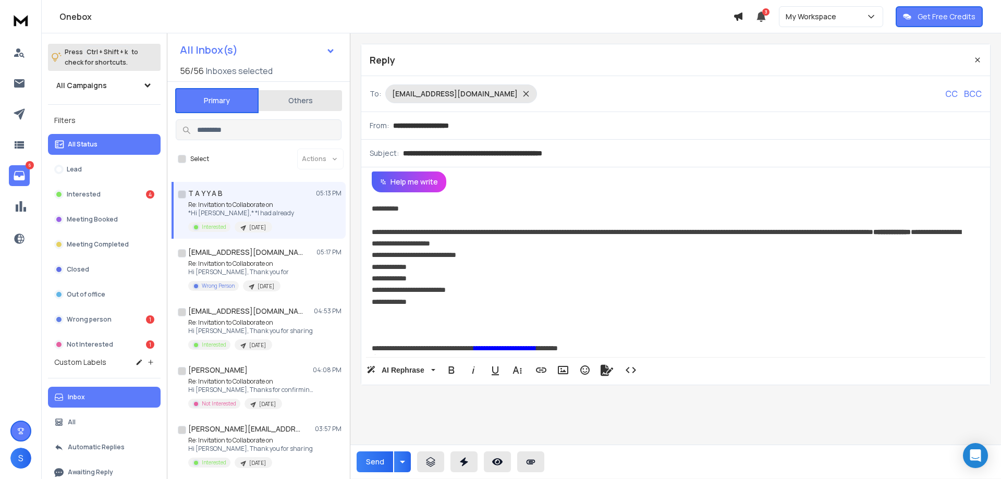
click at [656, 250] on p "**********" at bounding box center [670, 254] width 597 height 11
click at [371, 250] on div "**********" at bounding box center [675, 273] width 629 height 163
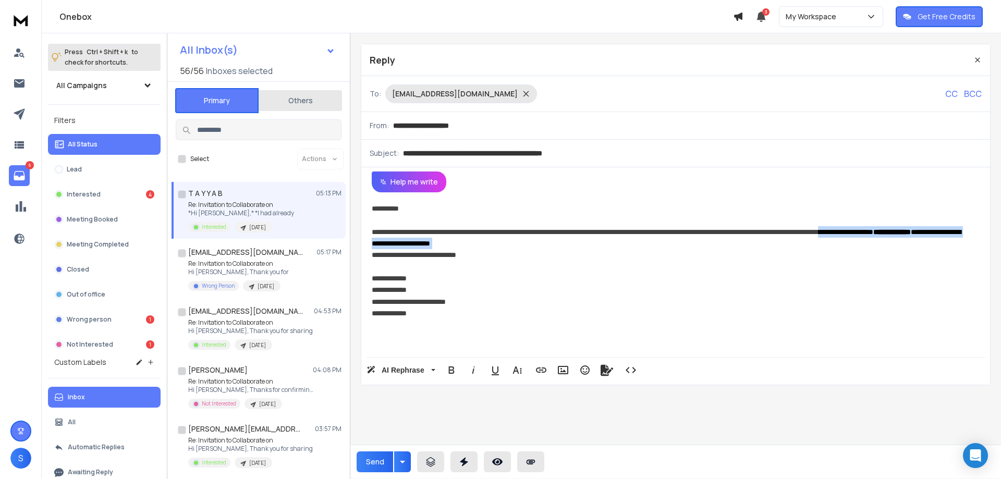
click at [372, 255] on p "**********" at bounding box center [670, 254] width 597 height 11
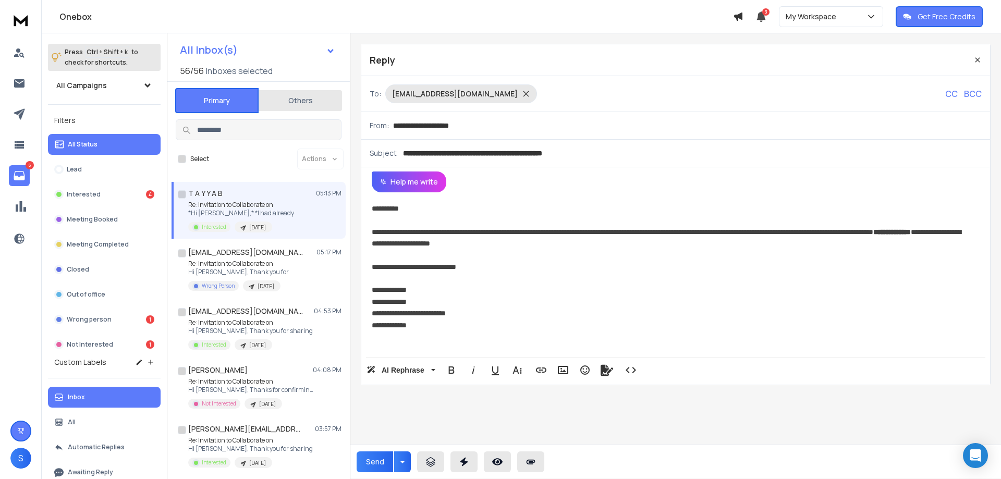
click at [436, 310] on p "**********" at bounding box center [670, 307] width 597 height 47
click at [381, 461] on button "Send" at bounding box center [375, 462] width 37 height 21
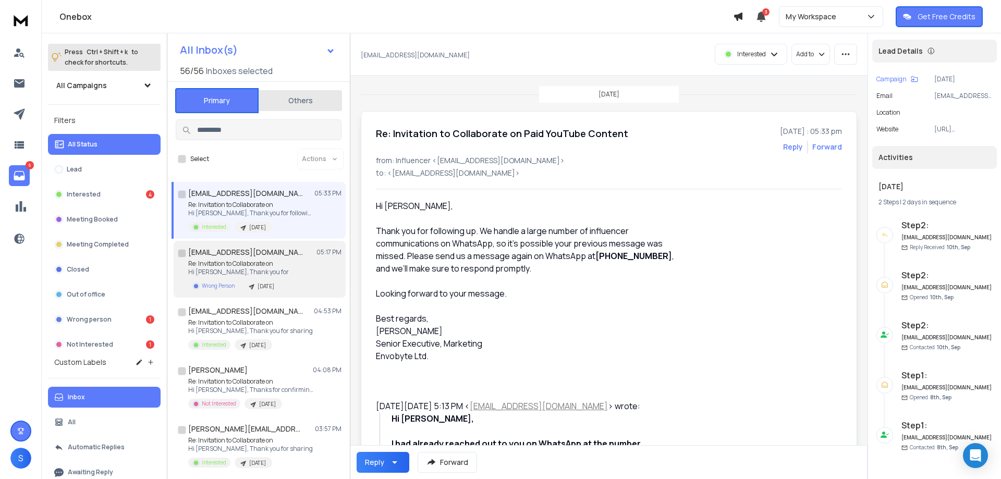
click at [235, 258] on div "aiakshitbusiness@gmail.com 05:17 PM Re: Invitation to Collaborate on Hi Ai Aksh…" at bounding box center [264, 269] width 153 height 44
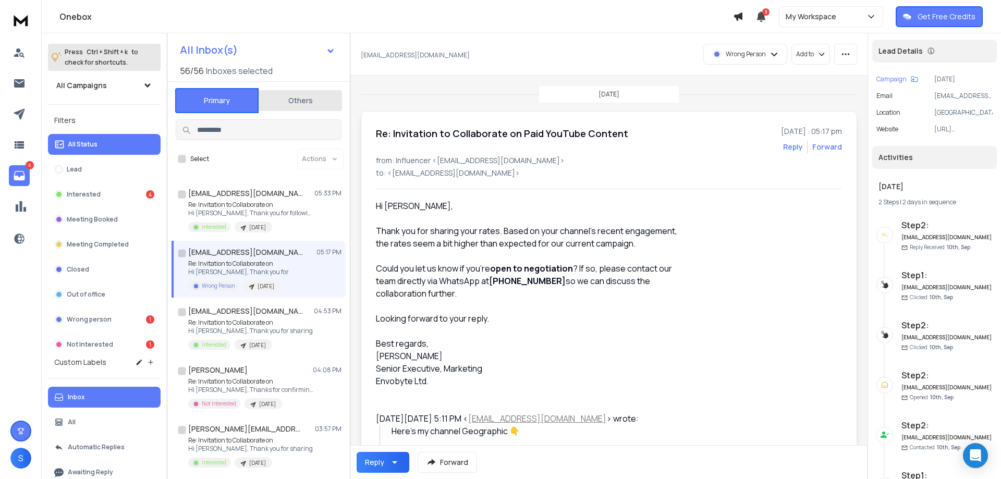
click at [235, 258] on div "aiakshitbusiness@gmail.com 05:17 PM Re: Invitation to Collaborate on Hi Ai Aksh…" at bounding box center [264, 269] width 153 height 44
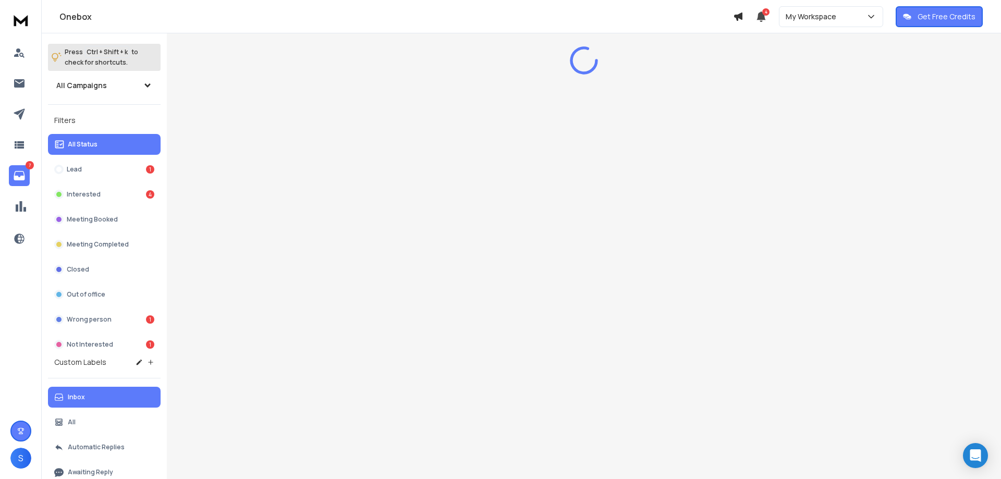
click at [337, 192] on div "Press Ctrl + Shift + k to check for shortcuts. All Campaigns All Campaigns Filt…" at bounding box center [522, 272] width 960 height 479
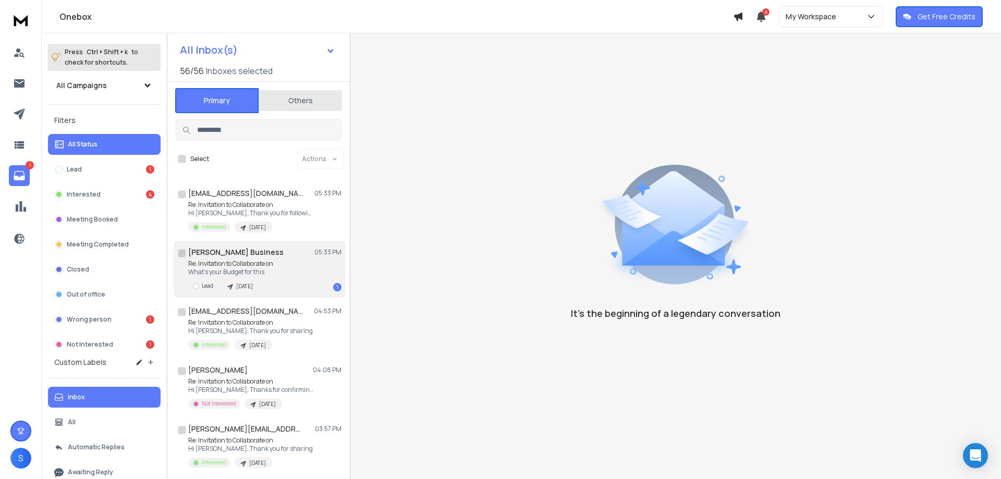
click at [273, 262] on p "Re: Invitation to Collaborate on" at bounding box center [230, 264] width 85 height 8
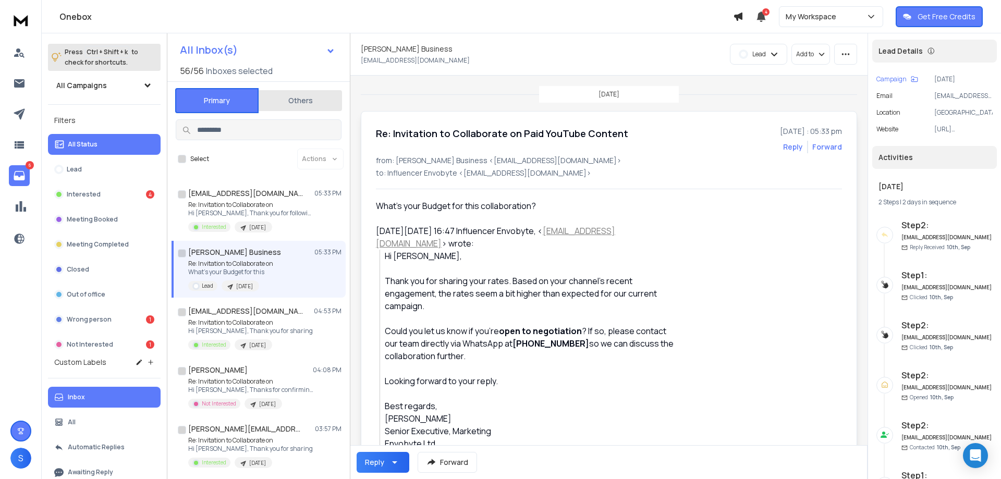
drag, startPoint x: 607, startPoint y: 333, endPoint x: 540, endPoint y: 356, distance: 71.1
click at [540, 356] on div "Could you let us know if you’re open to negotiation ? If so, please contact our…" at bounding box center [533, 344] width 296 height 38
copy div "please contact our team directly via WhatsApp at [PHONE_NUMBER] so we can discu…"
click at [372, 466] on div "Reply" at bounding box center [374, 462] width 19 height 10
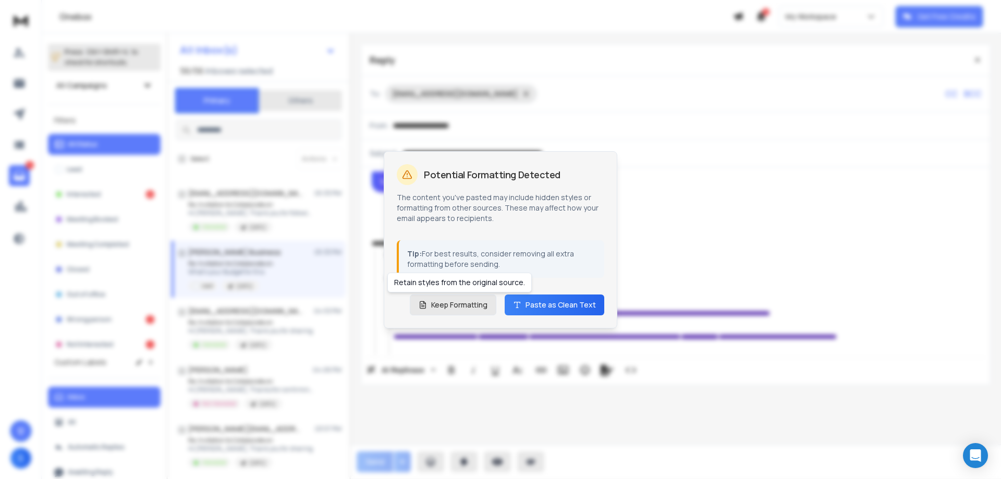
click at [450, 308] on button "Keep Formatting" at bounding box center [453, 305] width 87 height 21
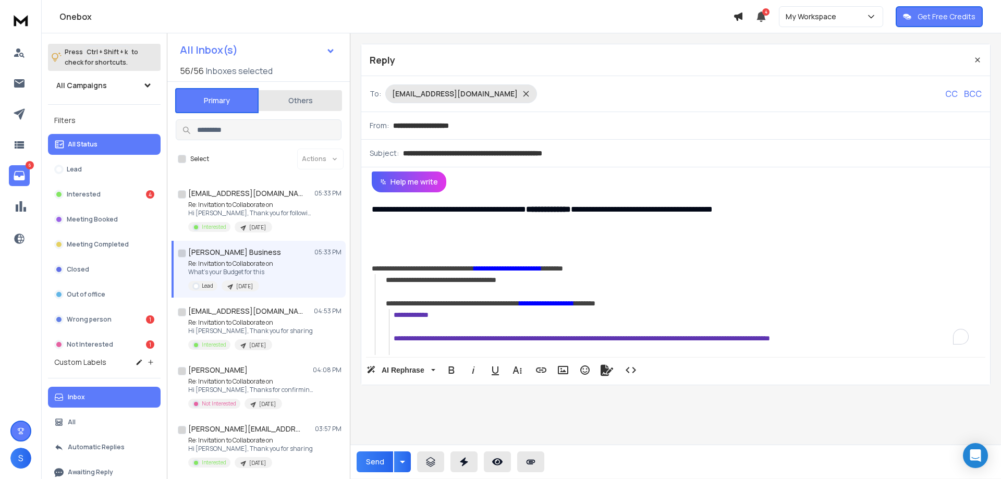
drag, startPoint x: 377, startPoint y: 209, endPoint x: 419, endPoint y: 226, distance: 45.9
click at [377, 210] on span "**********" at bounding box center [449, 209] width 154 height 8
click at [398, 234] on div "To enrich screen reader interactions, please activate Accessibility in Grammarl…" at bounding box center [676, 233] width 608 height 11
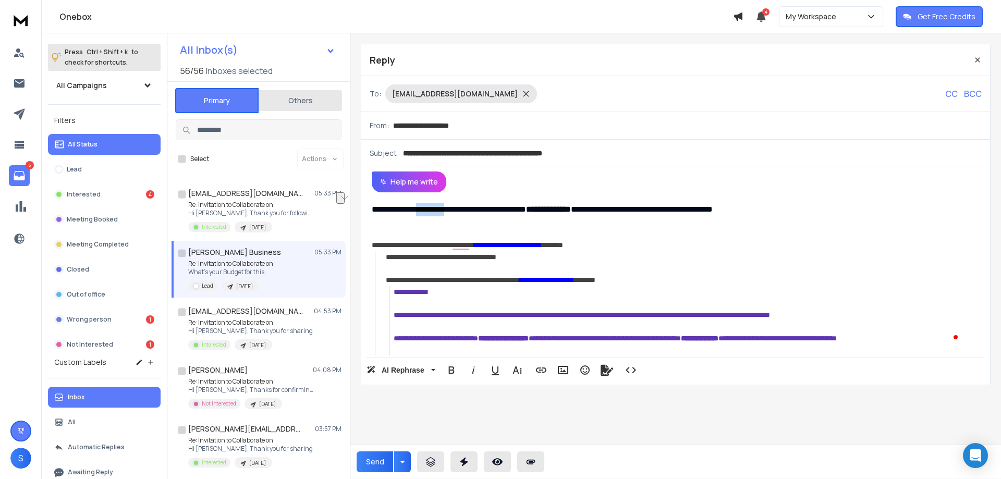
drag, startPoint x: 465, startPoint y: 210, endPoint x: 430, endPoint y: 212, distance: 35.0
click at [430, 212] on span "**********" at bounding box center [449, 209] width 154 height 8
click at [776, 211] on div "**********" at bounding box center [676, 210] width 608 height 14
click at [392, 219] on div "To enrich screen reader interactions, please activate Accessibility in Grammarl…" at bounding box center [676, 221] width 608 height 11
click at [781, 209] on div "**********" at bounding box center [676, 210] width 608 height 14
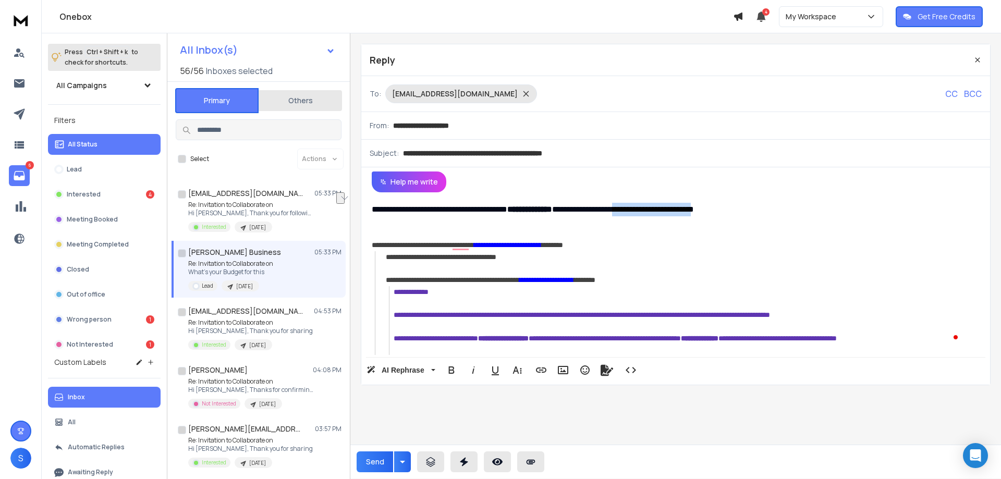
drag, startPoint x: 680, startPoint y: 208, endPoint x: 774, endPoint y: 210, distance: 93.9
click at [694, 210] on span "**********" at bounding box center [623, 209] width 142 height 8
click at [708, 209] on div "**********" at bounding box center [676, 210] width 608 height 14
click at [369, 464] on button "Send" at bounding box center [375, 462] width 37 height 21
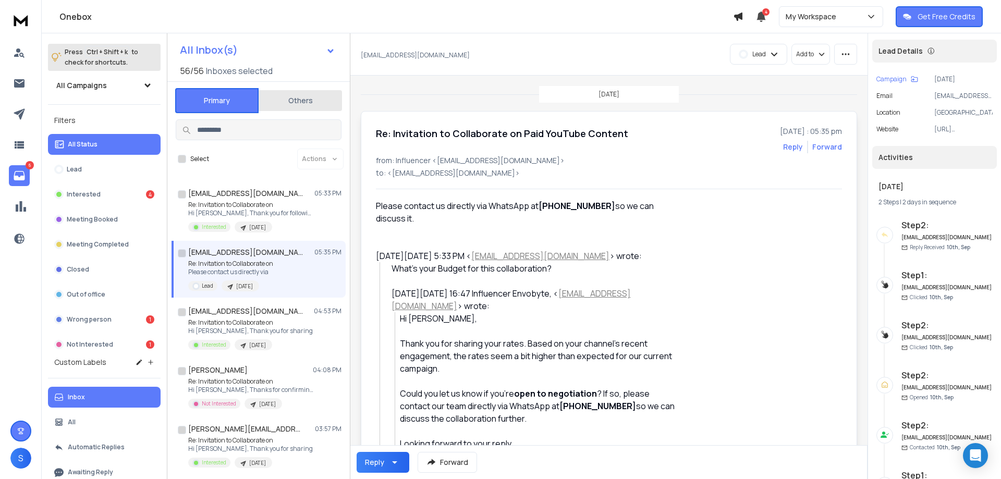
drag, startPoint x: 613, startPoint y: 54, endPoint x: 631, endPoint y: 57, distance: 18.0
click at [621, 56] on div "Lead Add to" at bounding box center [734, 54] width 245 height 21
click at [766, 15] on icon at bounding box center [761, 16] width 9 height 10
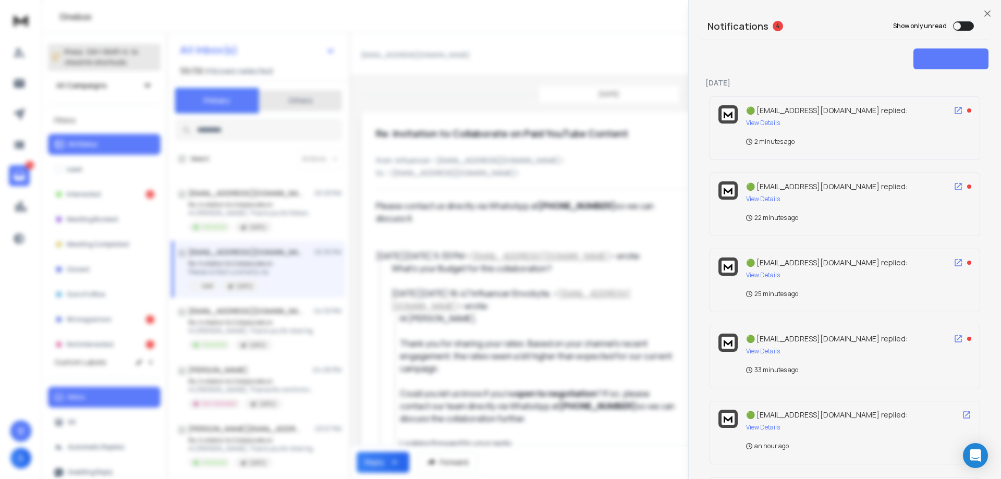
click at [938, 64] on button "Mark all as read" at bounding box center [951, 59] width 75 height 21
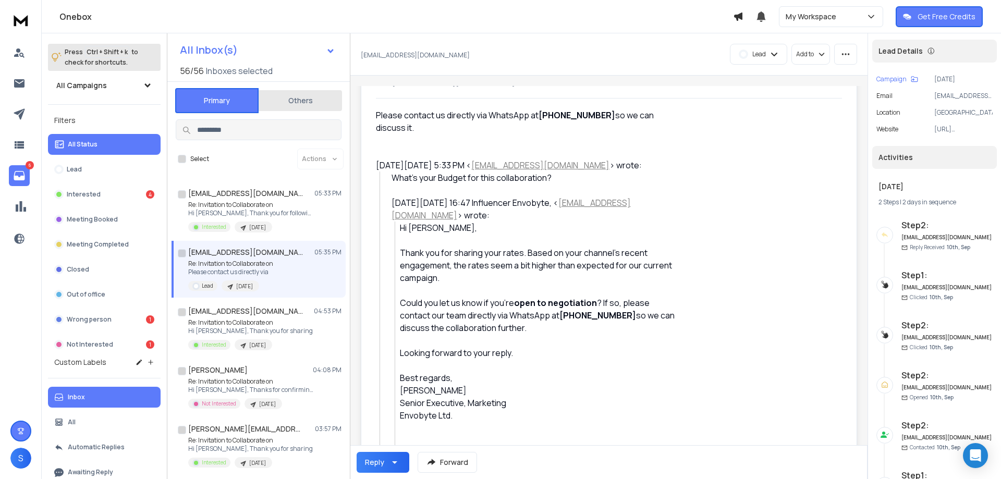
scroll to position [104, 0]
